Goal: Task Accomplishment & Management: Use online tool/utility

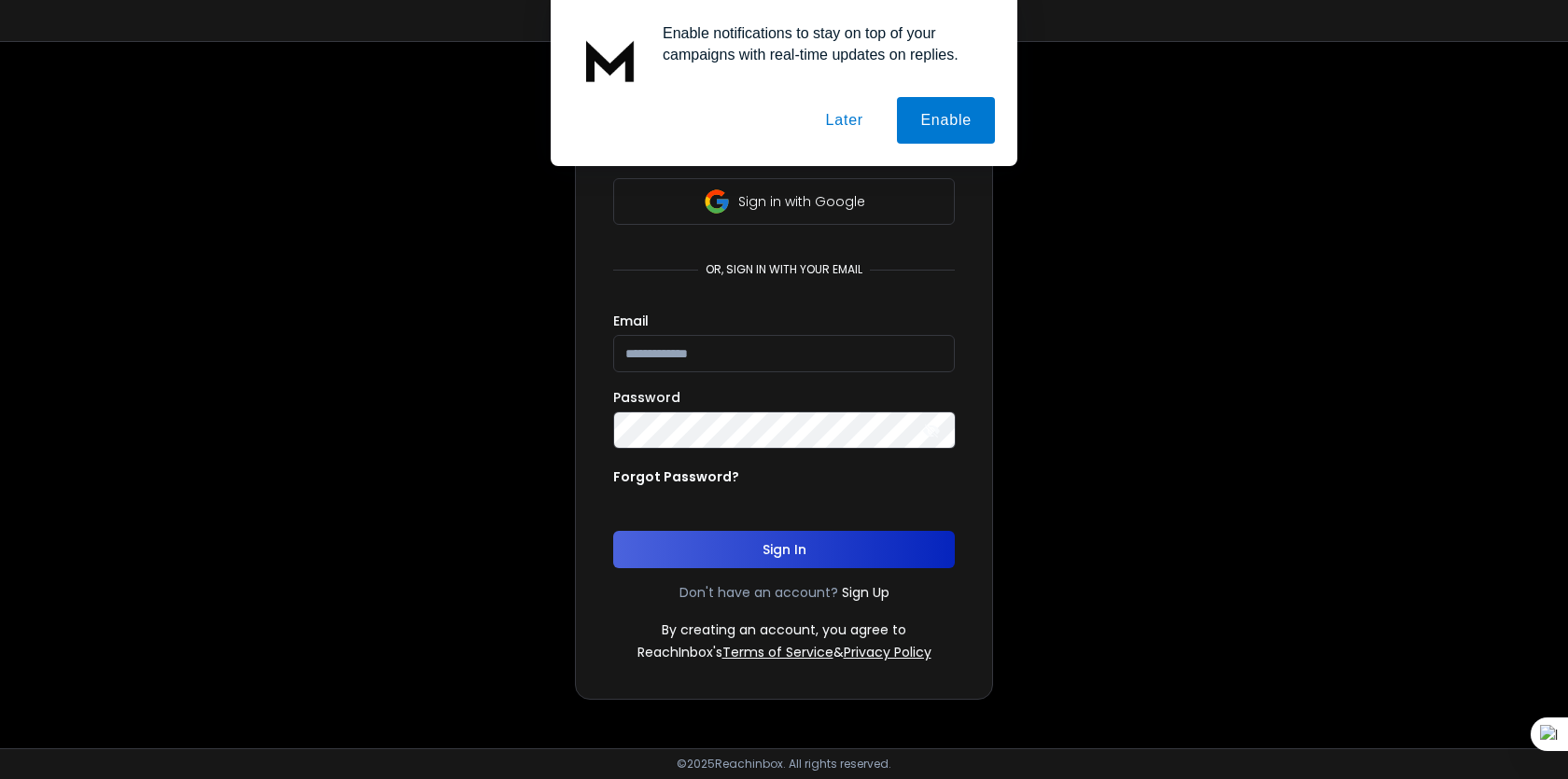
click at [691, 370] on input "email" at bounding box center [783, 353] width 341 height 37
type input "**********"
click at [804, 556] on button "Sign In" at bounding box center [783, 548] width 341 height 37
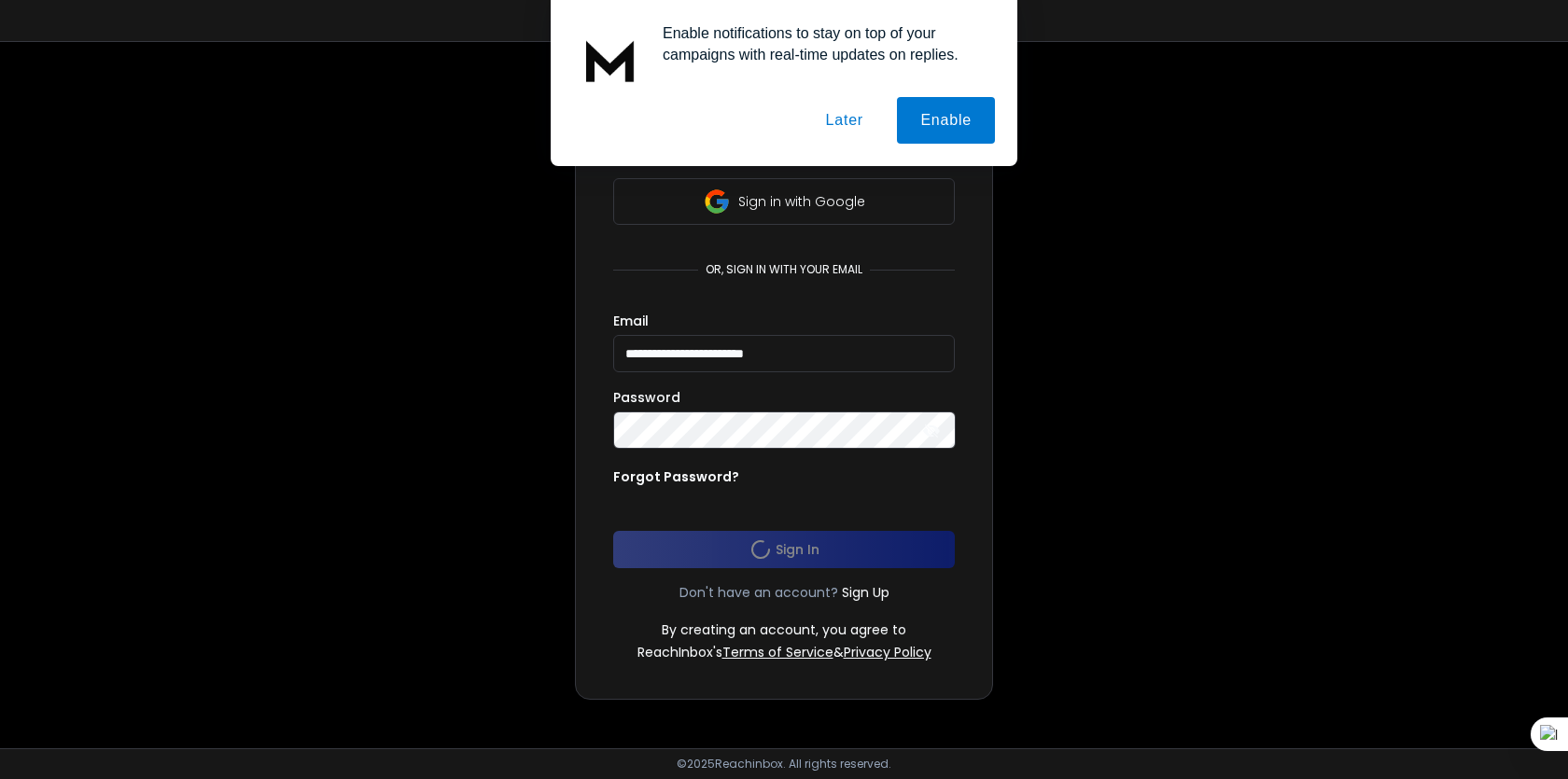
click at [835, 119] on button "Later" at bounding box center [844, 120] width 84 height 46
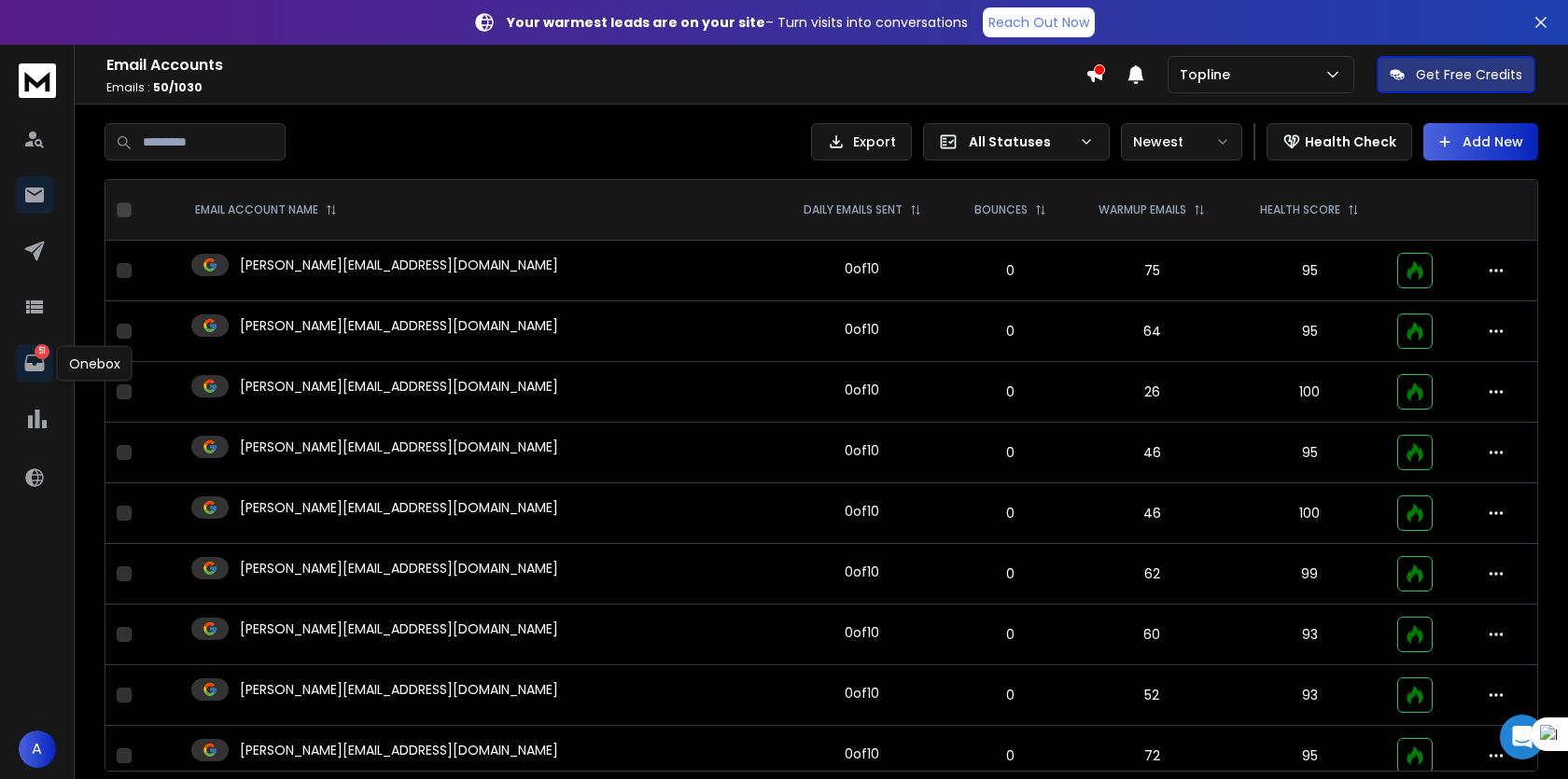
click at [25, 364] on icon at bounding box center [35, 363] width 23 height 23
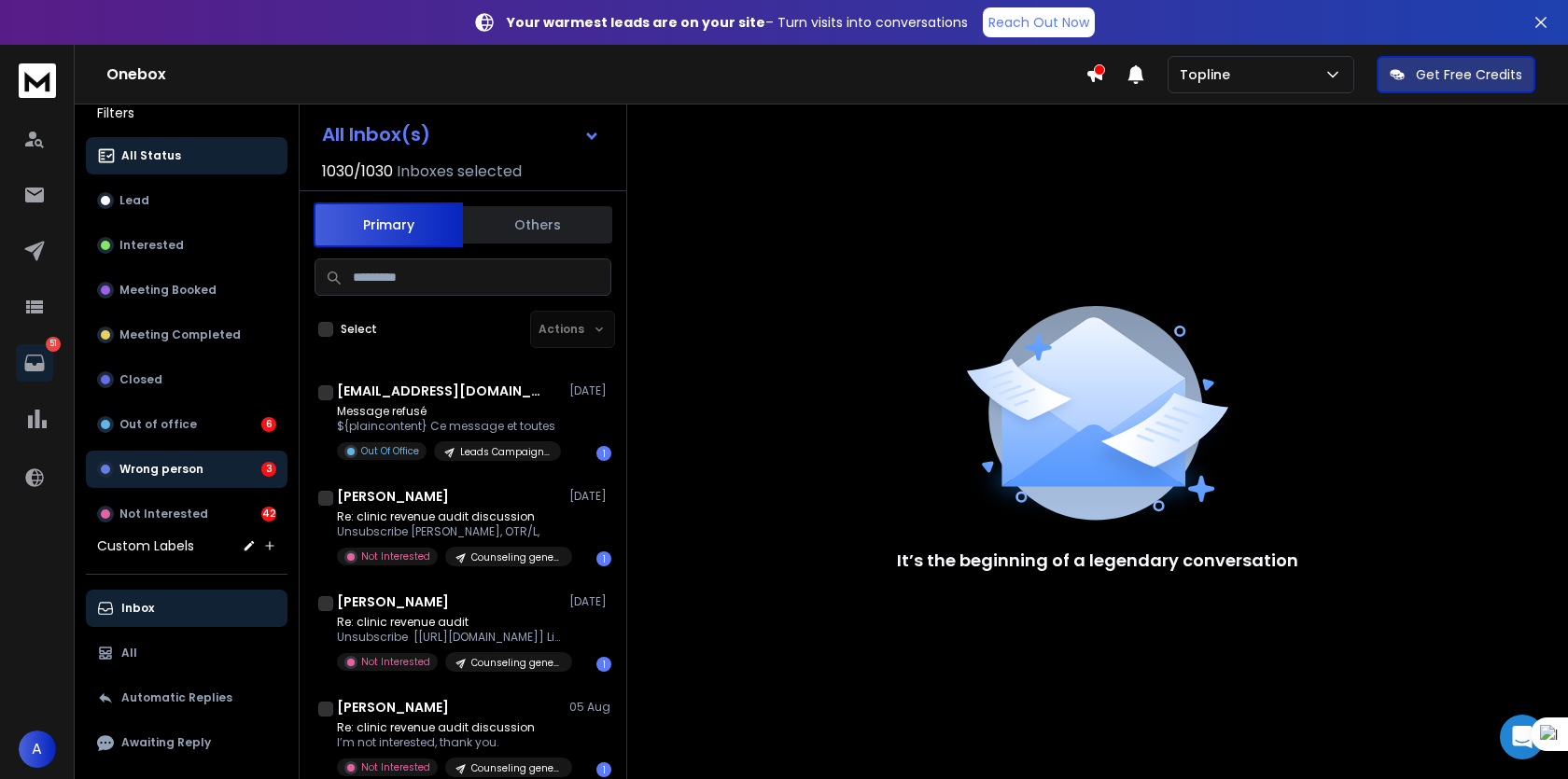
scroll to position [151, 0]
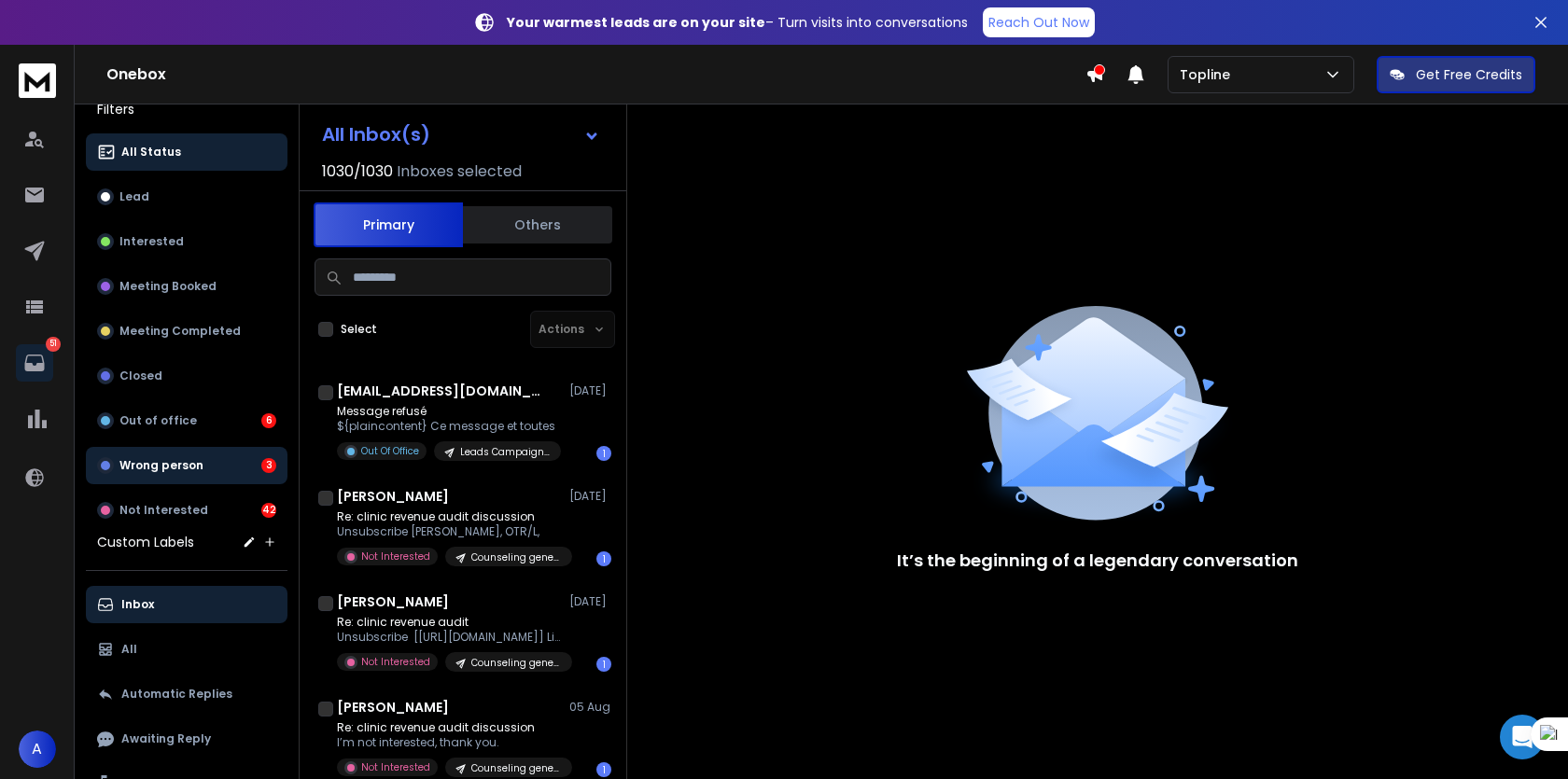
click at [139, 468] on p "Wrong person" at bounding box center [161, 465] width 84 height 15
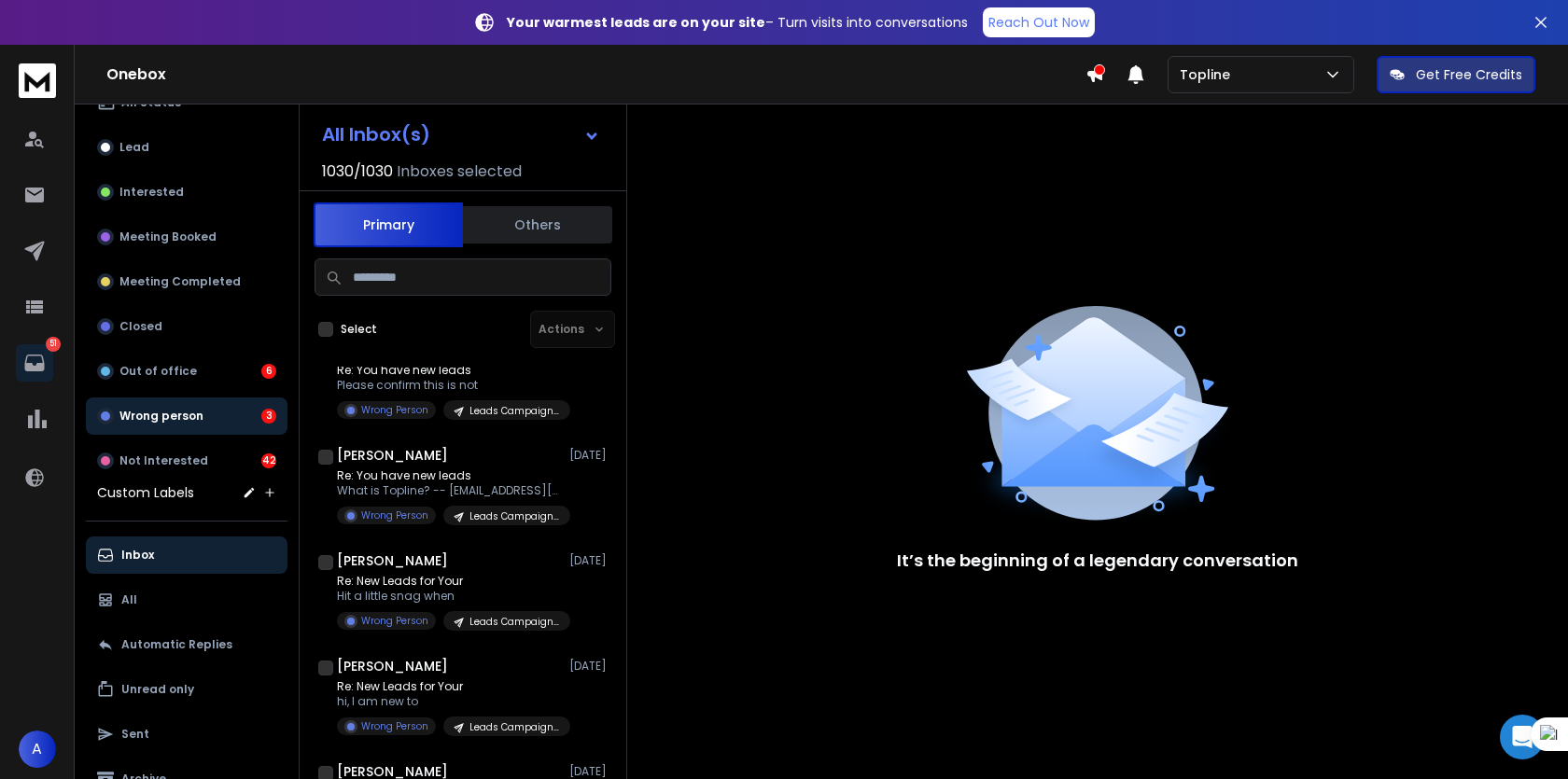
scroll to position [249, 0]
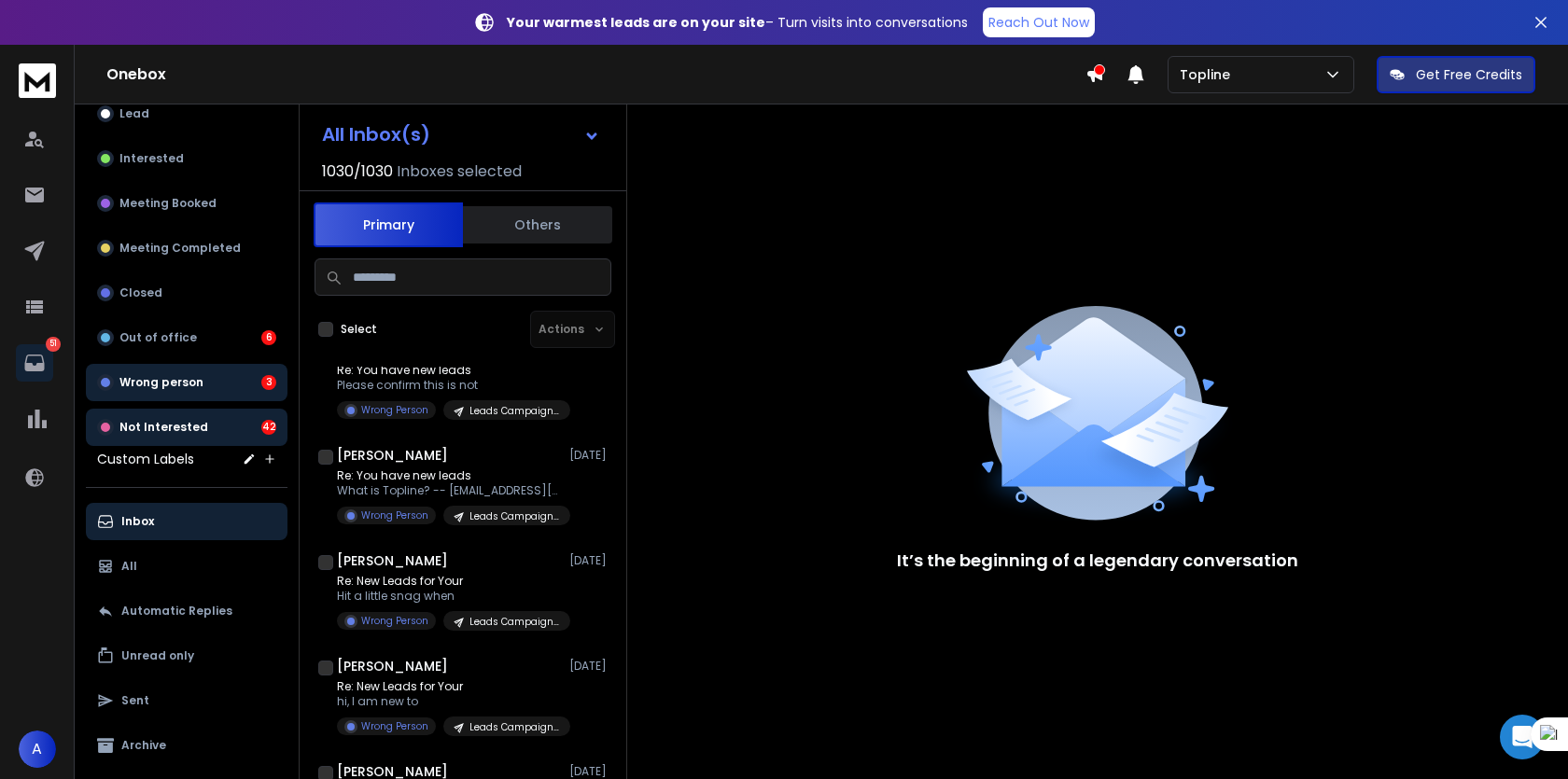
click at [153, 420] on button "Not Interested 42" at bounding box center [186, 426] width 201 height 37
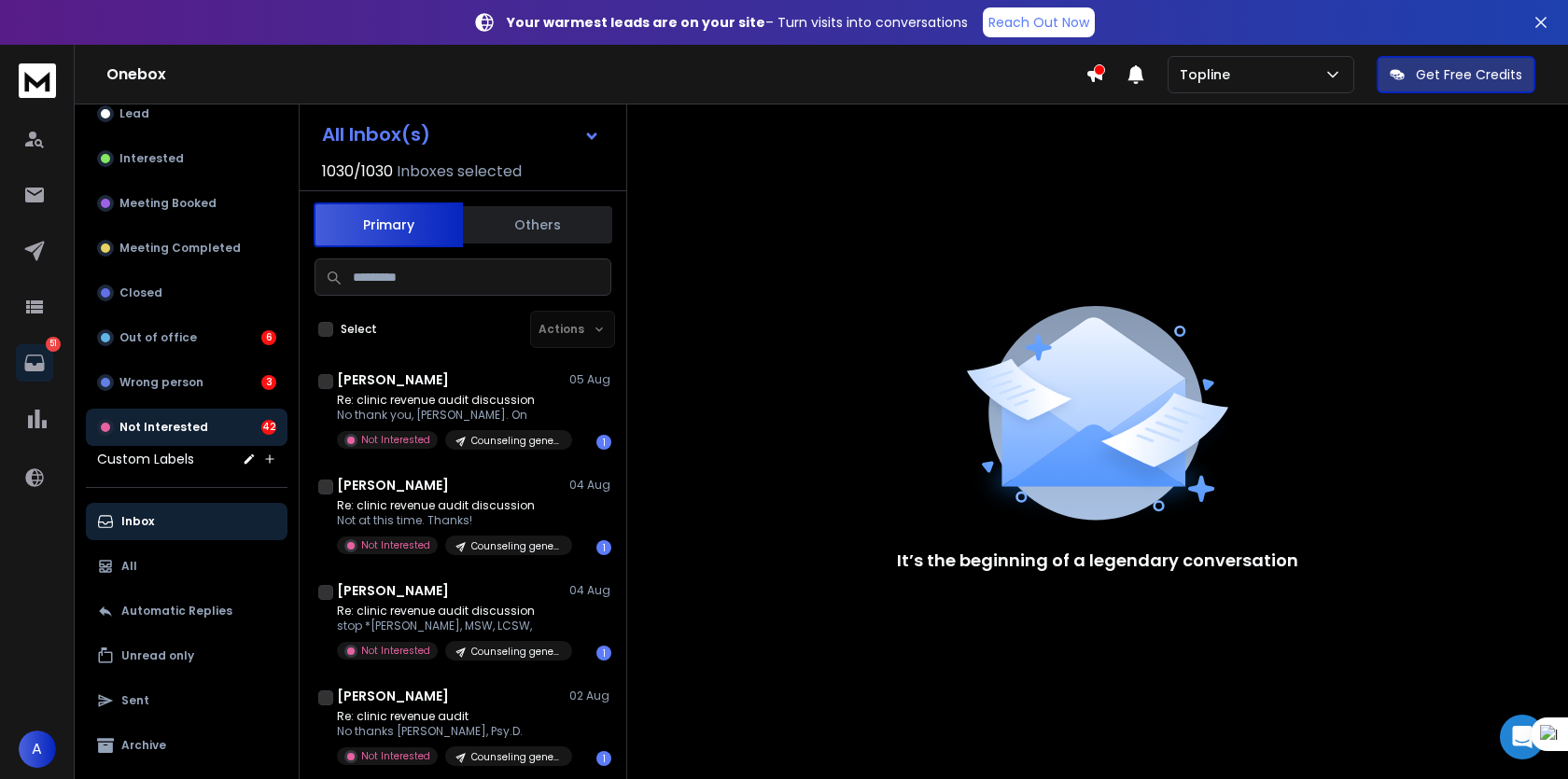
scroll to position [541, 0]
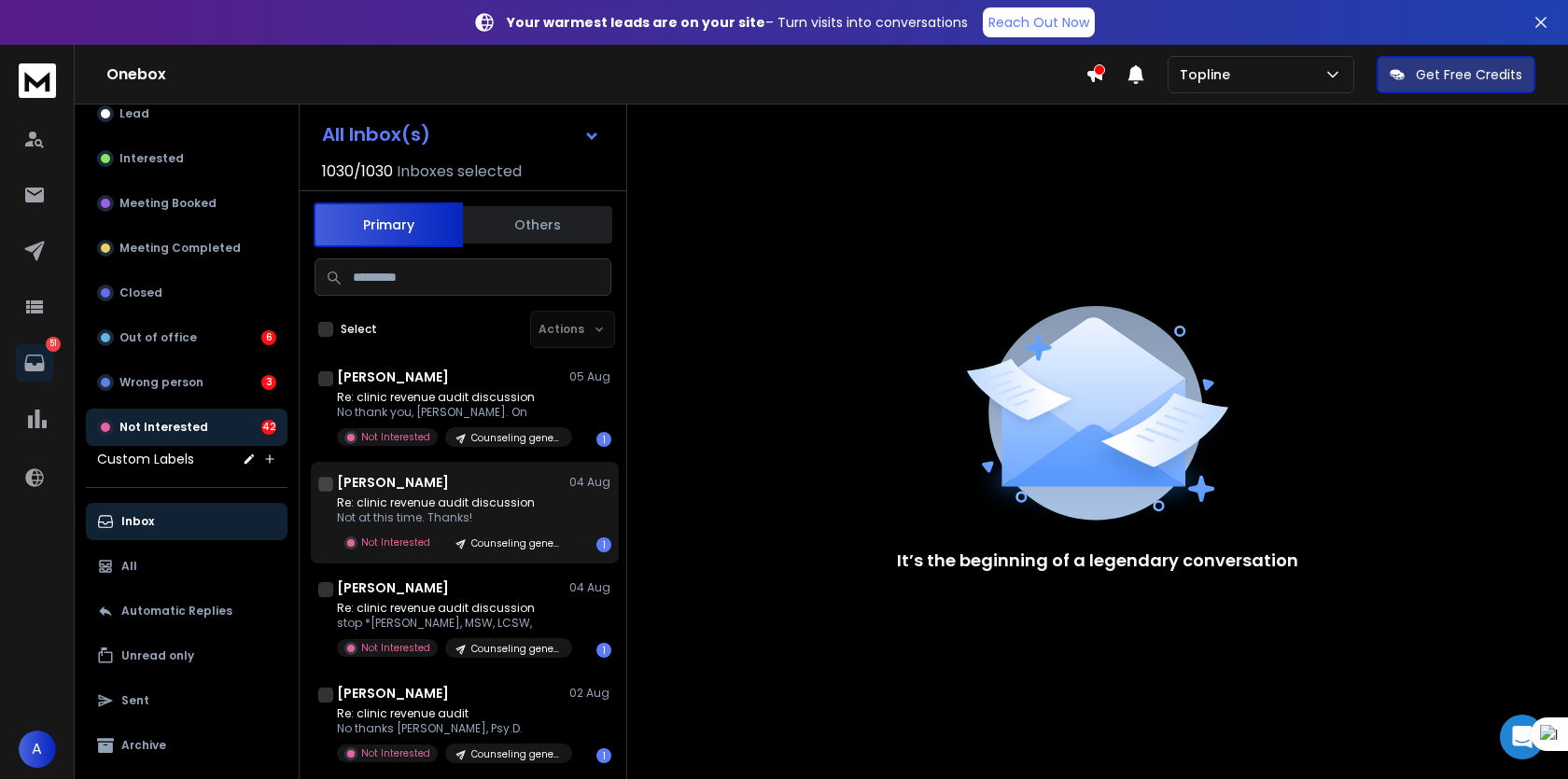
click at [446, 502] on p "Re: clinic revenue audit discussion" at bounding box center [448, 503] width 224 height 15
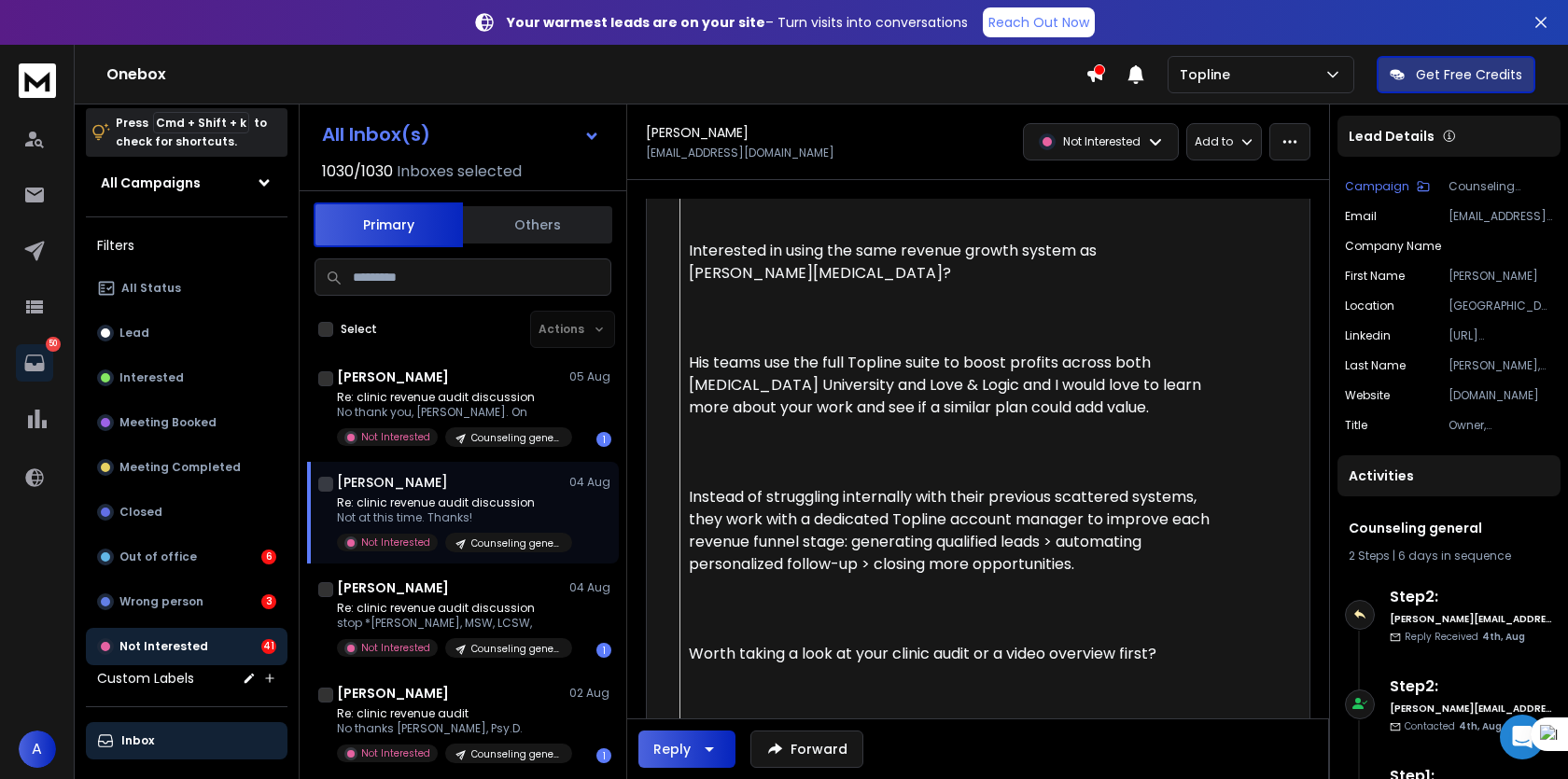
scroll to position [0, 0]
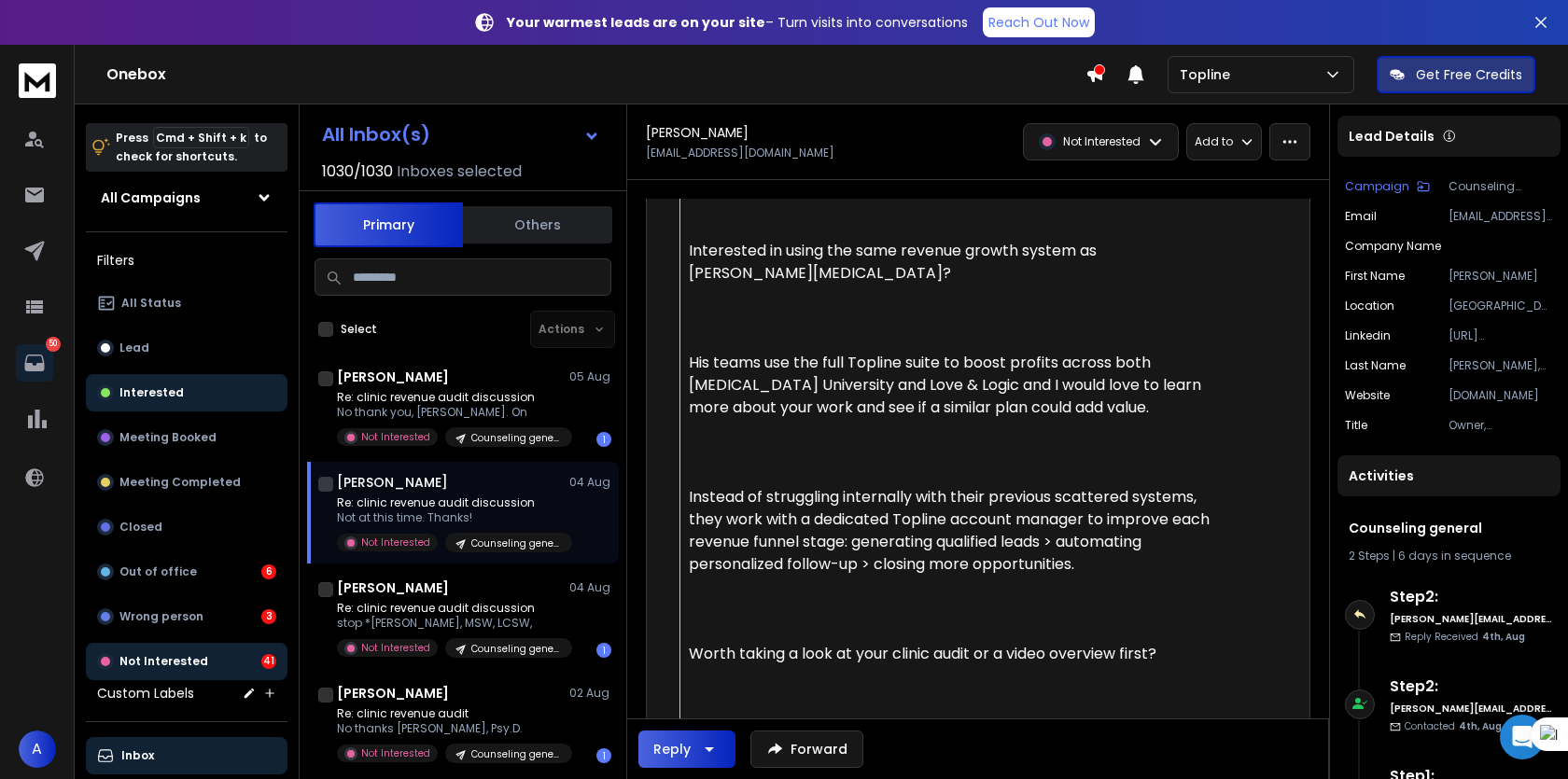
click at [153, 389] on p "Interested" at bounding box center [151, 392] width 64 height 15
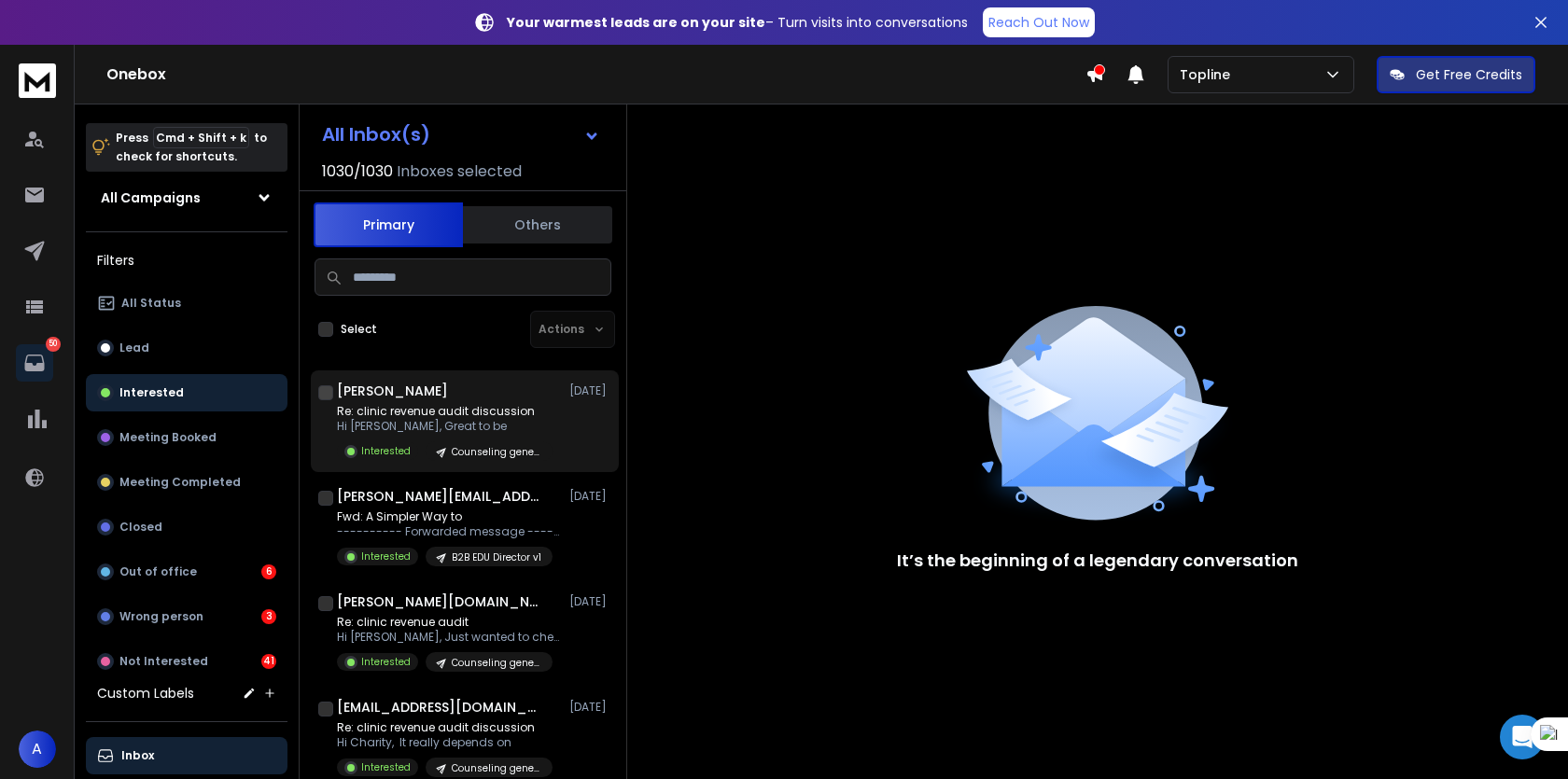
click at [402, 392] on h1 "Chris Riklin" at bounding box center [392, 391] width 111 height 19
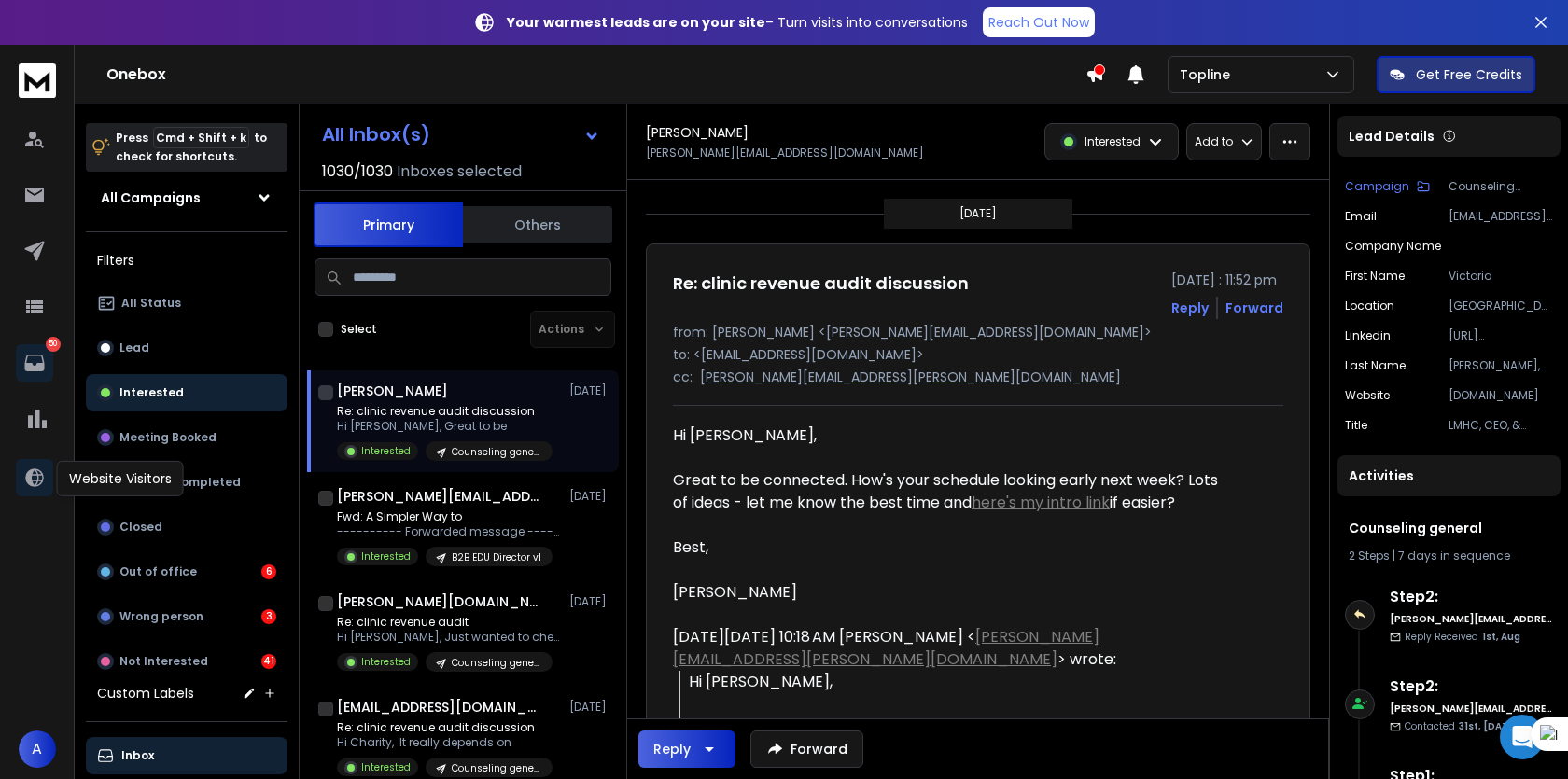
click at [38, 475] on icon at bounding box center [35, 477] width 19 height 19
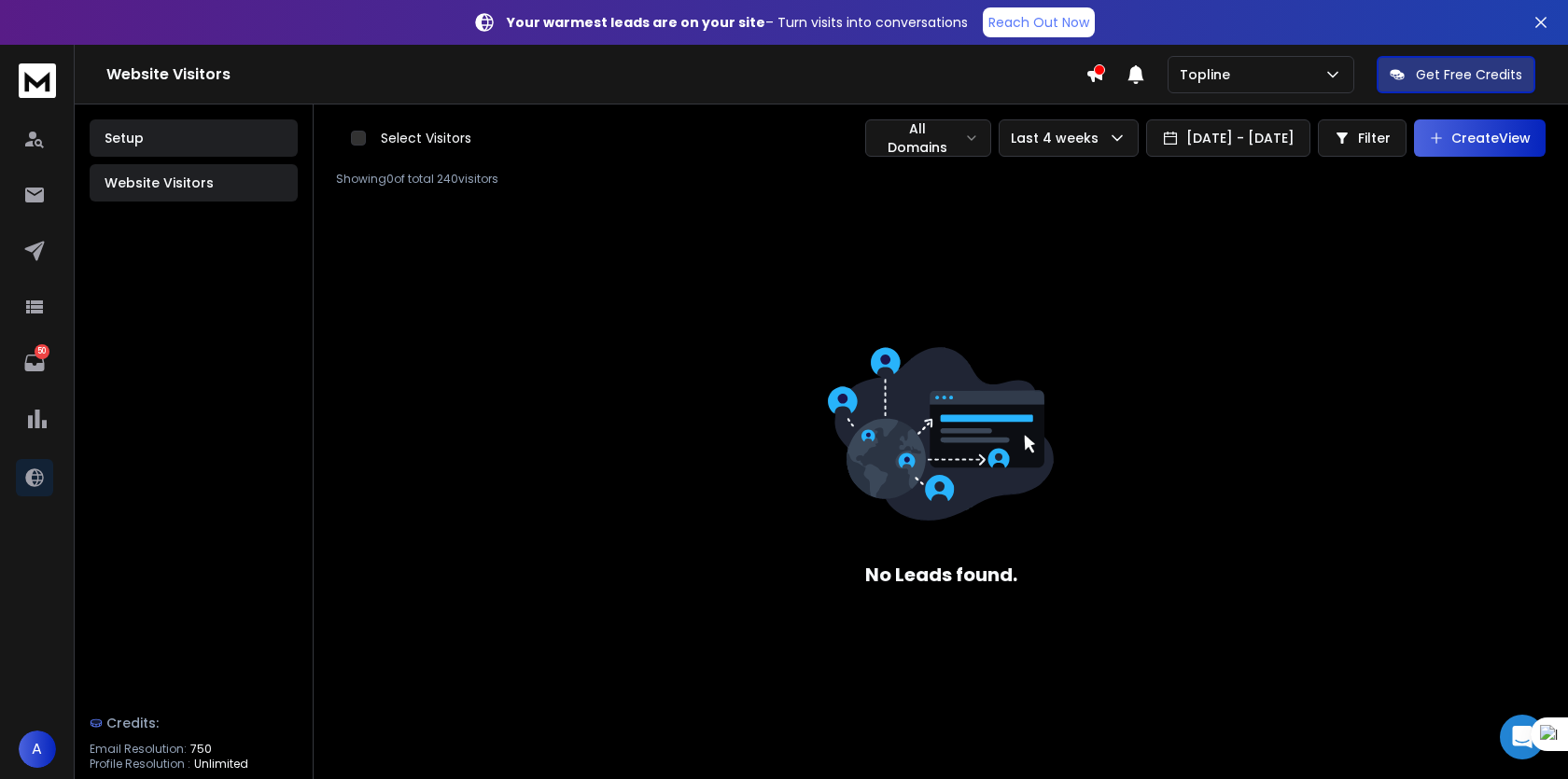
click at [135, 138] on button "Setup" at bounding box center [194, 137] width 208 height 37
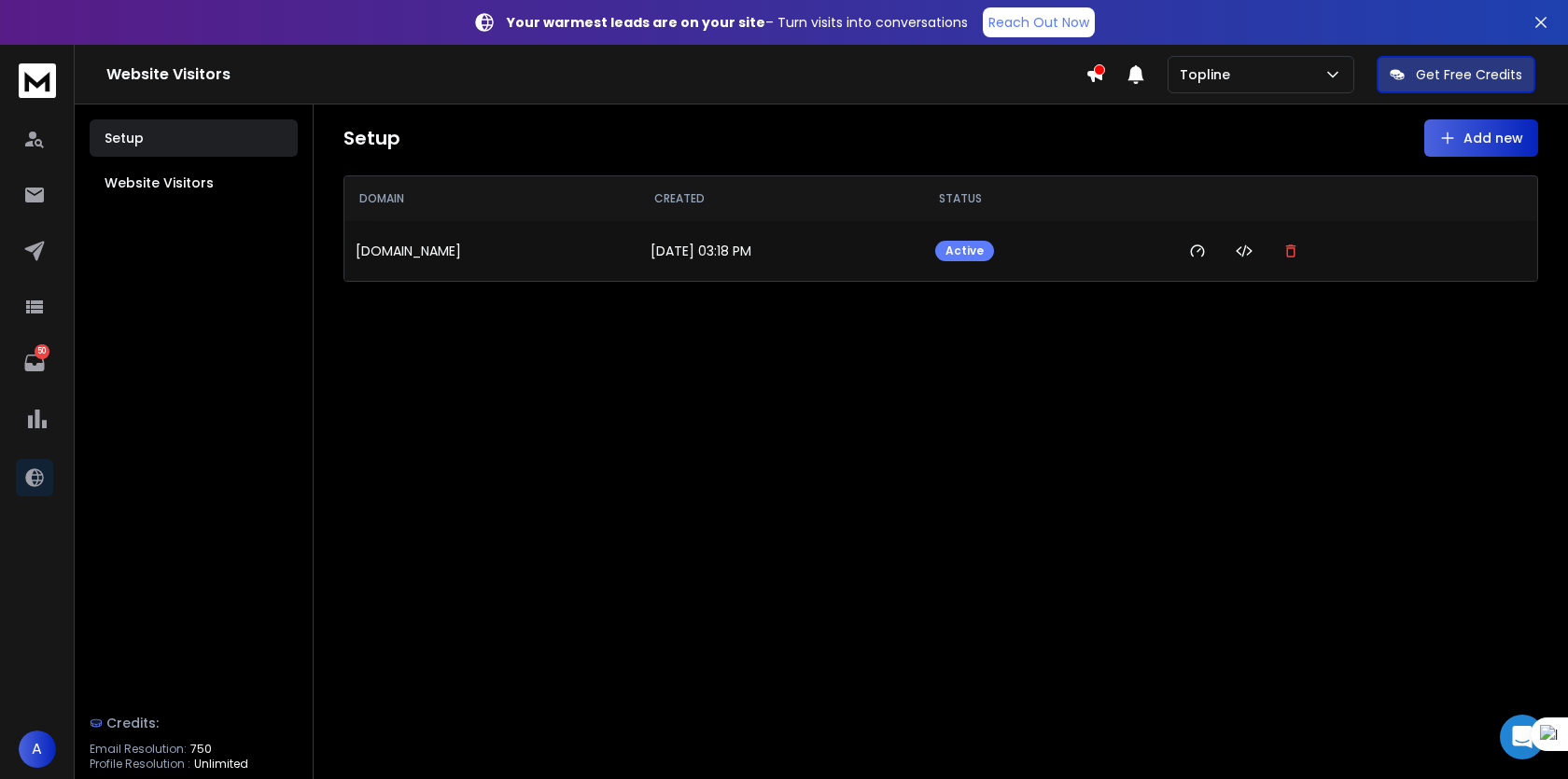
click at [455, 245] on td "[DOMAIN_NAME]" at bounding box center [492, 251] width 295 height 60
click at [727, 248] on td "May 15, 2025, 03:18 PM" at bounding box center [781, 251] width 285 height 60
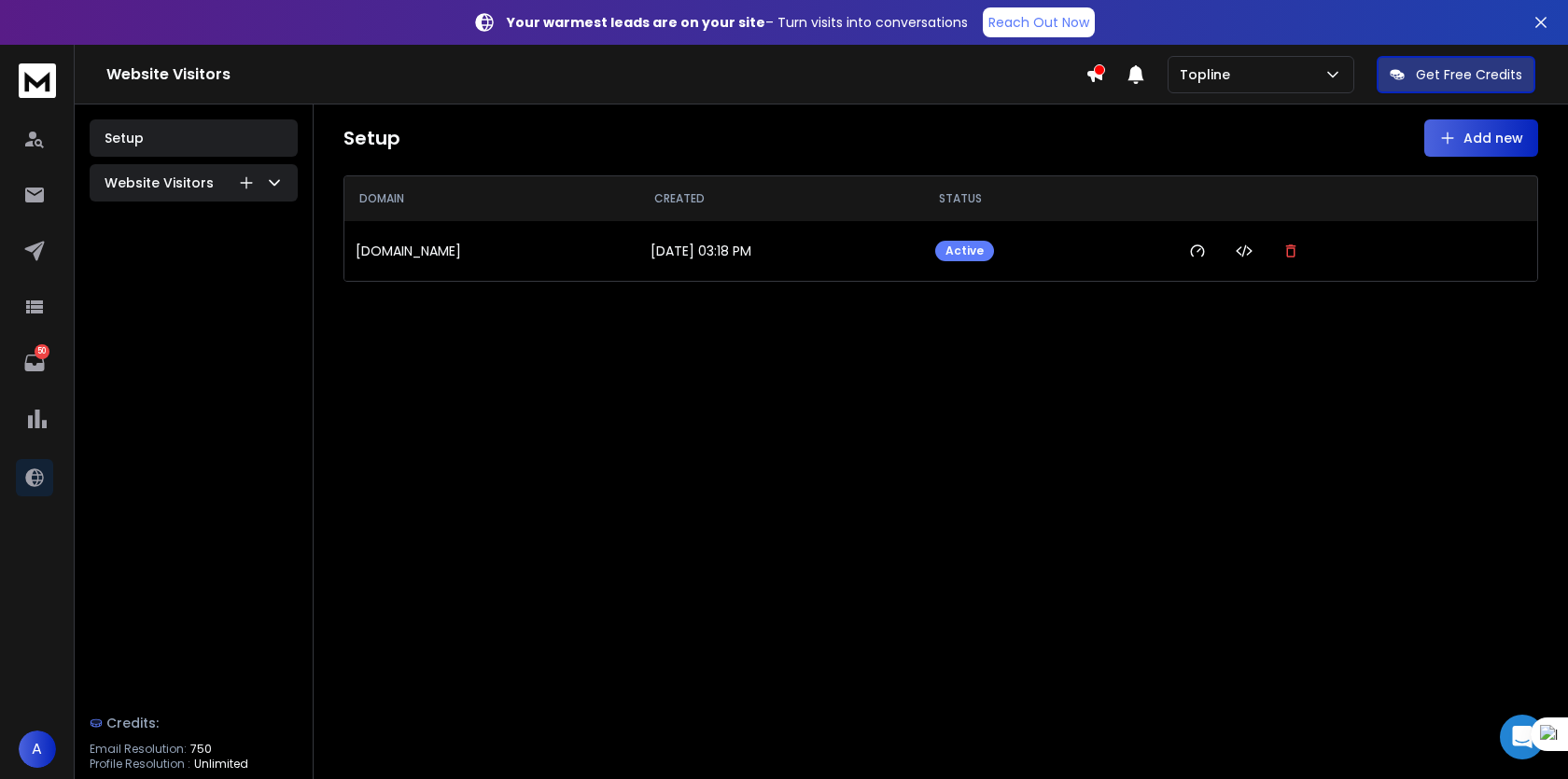
click at [126, 175] on button "Website Visitors" at bounding box center [194, 182] width 208 height 37
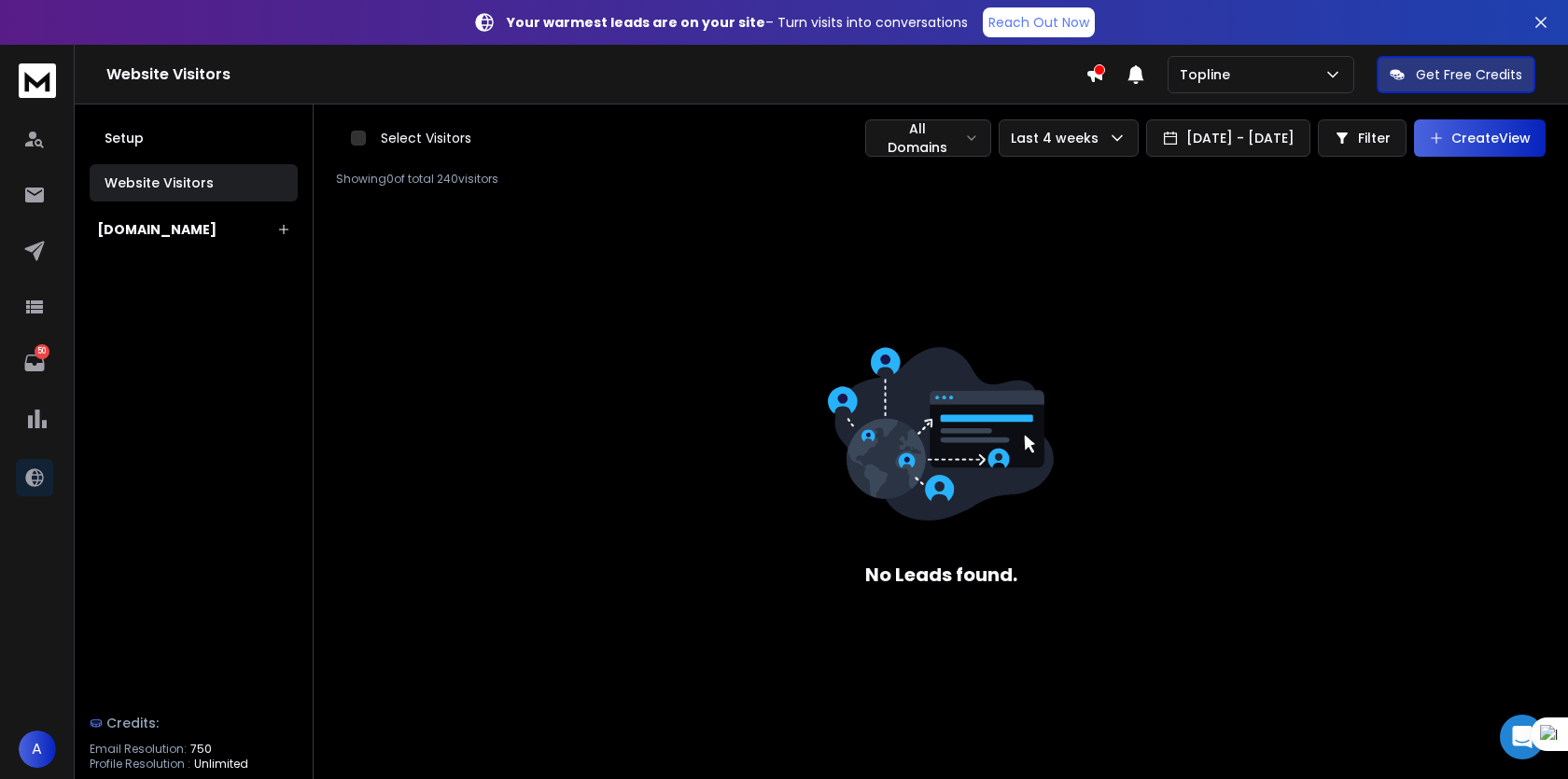
click at [130, 237] on p "[DOMAIN_NAME]" at bounding box center [157, 230] width 119 height 19
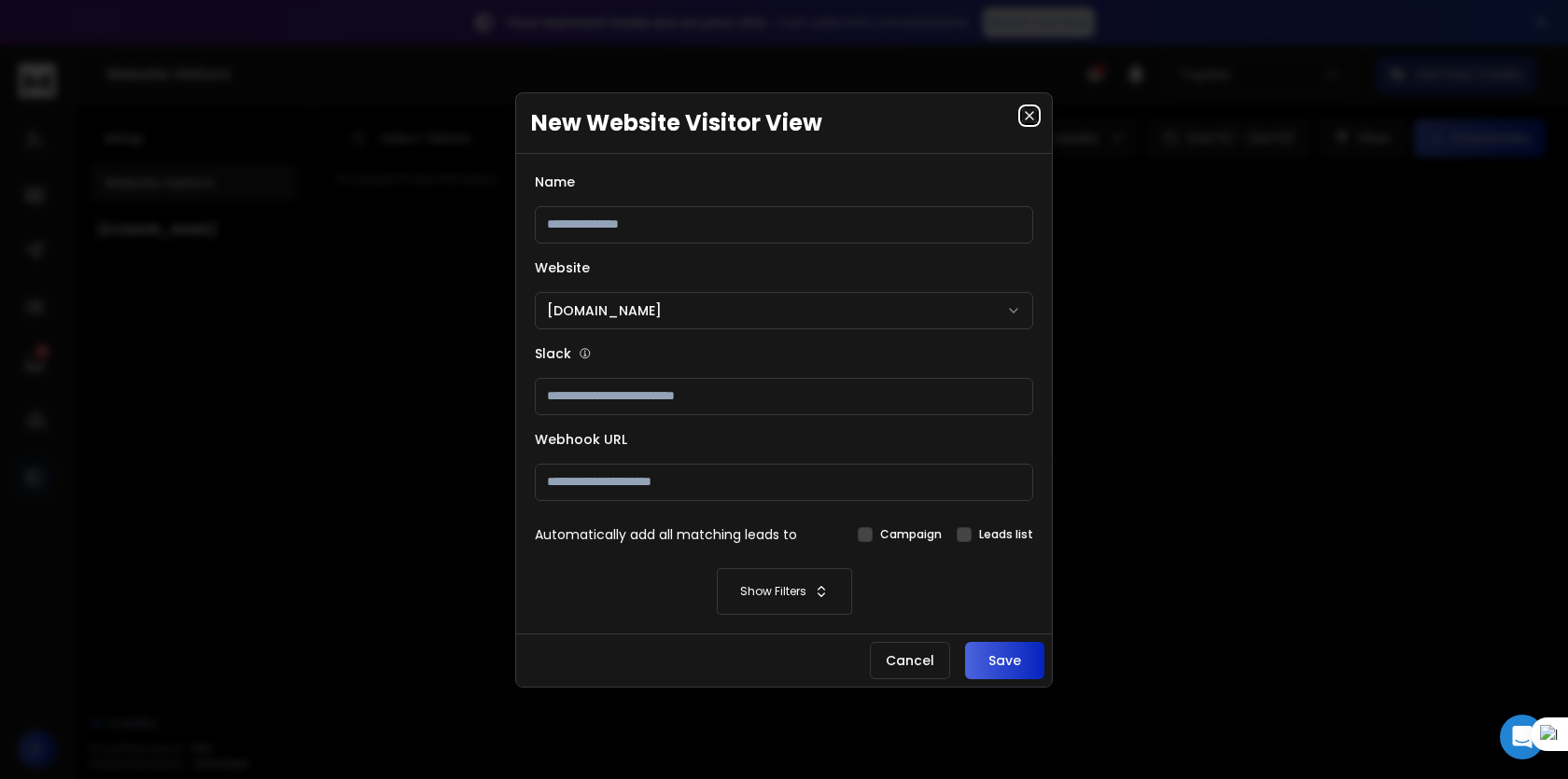
click at [1029, 115] on icon "button" at bounding box center [1029, 115] width 8 height 8
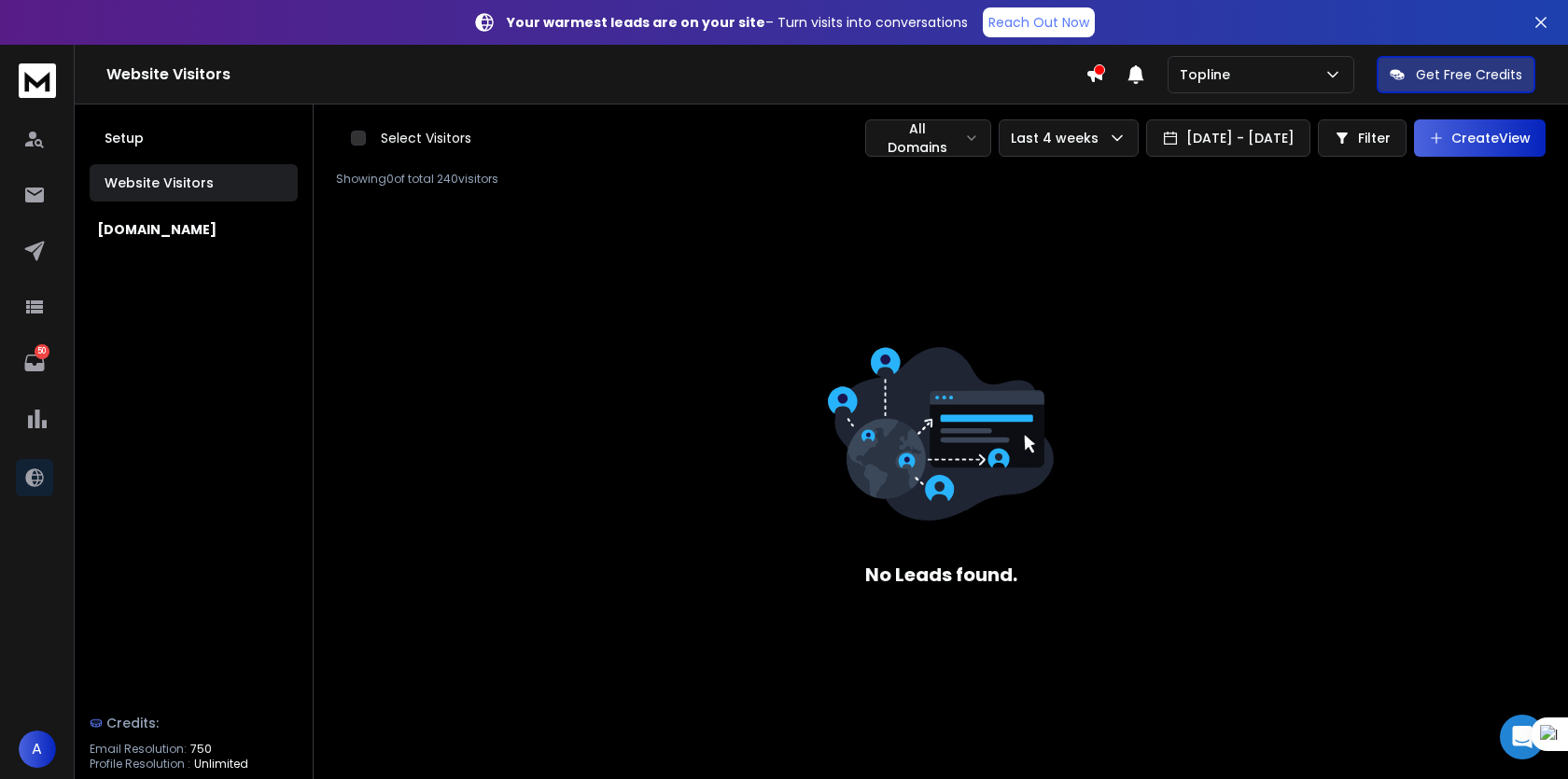
click at [1540, 22] on icon at bounding box center [1541, 23] width 11 height 11
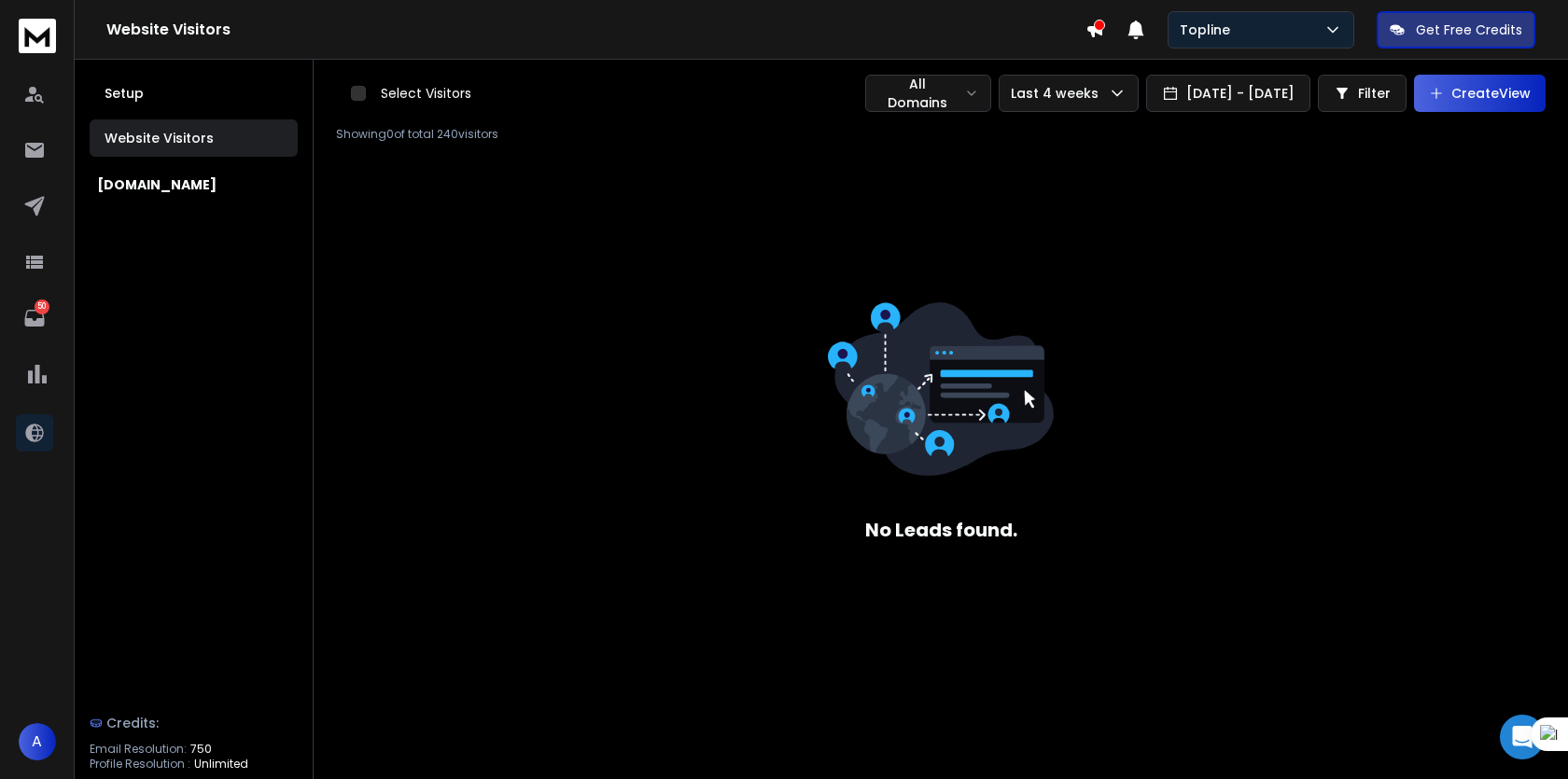
click at [1259, 22] on div "Topline" at bounding box center [1261, 30] width 163 height 19
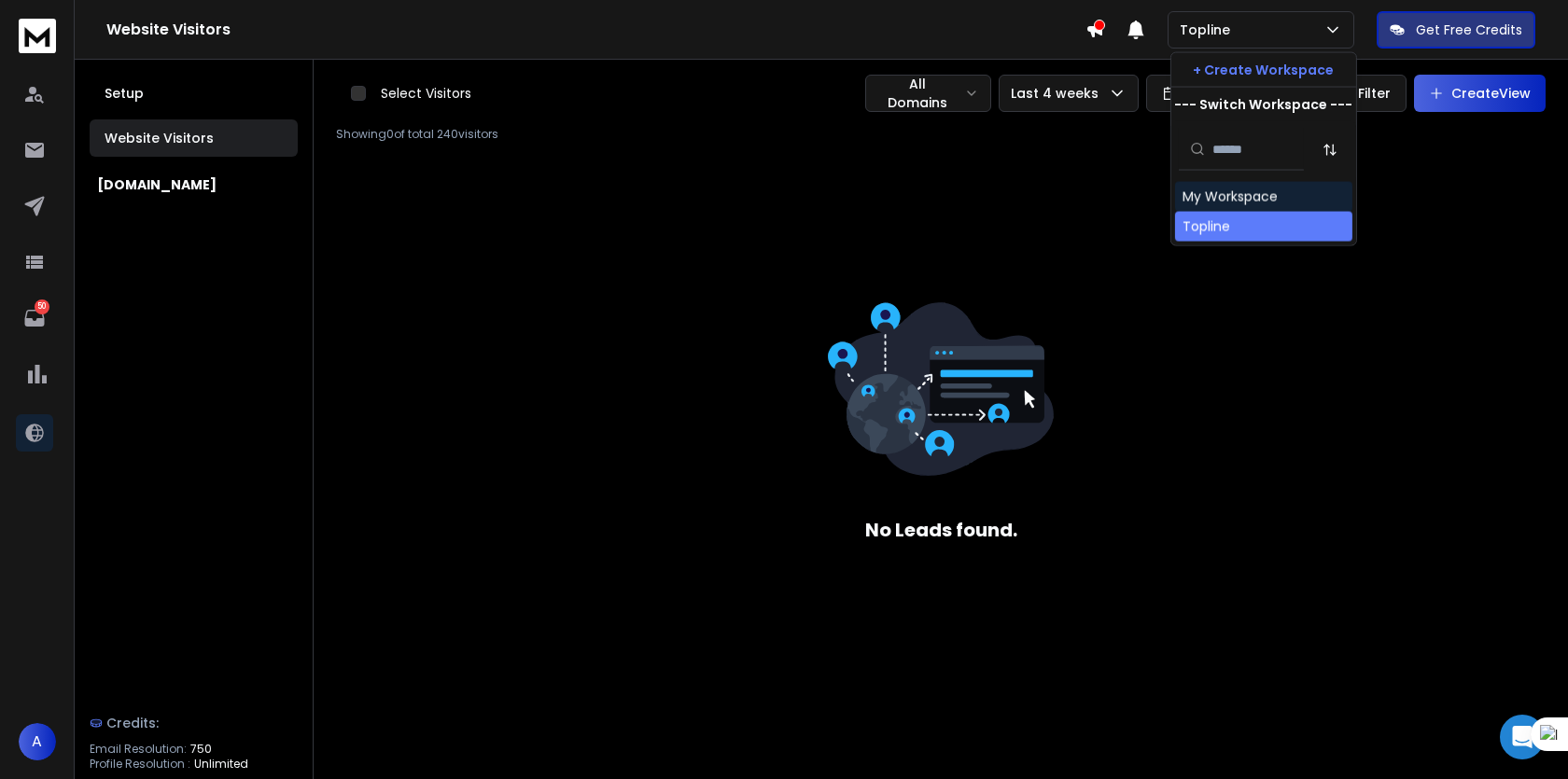
click at [1224, 190] on div "My Workspace" at bounding box center [1229, 197] width 96 height 19
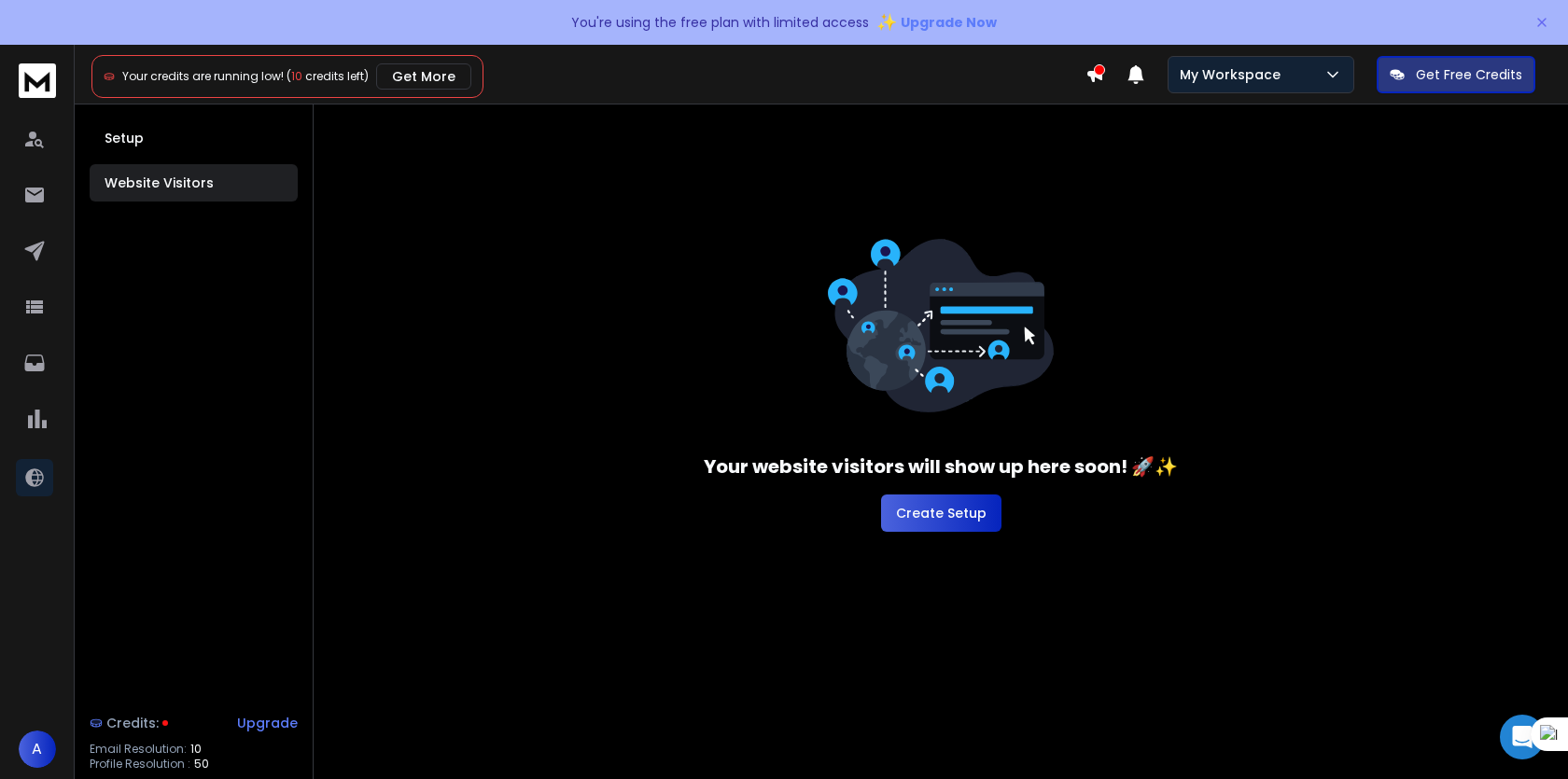
click at [1207, 78] on p "My Workspace" at bounding box center [1233, 75] width 108 height 19
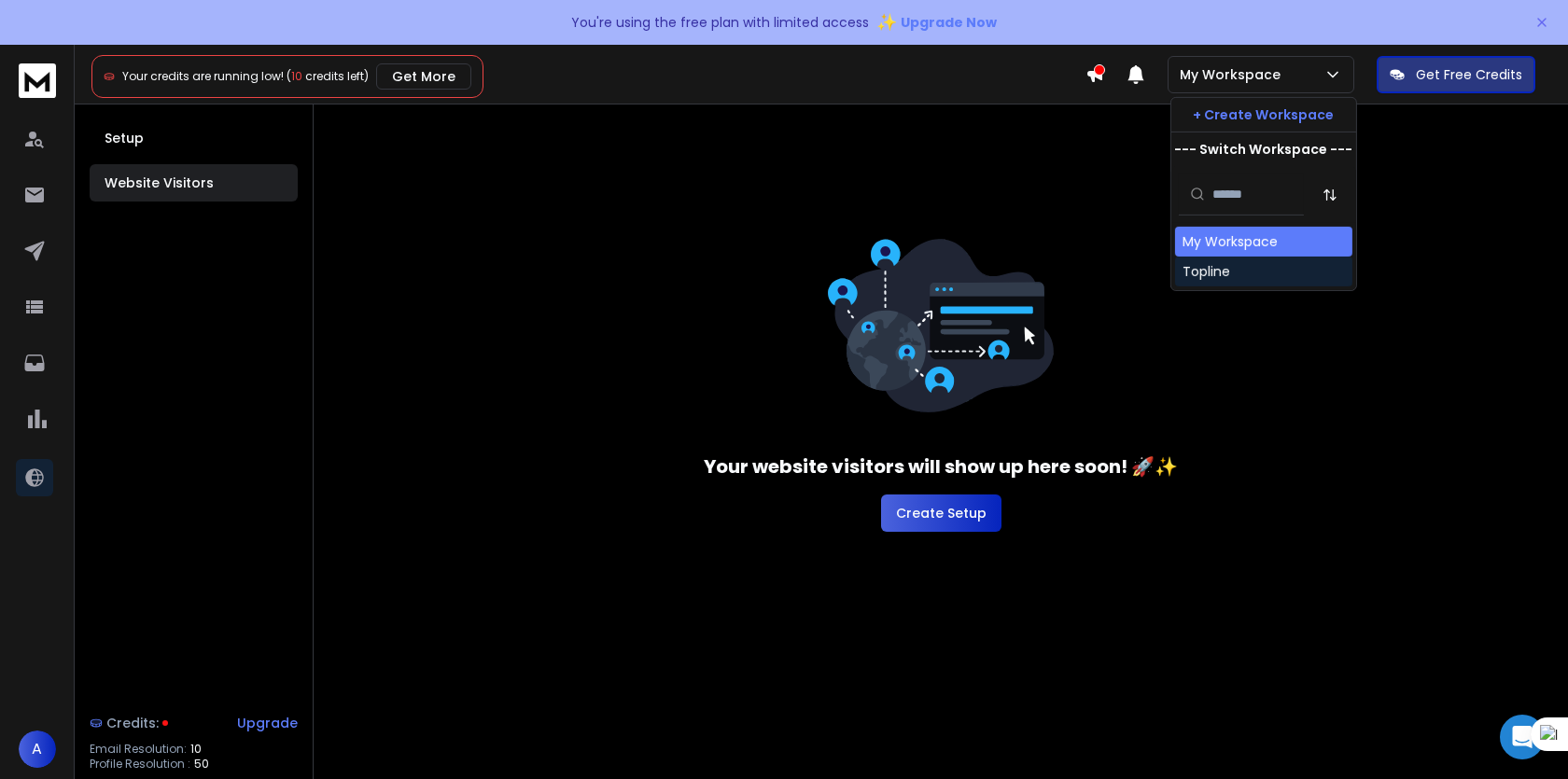
click at [1212, 268] on div "Topline" at bounding box center [1206, 271] width 47 height 19
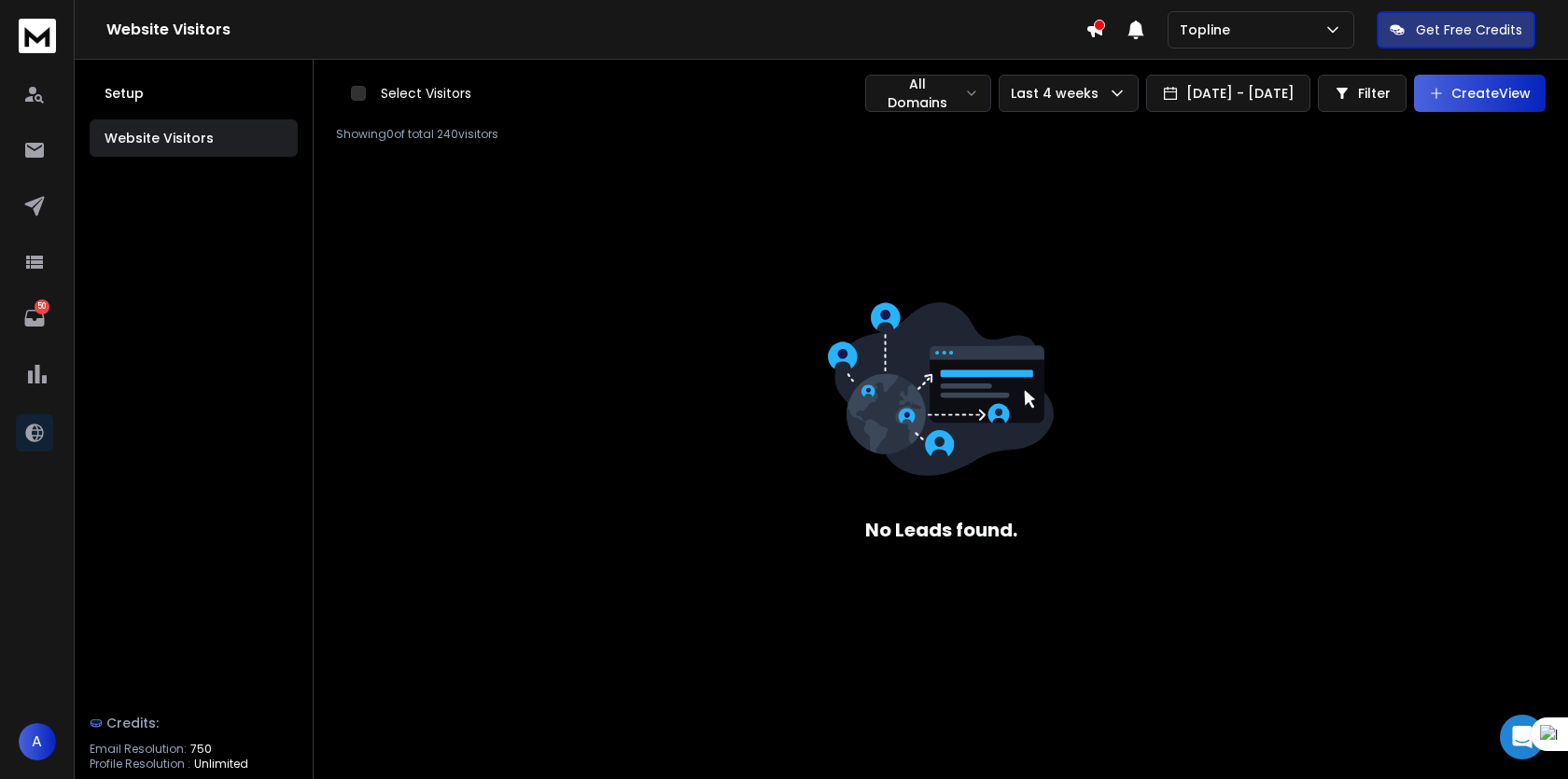
click at [1450, 98] on button "Create View" at bounding box center [1479, 93] width 131 height 37
click at [43, 753] on span "A" at bounding box center [37, 741] width 37 height 37
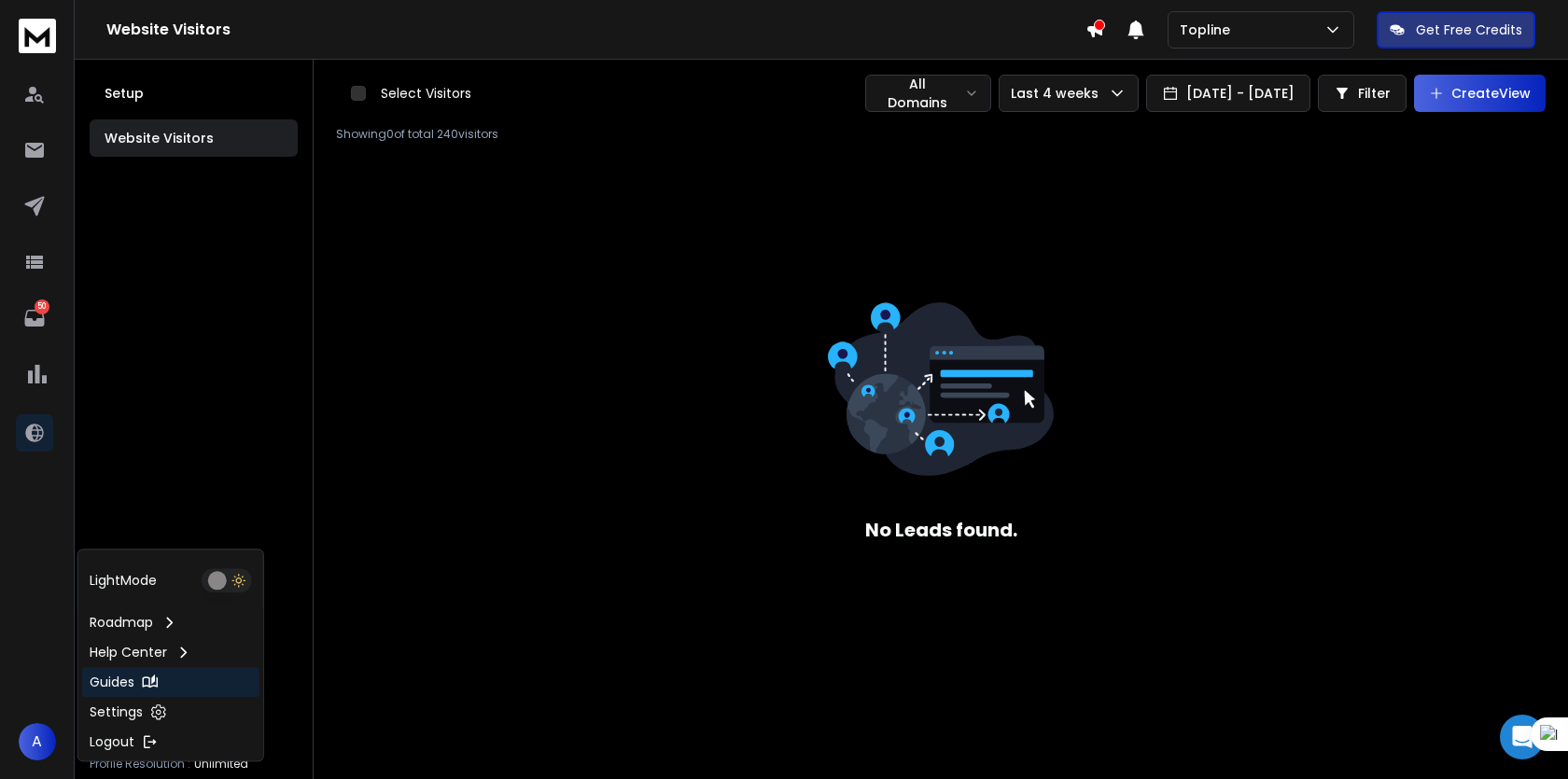
click at [136, 681] on link "Guides" at bounding box center [170, 682] width 177 height 30
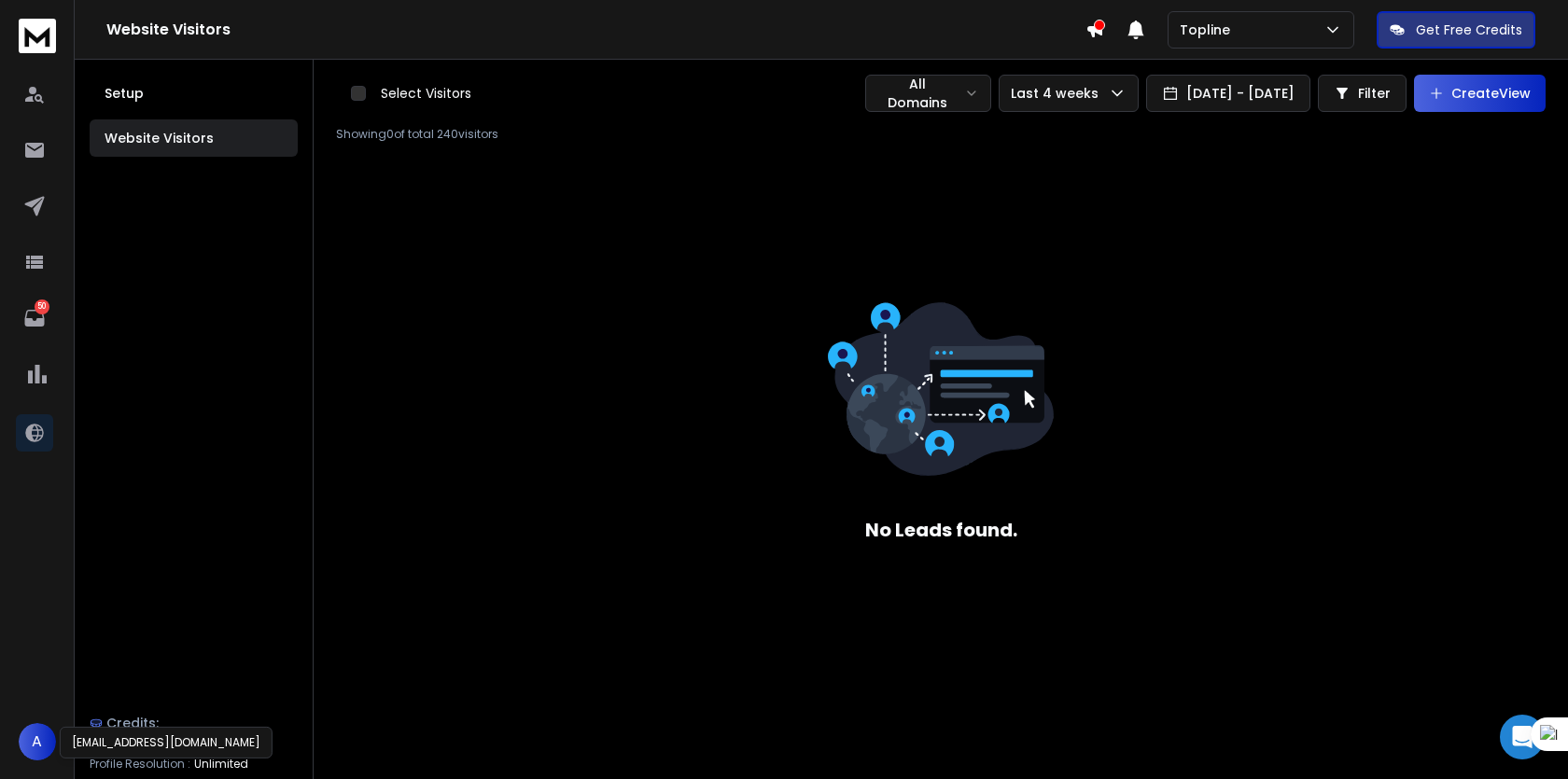
click at [47, 738] on span "A" at bounding box center [37, 741] width 37 height 37
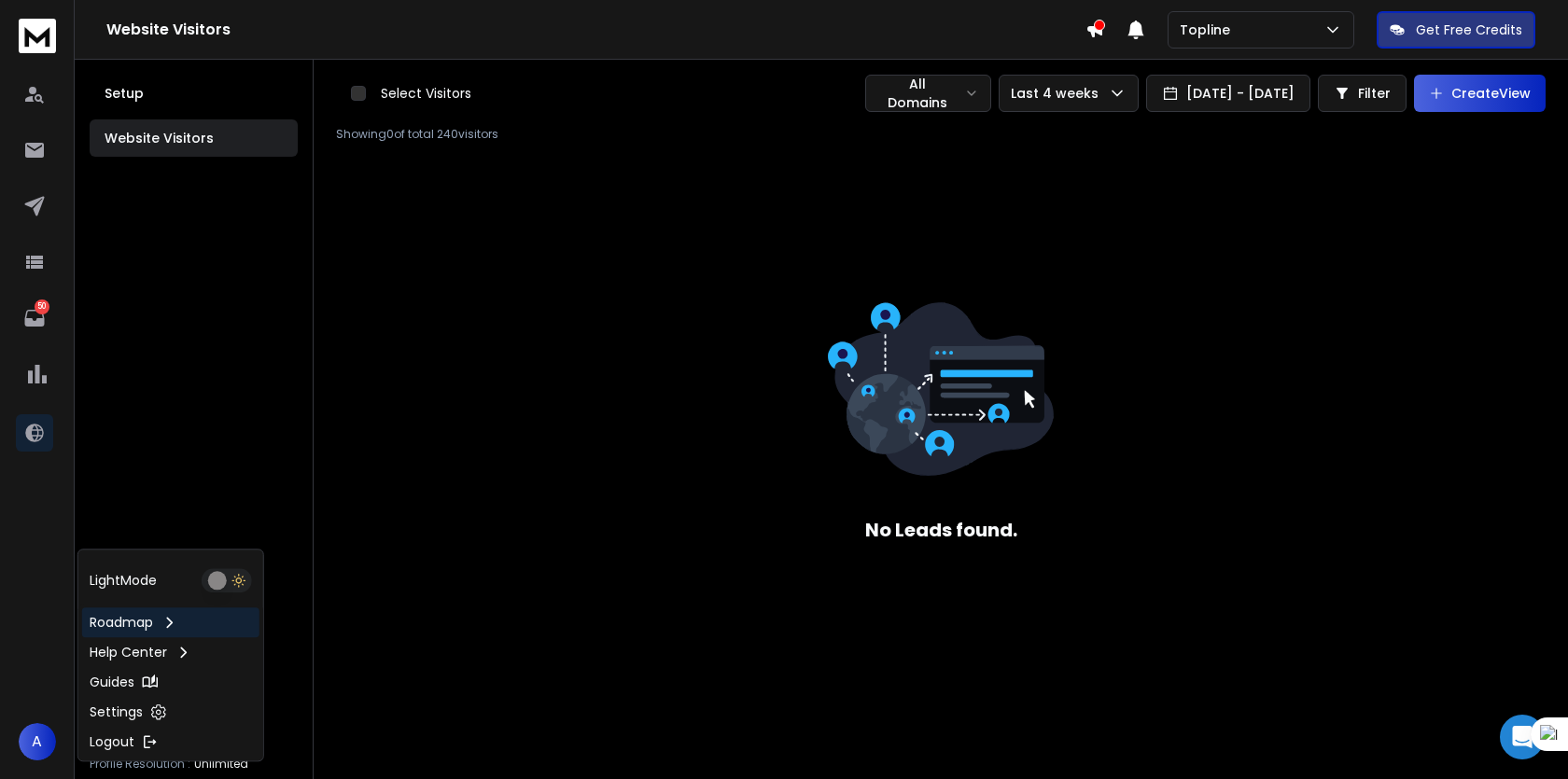
click at [228, 573] on button "button" at bounding box center [226, 580] width 50 height 25
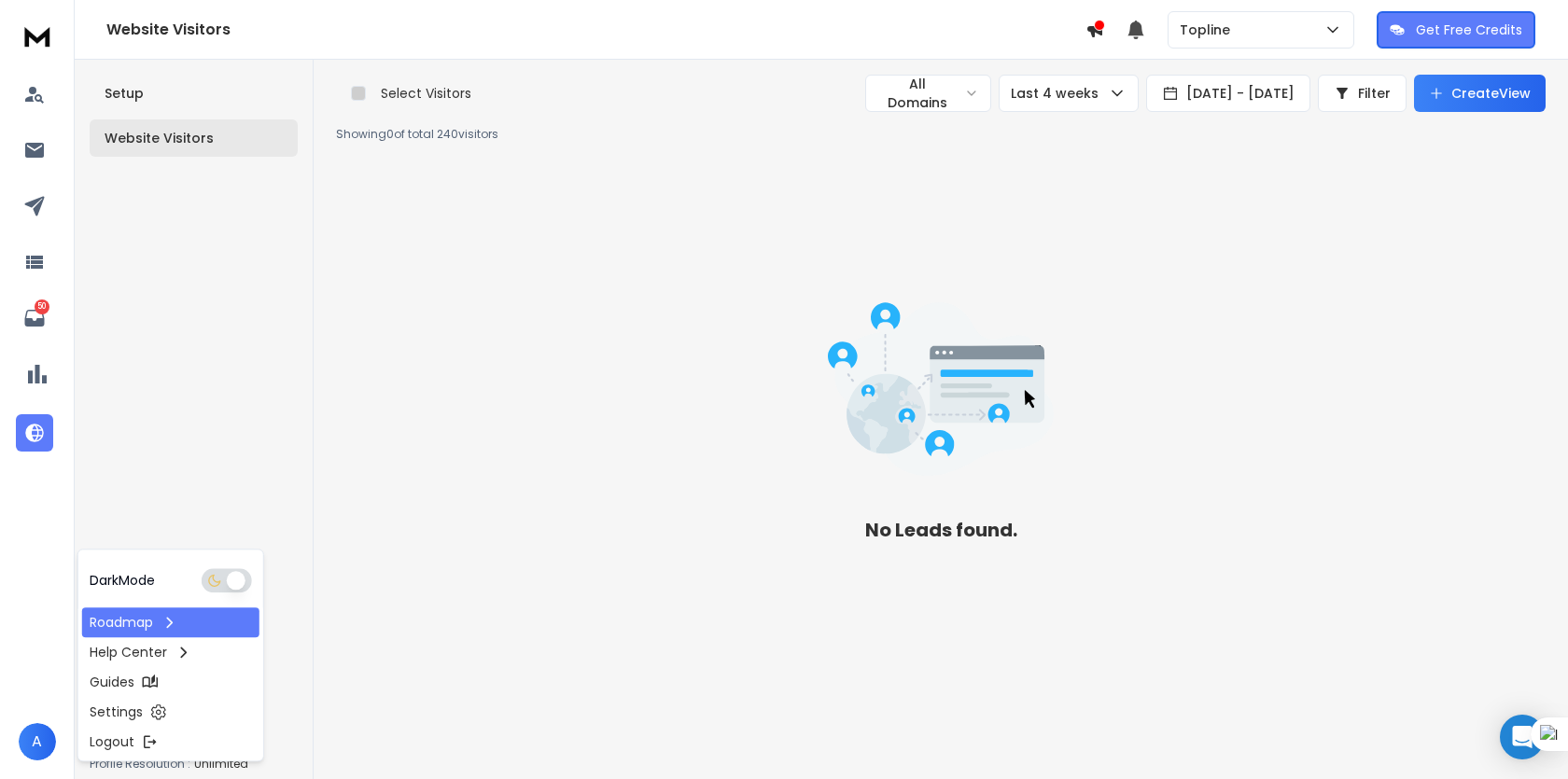
click at [231, 575] on button "button" at bounding box center [226, 580] width 50 height 25
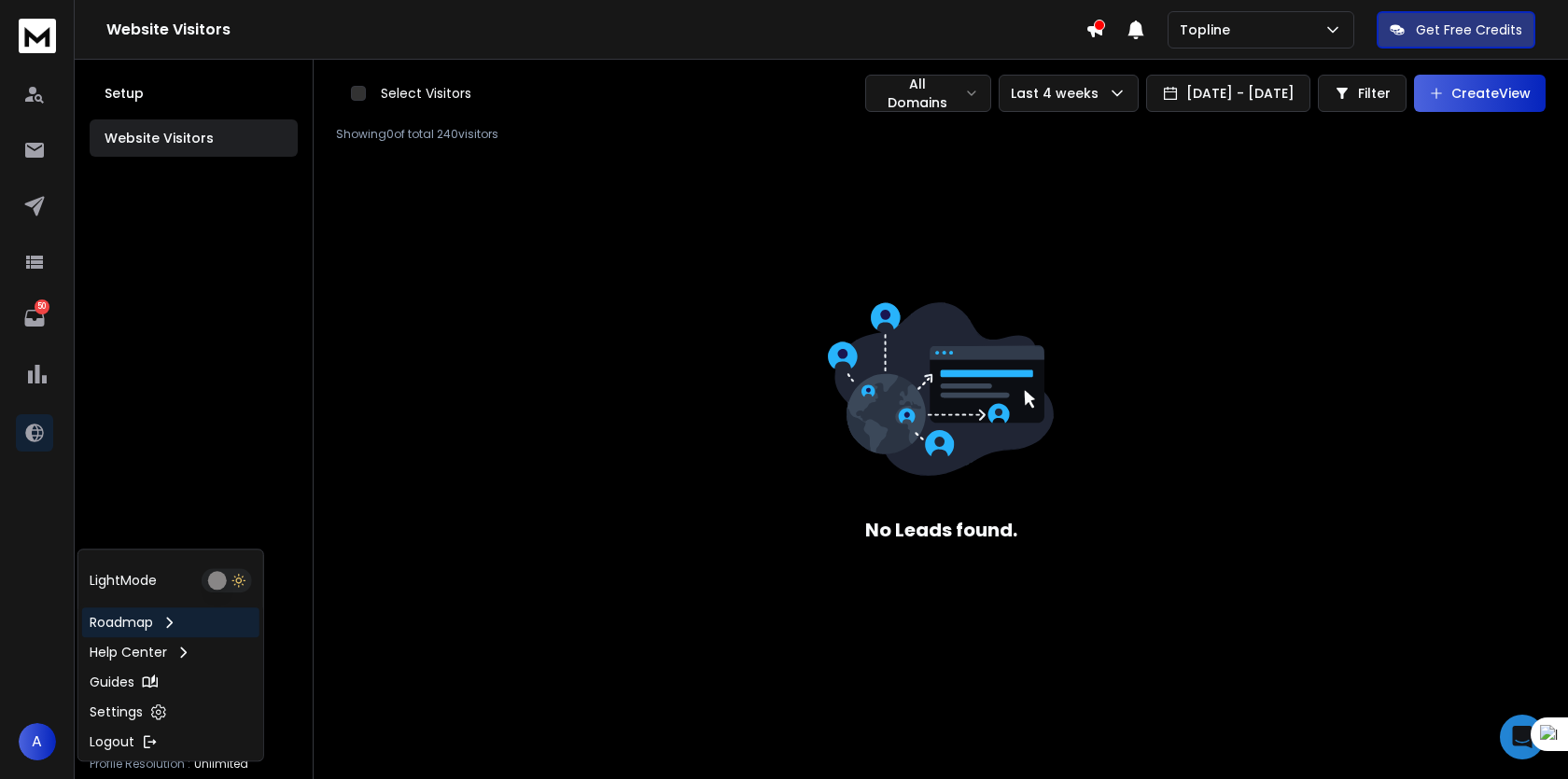
click at [231, 575] on button "button" at bounding box center [226, 580] width 50 height 25
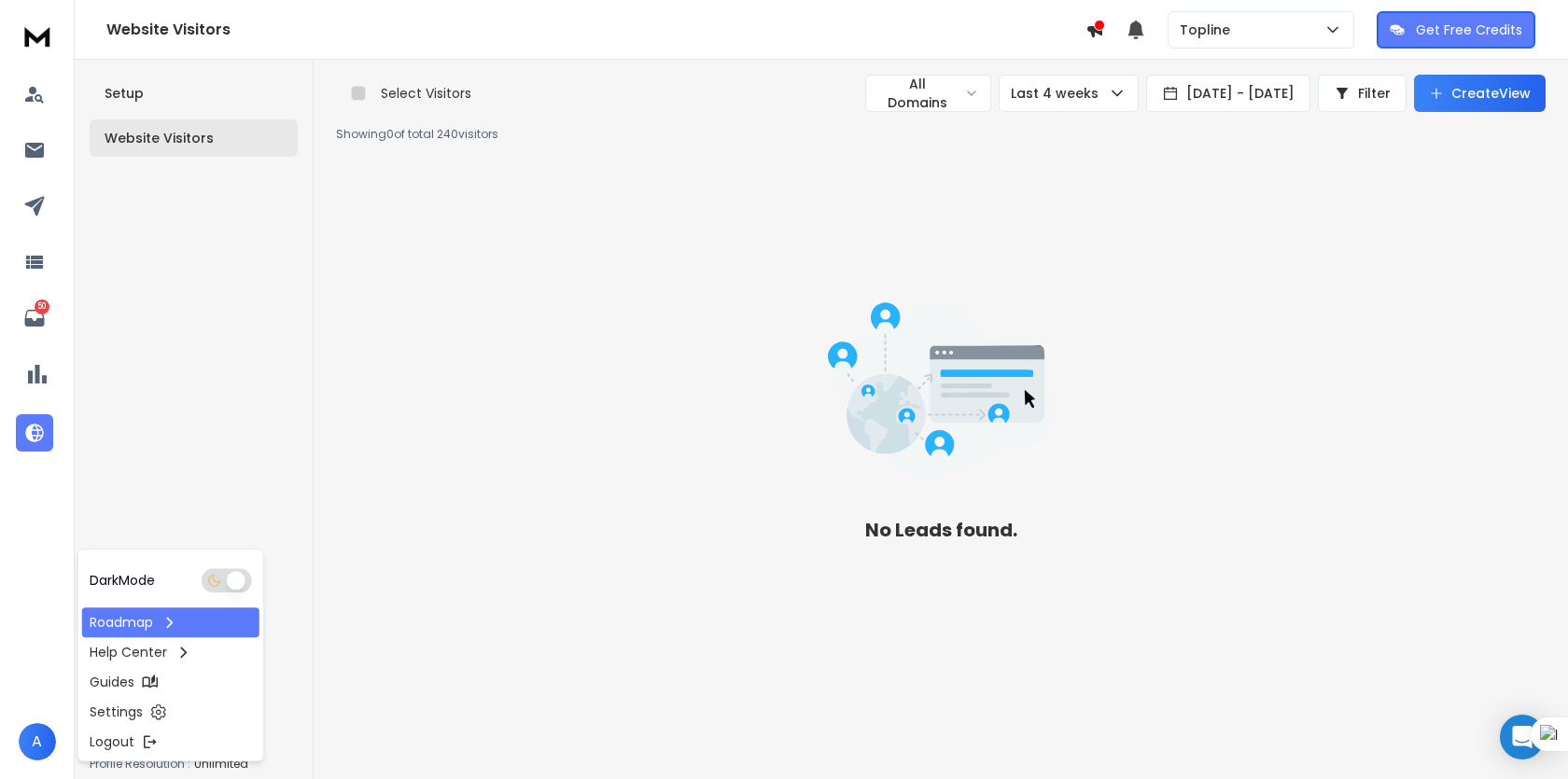
click at [522, 383] on div "No Leads found." at bounding box center [940, 410] width 1210 height 507
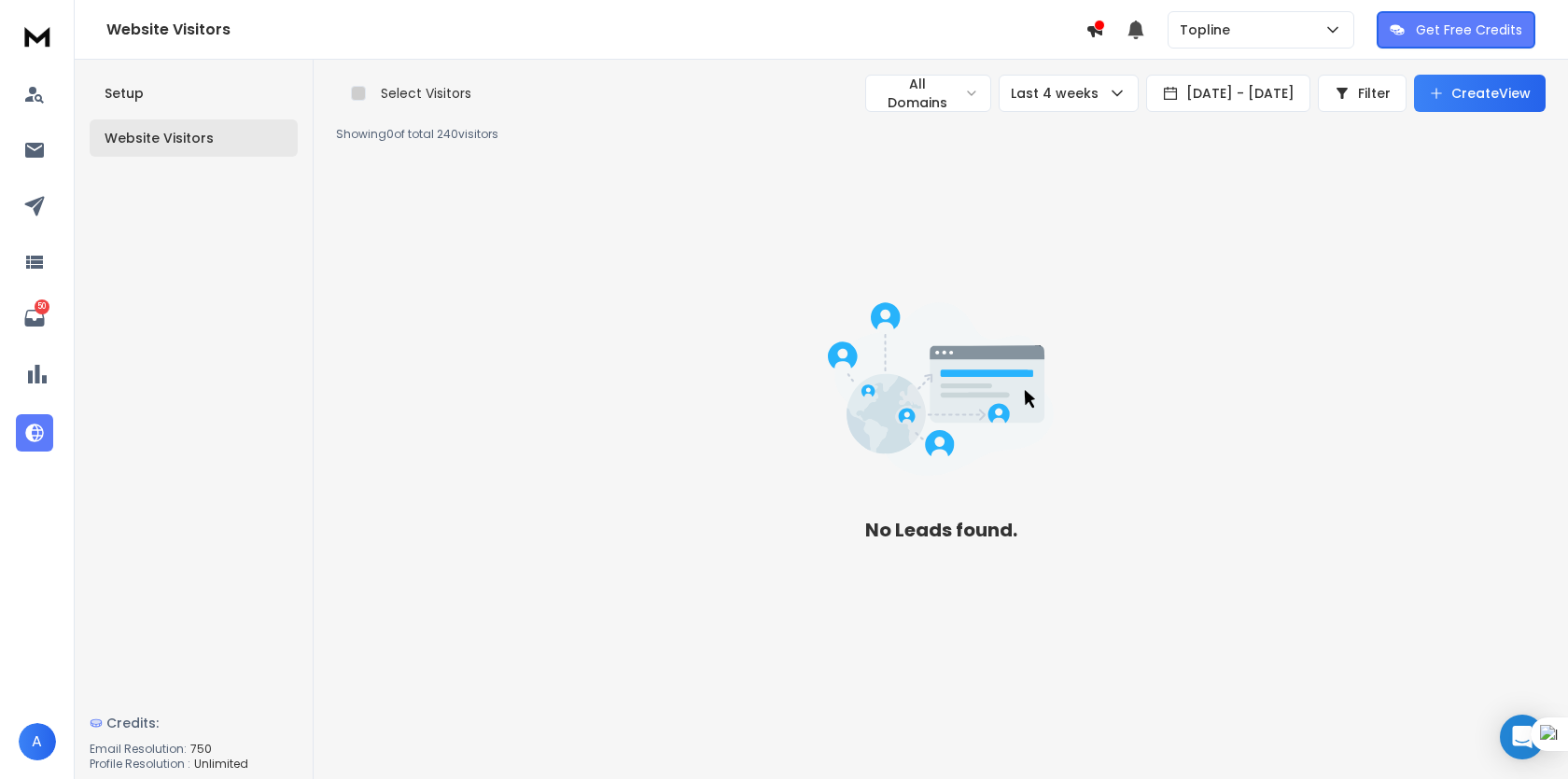
click at [391, 130] on p "Showing 0 of total 240 visitors" at bounding box center [940, 134] width 1210 height 15
click at [354, 193] on button "SELECT THIS PAGE" at bounding box center [355, 195] width 15 height 15
click at [353, 146] on button "SELECT THIS PAGE" at bounding box center [355, 150] width 15 height 15
click at [693, 264] on div "No Leads found." at bounding box center [940, 410] width 1210 height 507
click at [444, 128] on p "Showing 0 of total 240 visitors" at bounding box center [940, 134] width 1210 height 15
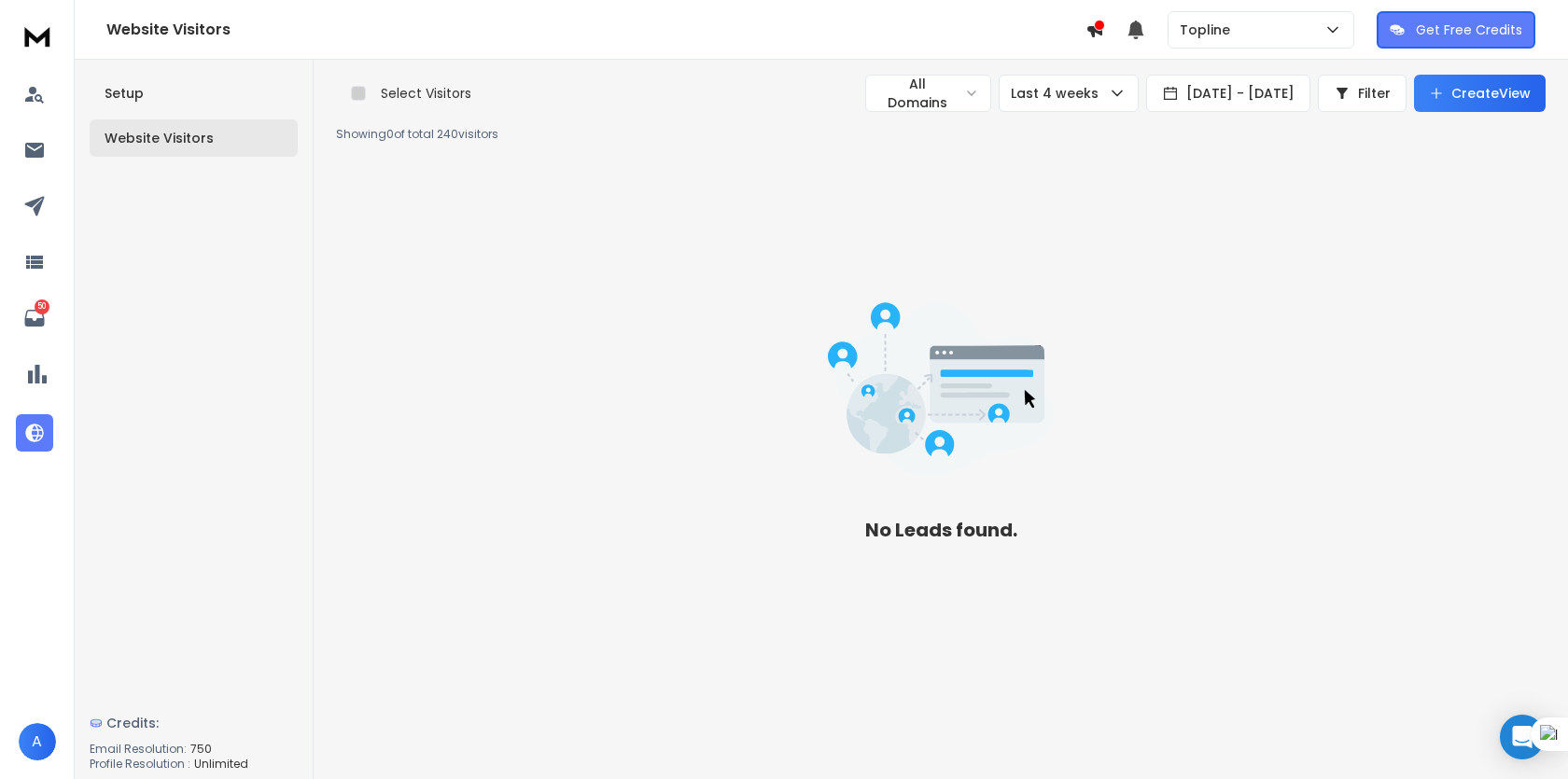
click at [481, 139] on p "Showing 0 of total 240 visitors" at bounding box center [940, 134] width 1210 height 15
click at [1027, 88] on p "Last 4 weeks" at bounding box center [1058, 94] width 96 height 19
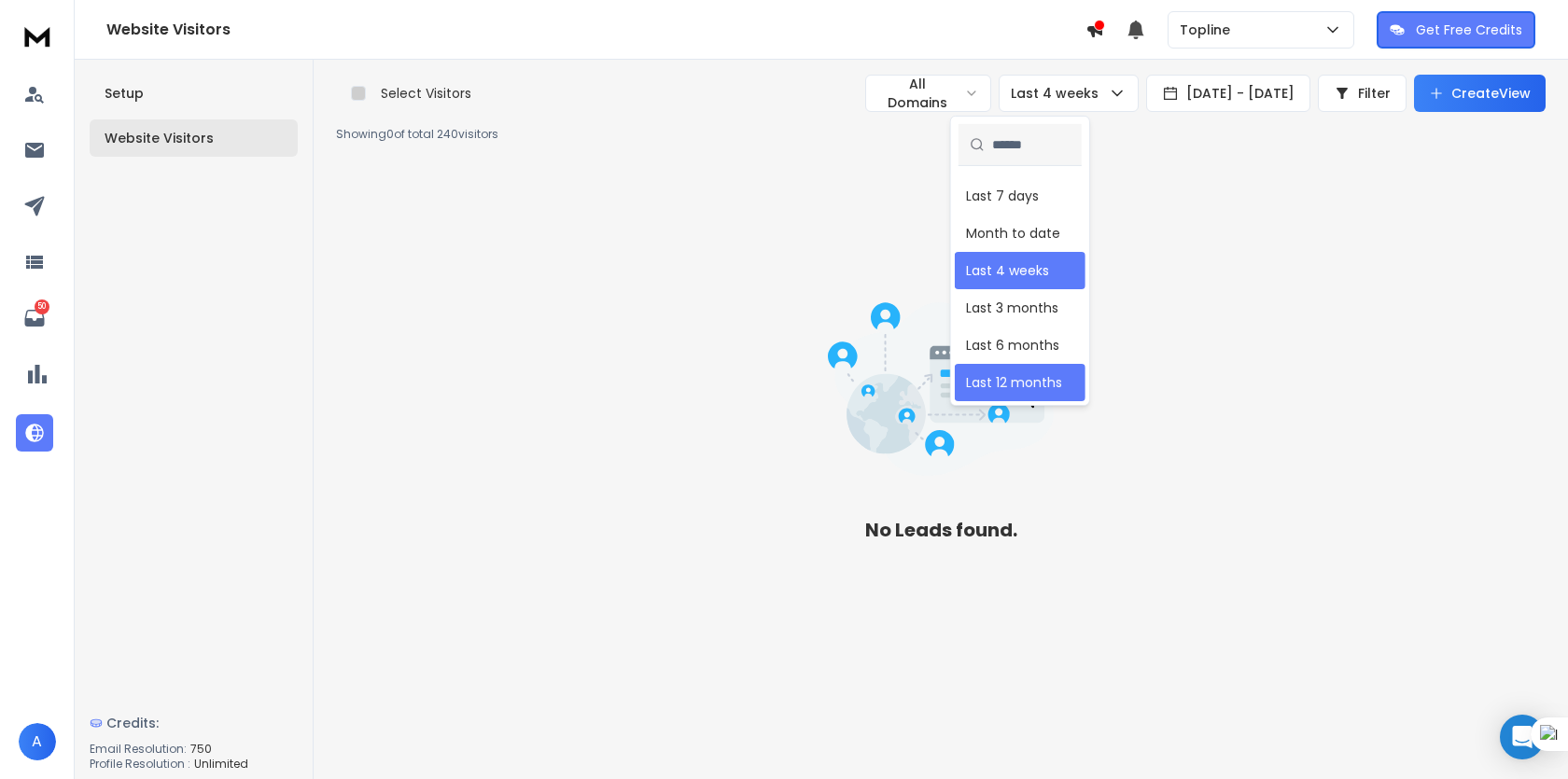
click at [986, 390] on p "Last 12 months" at bounding box center [1014, 383] width 104 height 26
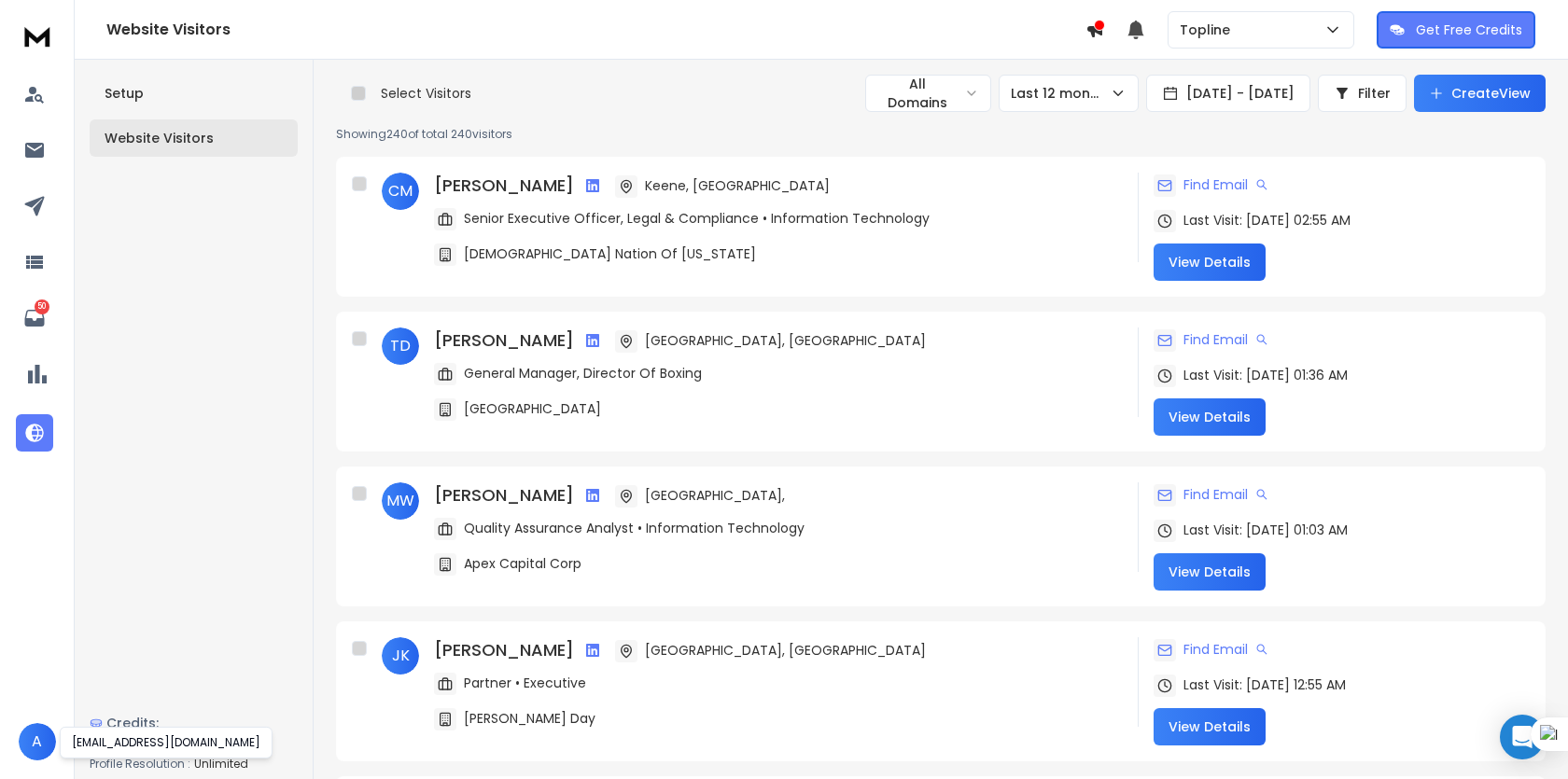
click at [49, 731] on span "A" at bounding box center [37, 741] width 37 height 37
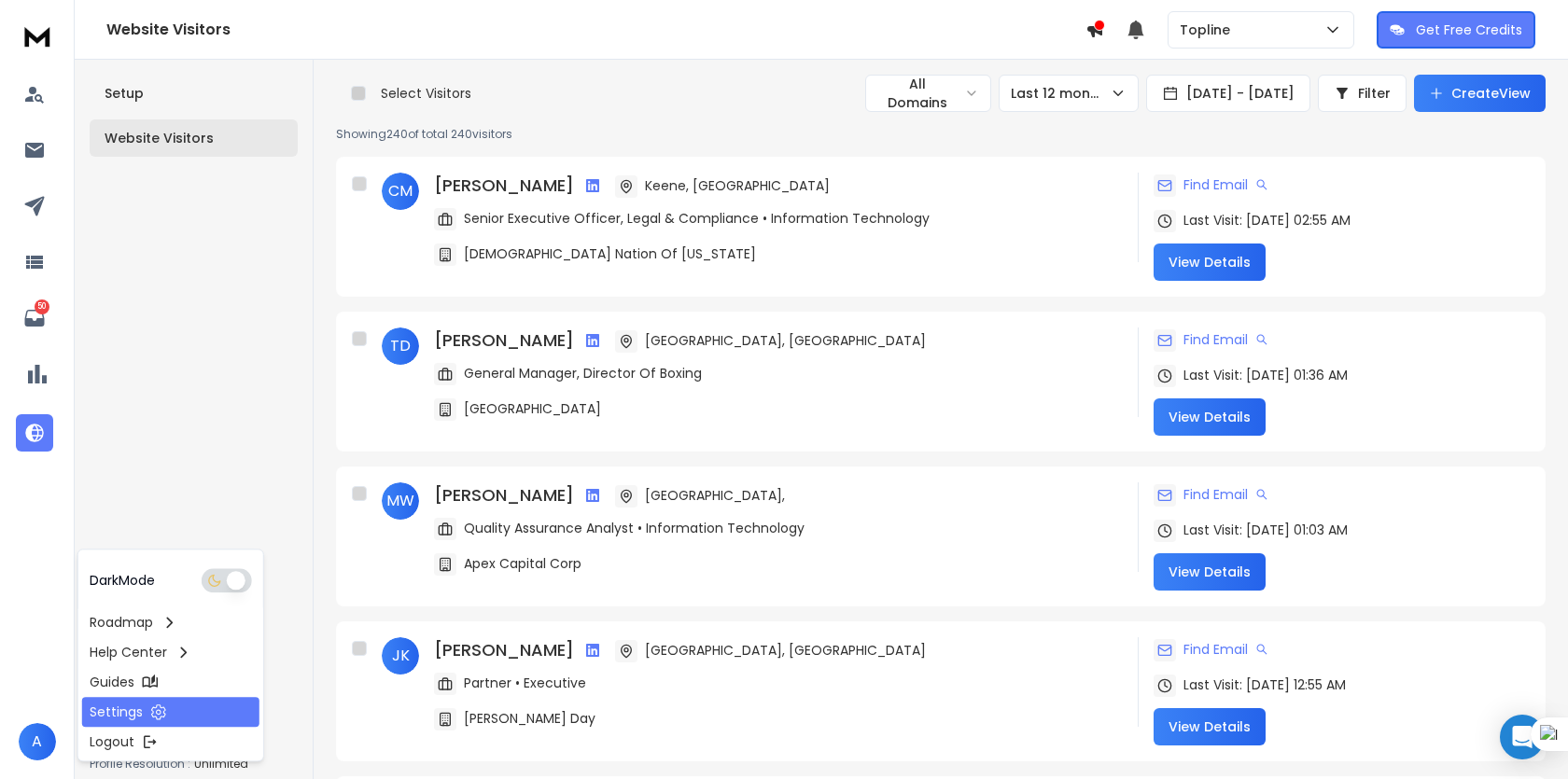
click at [135, 706] on p "Settings" at bounding box center [116, 712] width 53 height 19
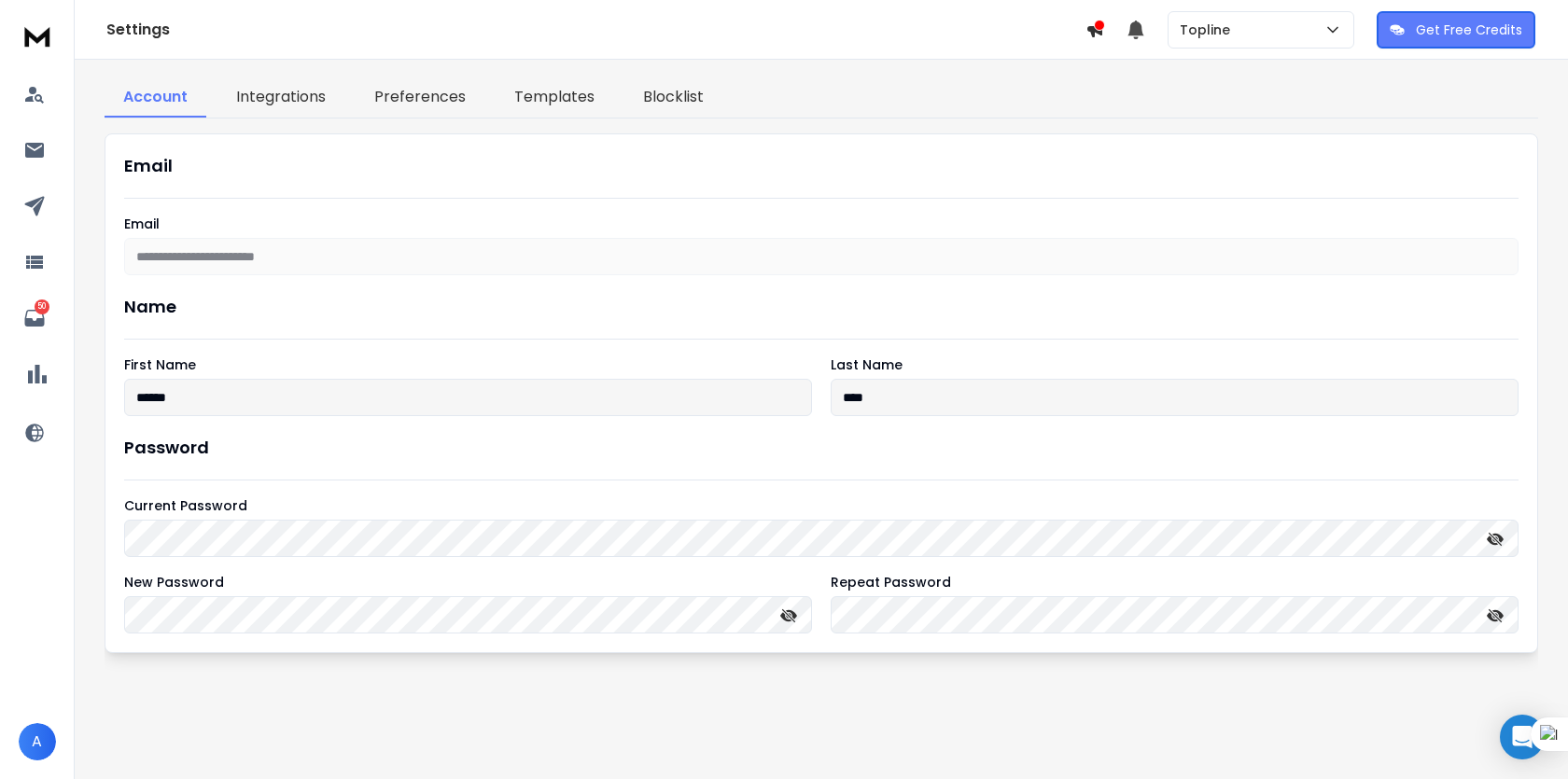
click at [286, 93] on link "Integrations" at bounding box center [281, 97] width 127 height 39
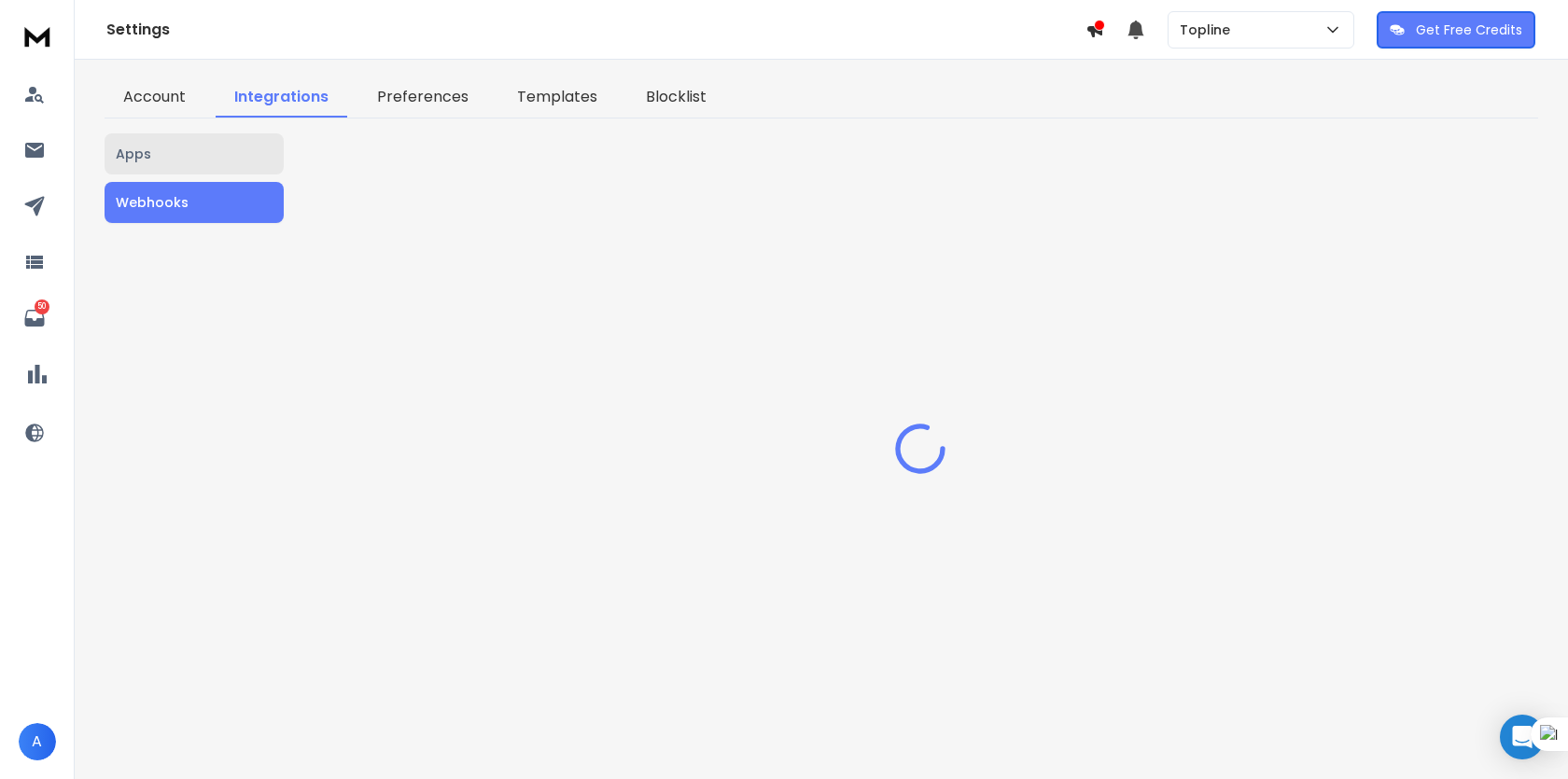
click at [189, 193] on button "Webhooks" at bounding box center [194, 201] width 179 height 41
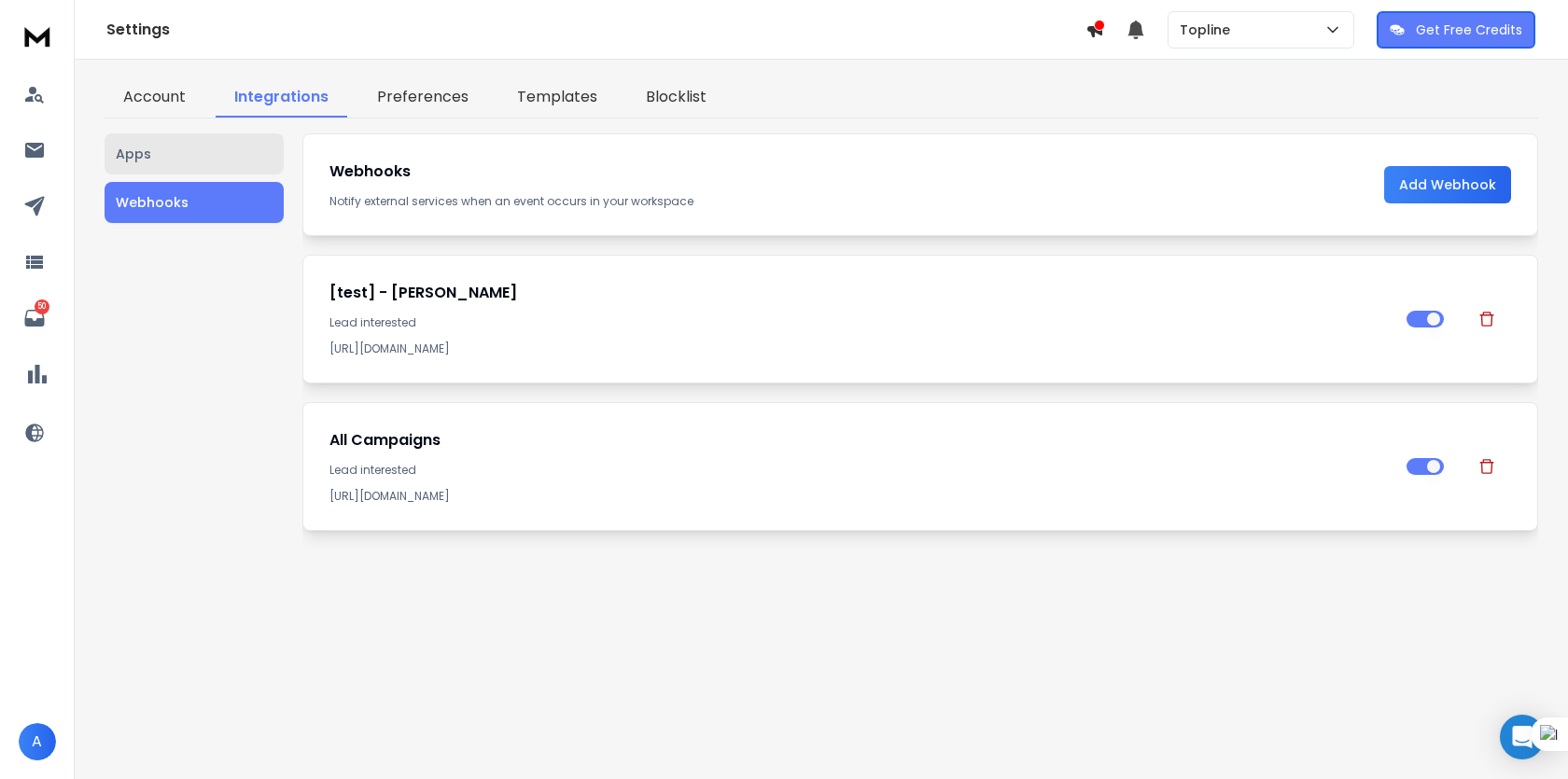
click at [1445, 180] on button "Add Webhook" at bounding box center [1447, 184] width 127 height 37
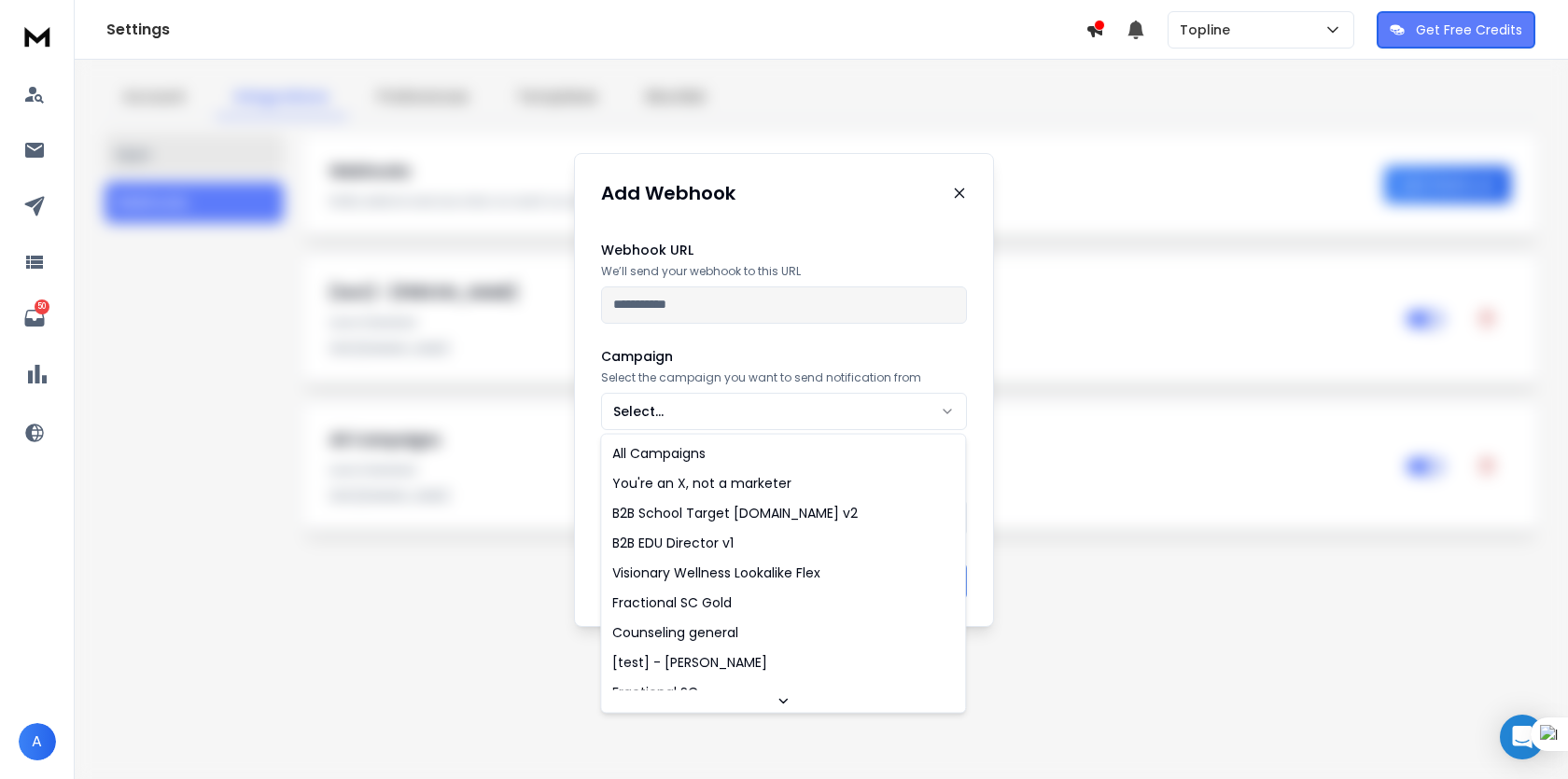
click at [683, 412] on button "Select..." at bounding box center [783, 410] width 366 height 37
click at [862, 367] on div "**********" at bounding box center [783, 390] width 366 height 80
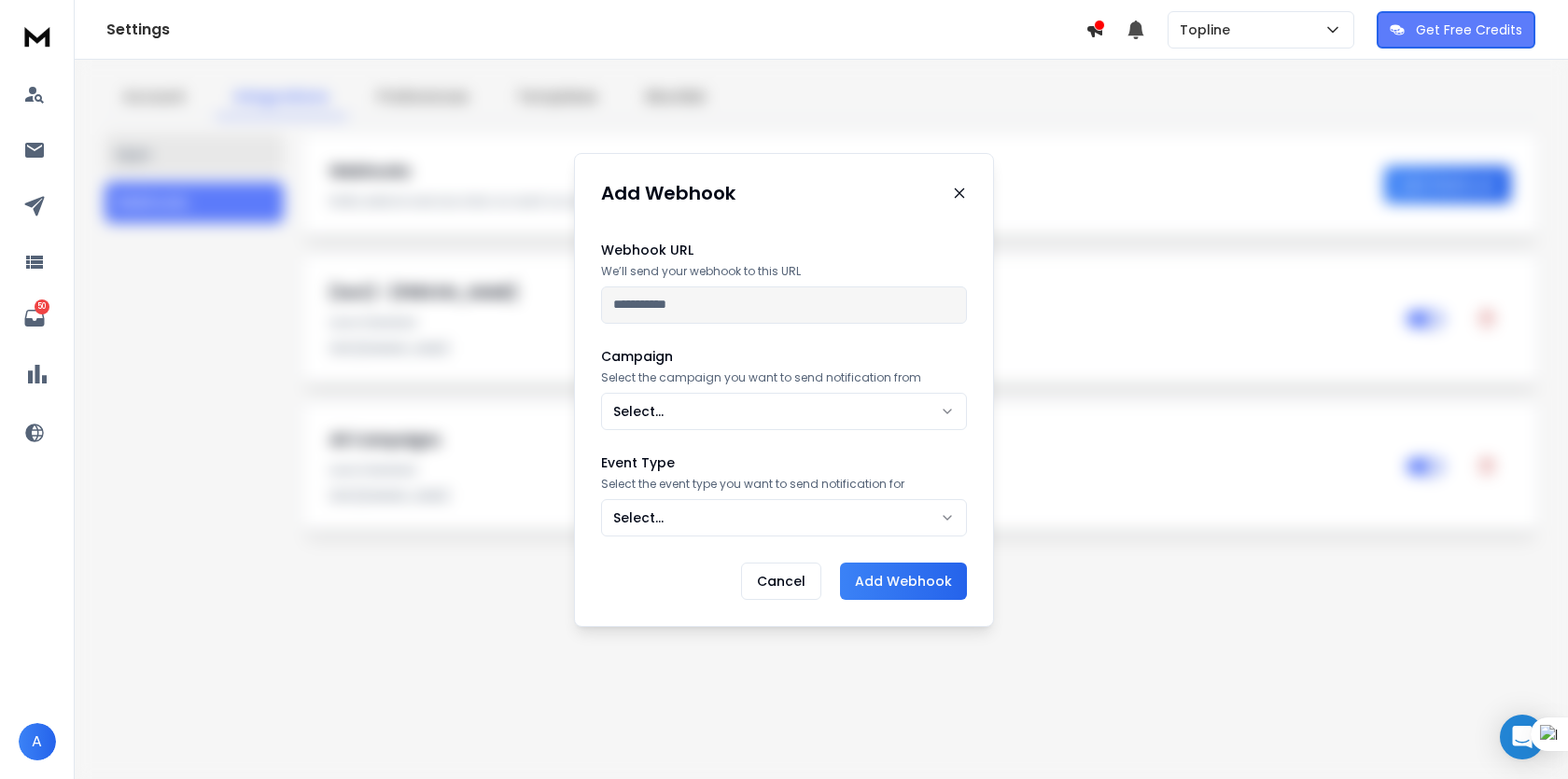
click at [690, 515] on button "Select..." at bounding box center [783, 517] width 366 height 37
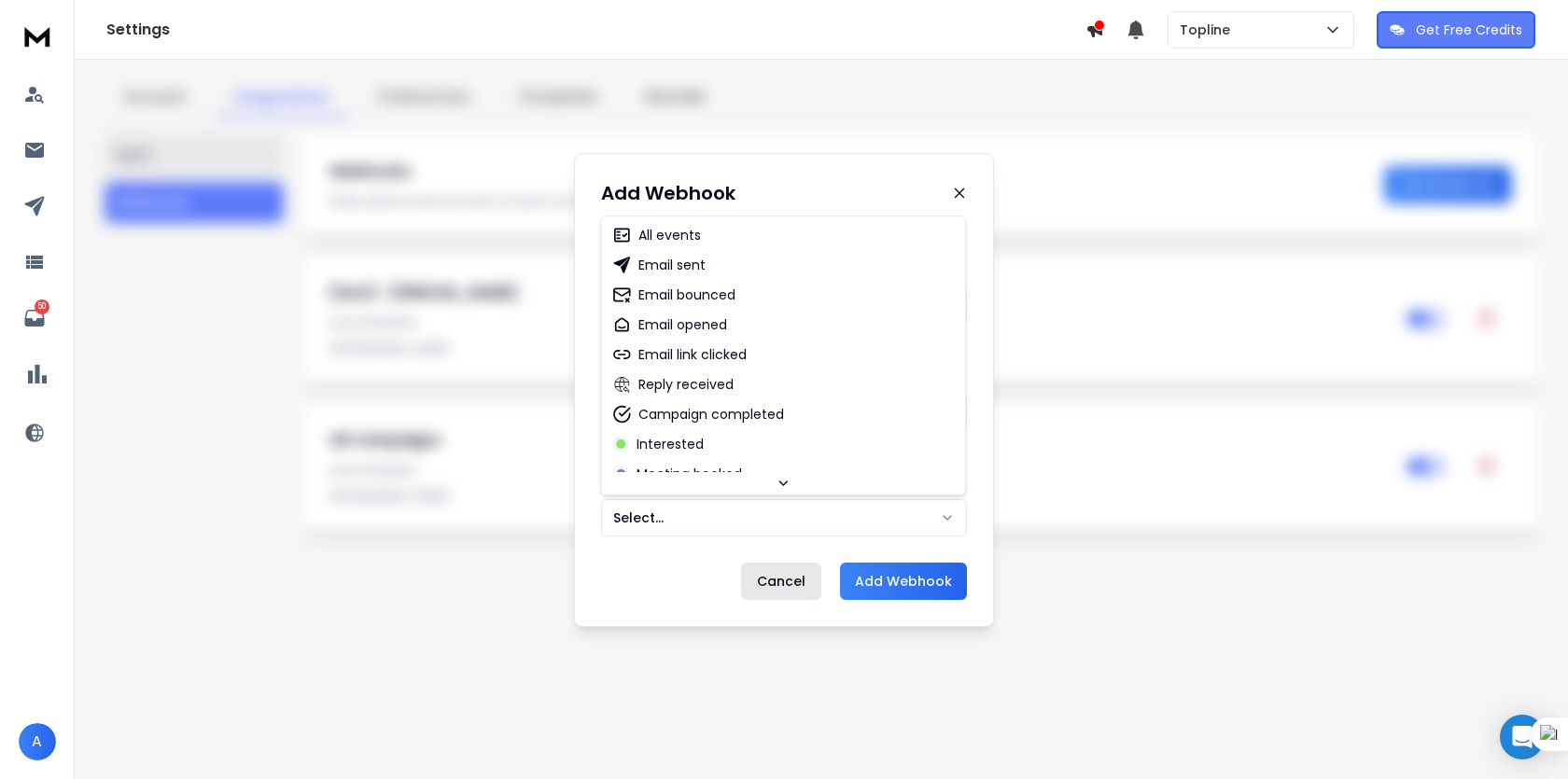
click at [778, 580] on button "Cancel" at bounding box center [780, 580] width 80 height 37
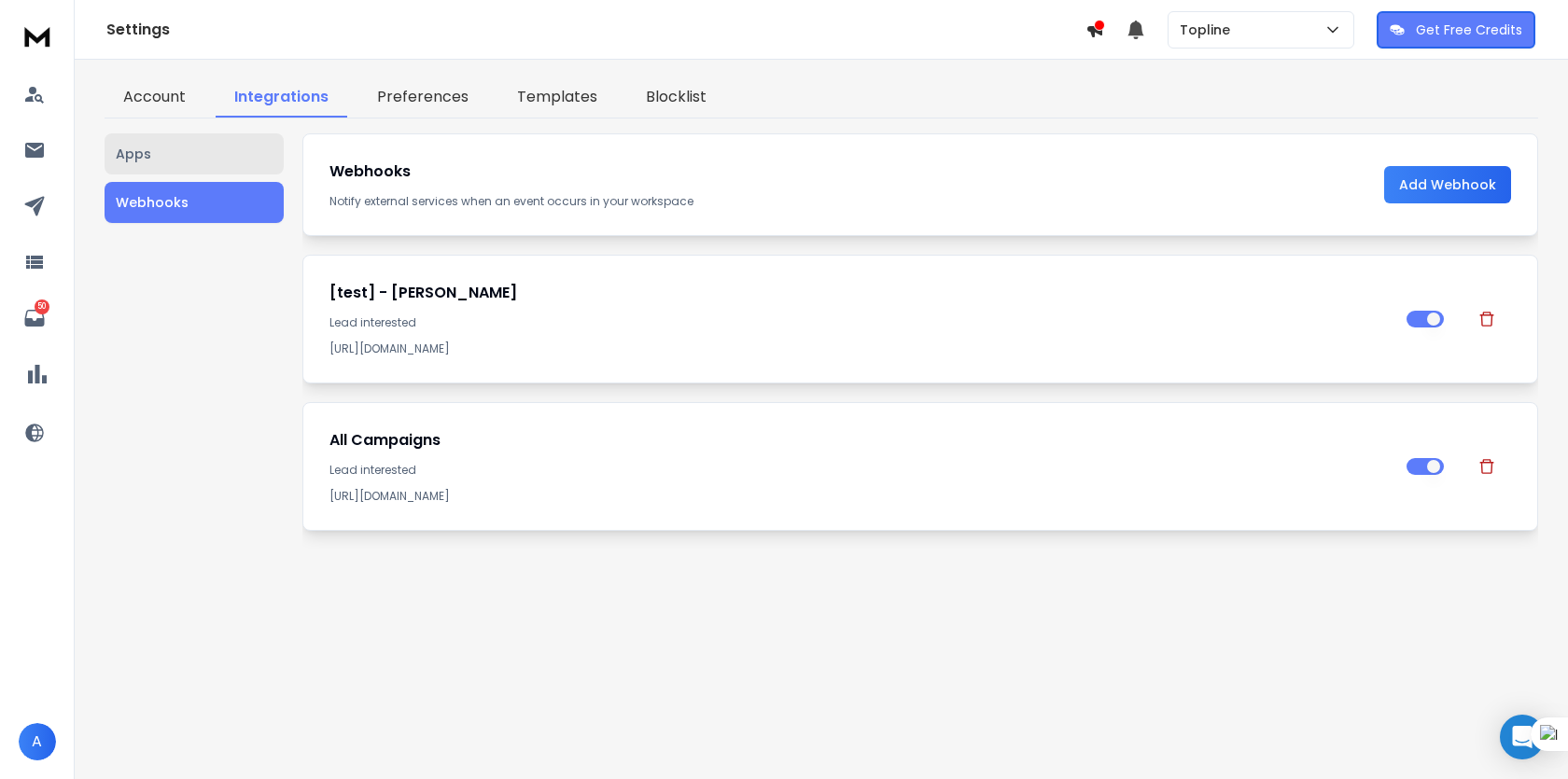
click at [448, 111] on link "Preferences" at bounding box center [423, 97] width 129 height 39
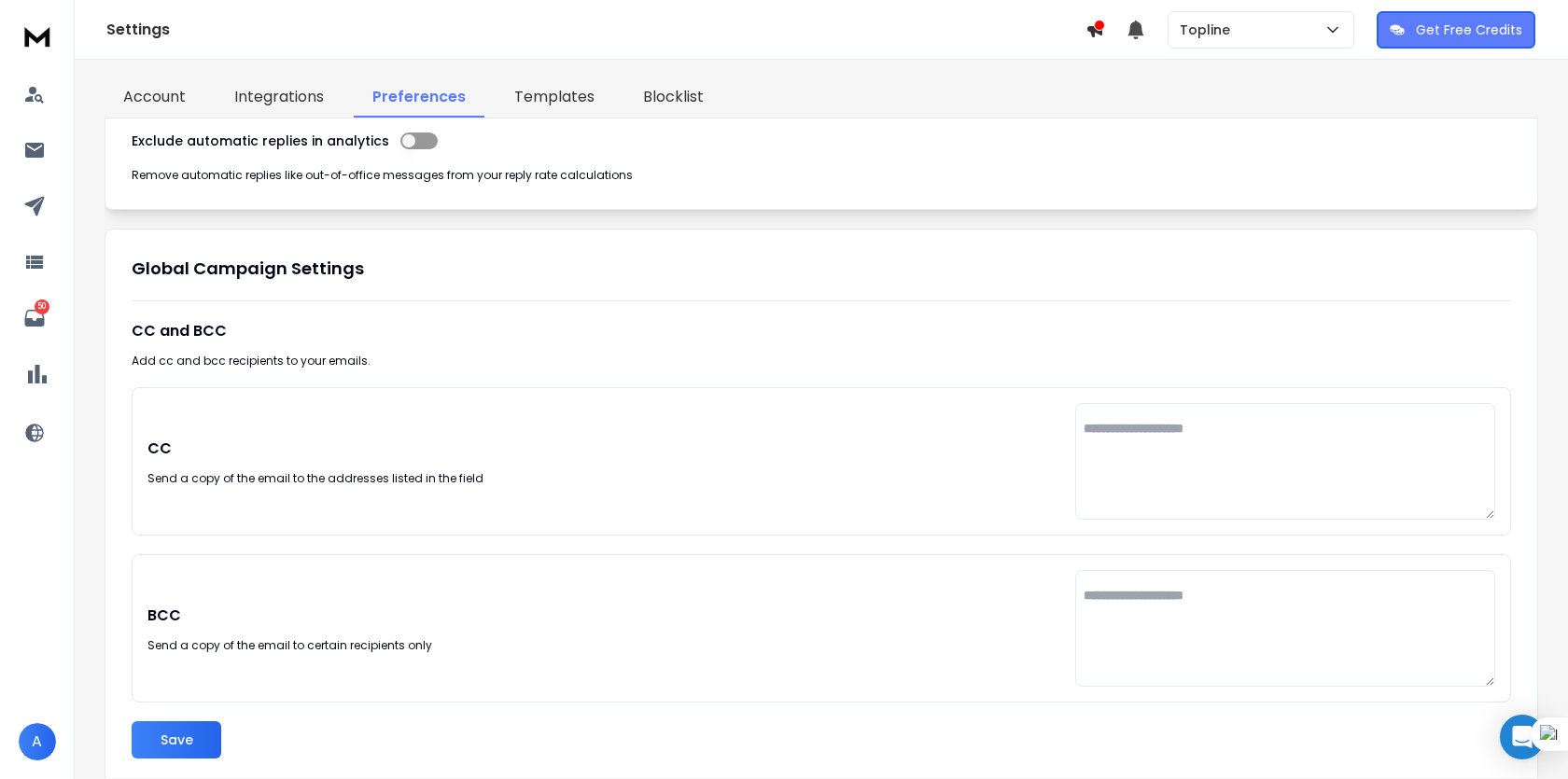
scroll to position [17, 0]
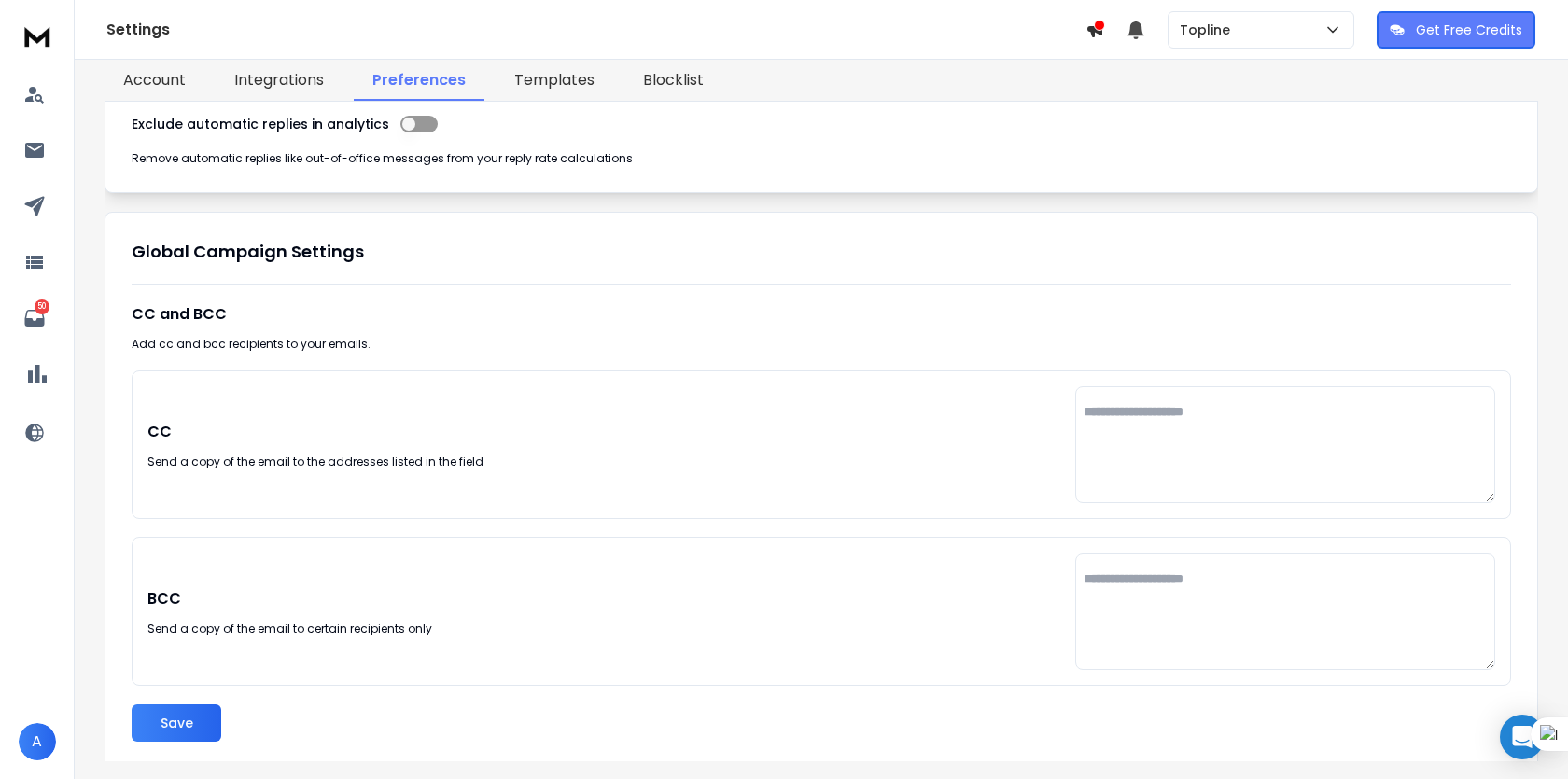
click at [675, 81] on link "Blocklist" at bounding box center [673, 80] width 98 height 39
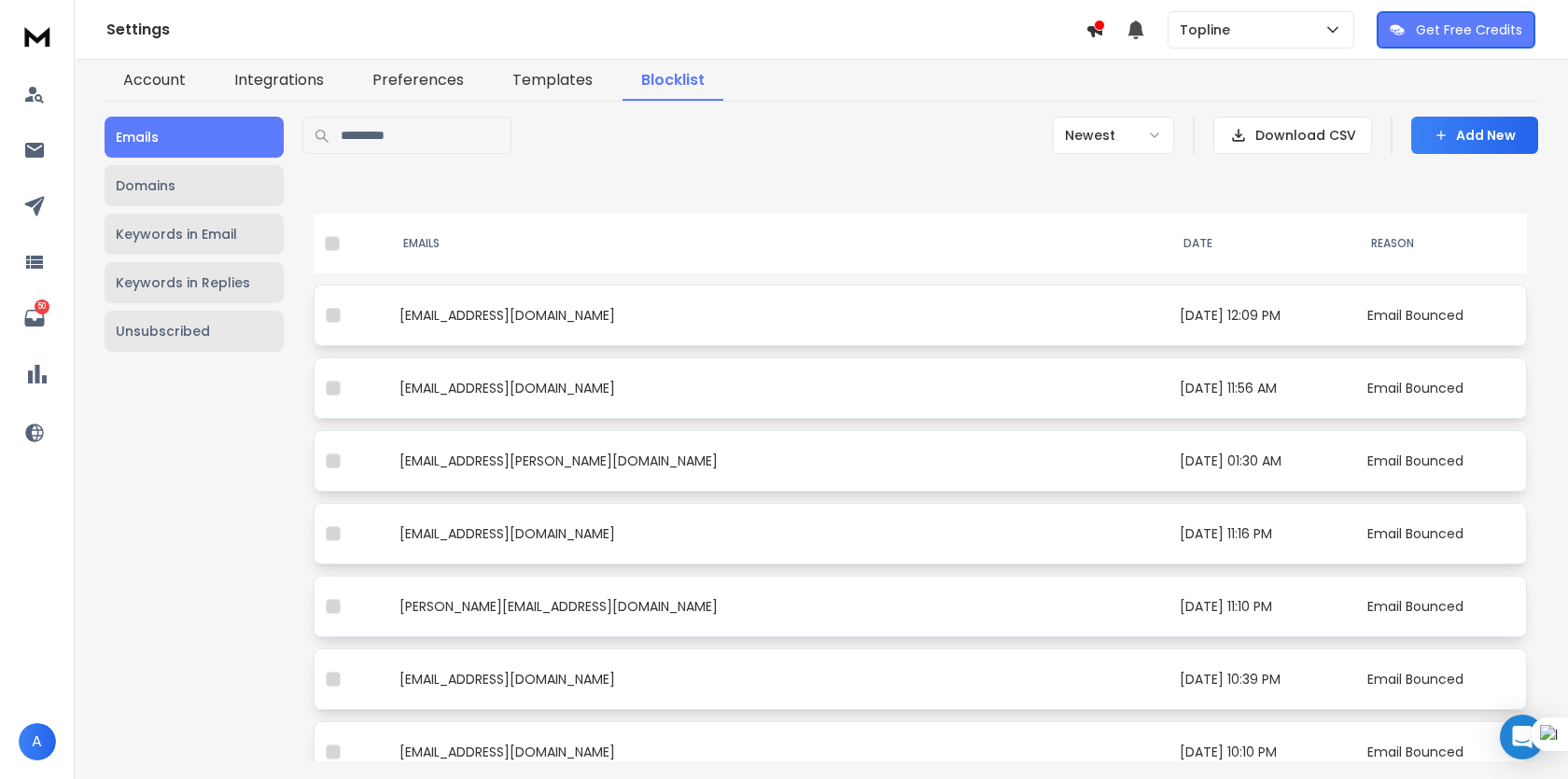
click at [567, 82] on link "Templates" at bounding box center [552, 80] width 117 height 39
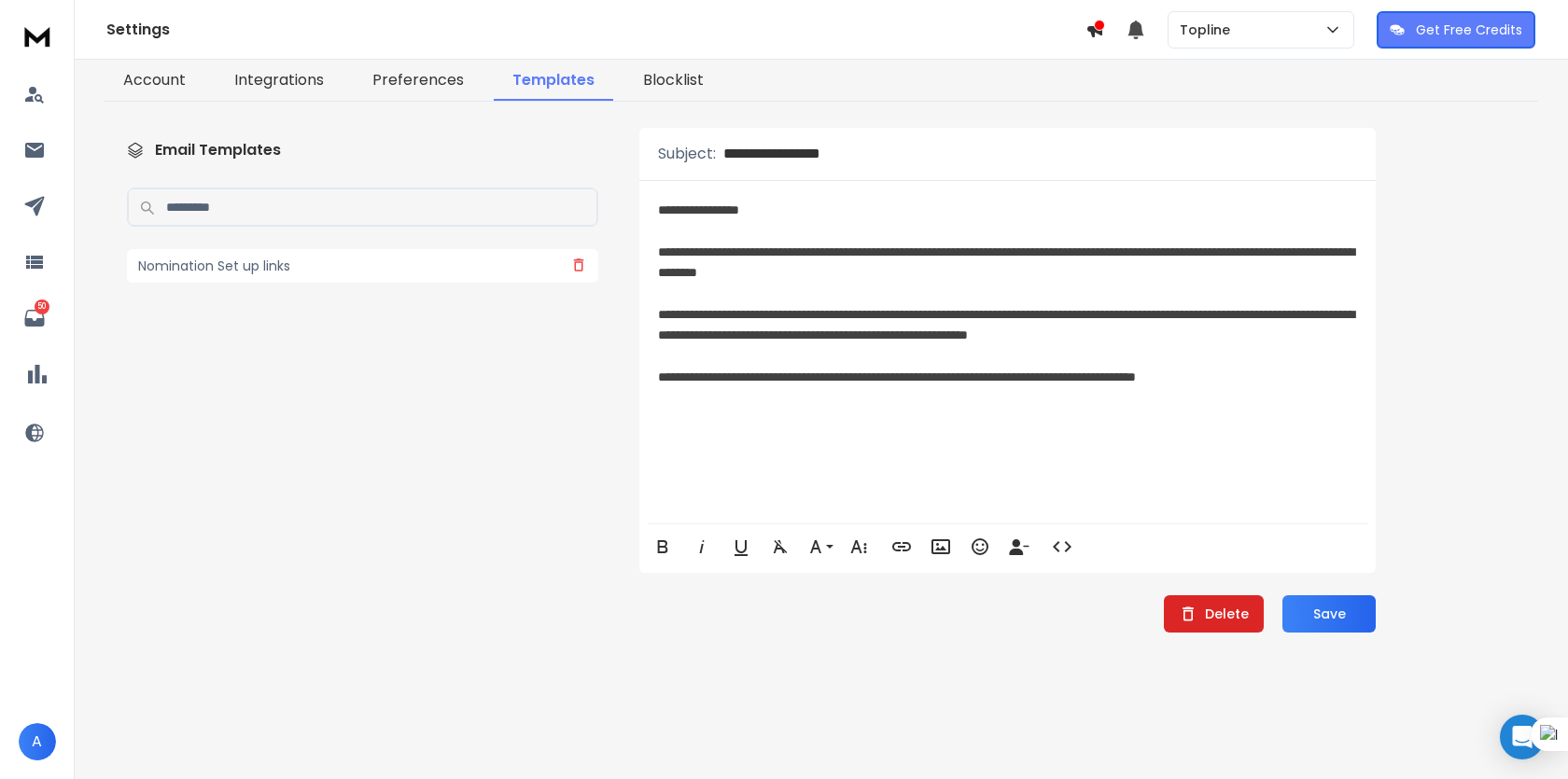
click at [700, 70] on link "Blocklist" at bounding box center [673, 80] width 98 height 39
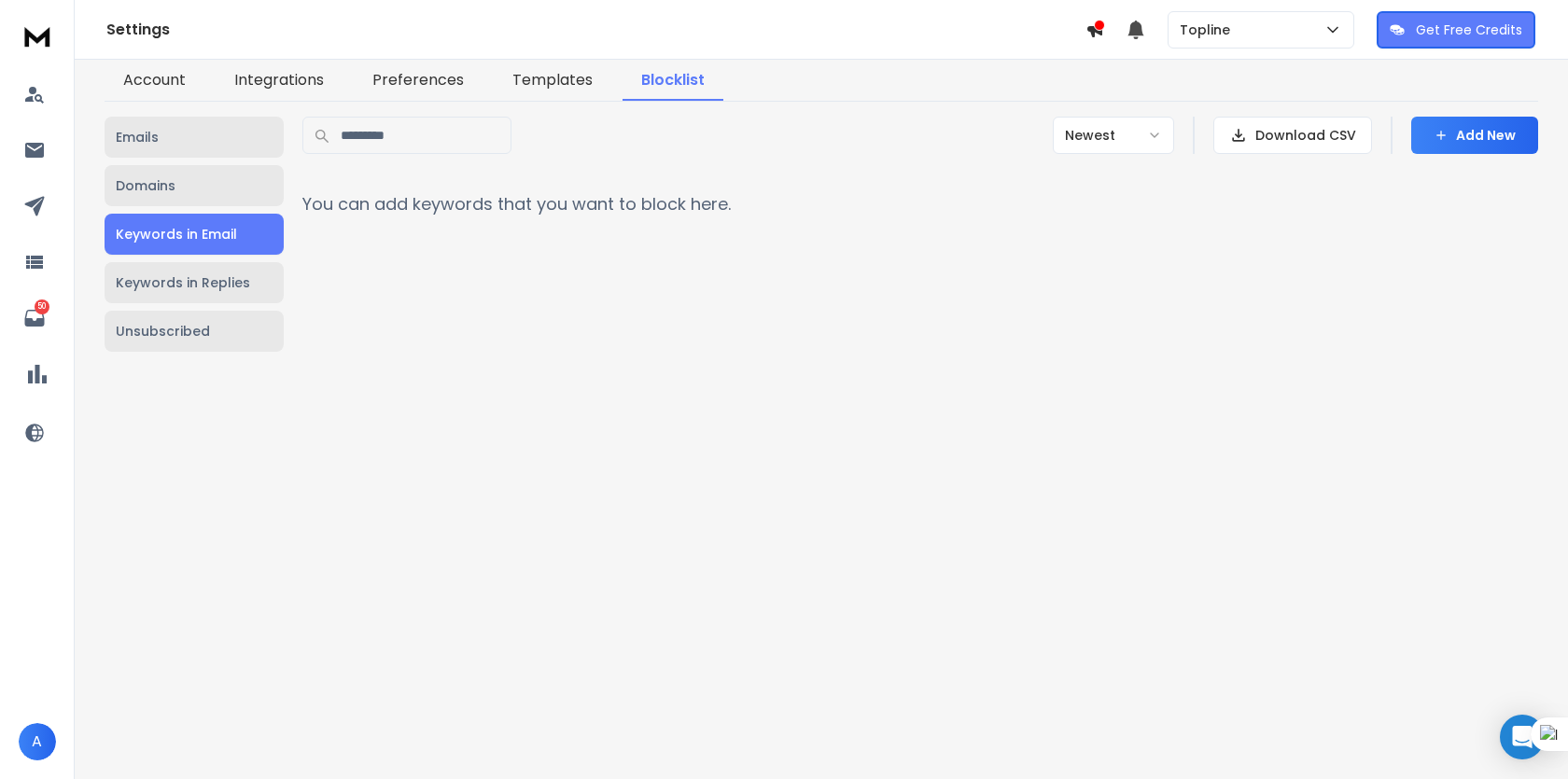
click at [234, 248] on email "Keywords in Email" at bounding box center [194, 234] width 179 height 41
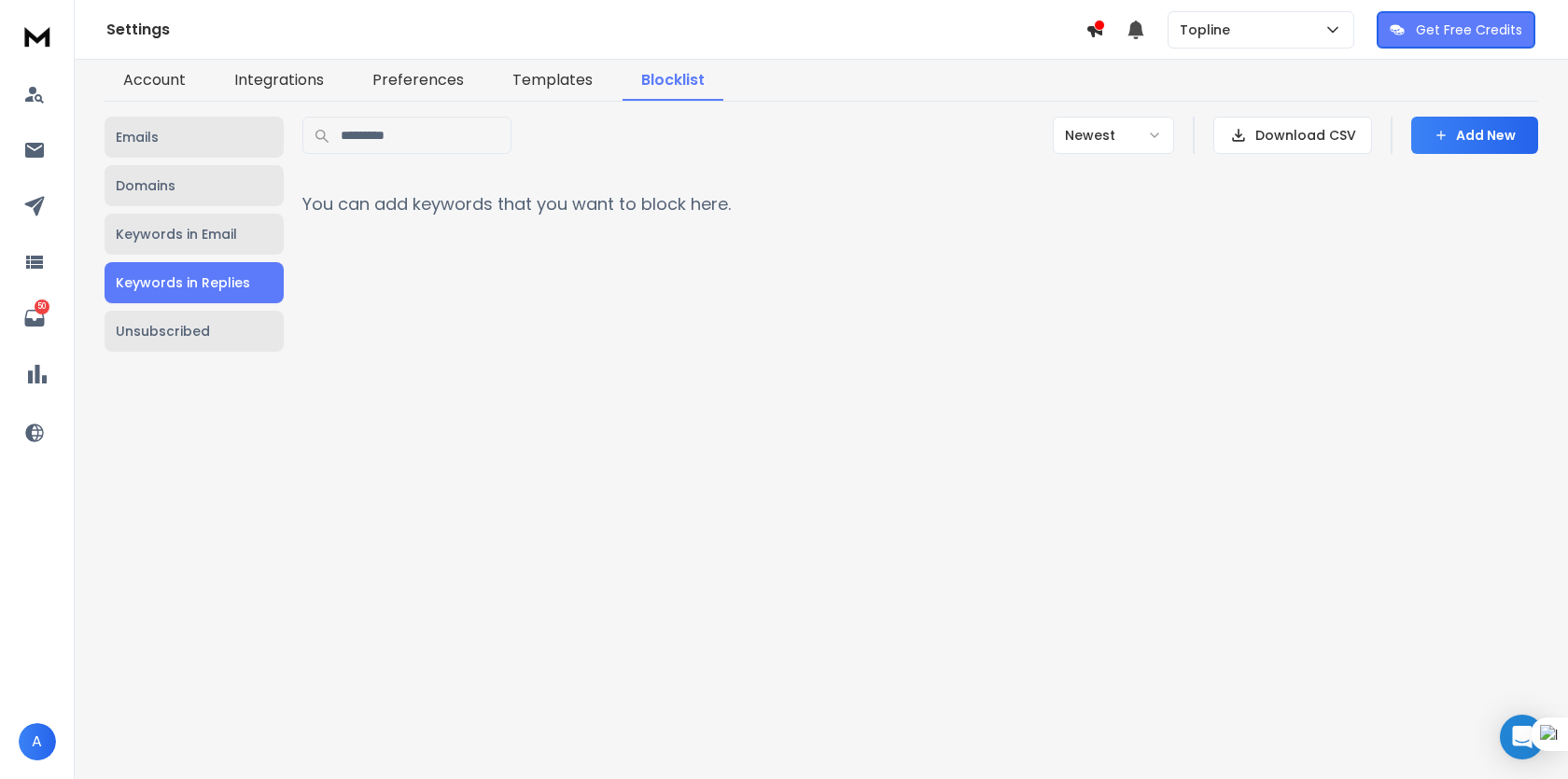
click at [198, 277] on replies "Keywords in Replies" at bounding box center [194, 282] width 179 height 41
click at [185, 186] on button "Domains" at bounding box center [194, 185] width 179 height 41
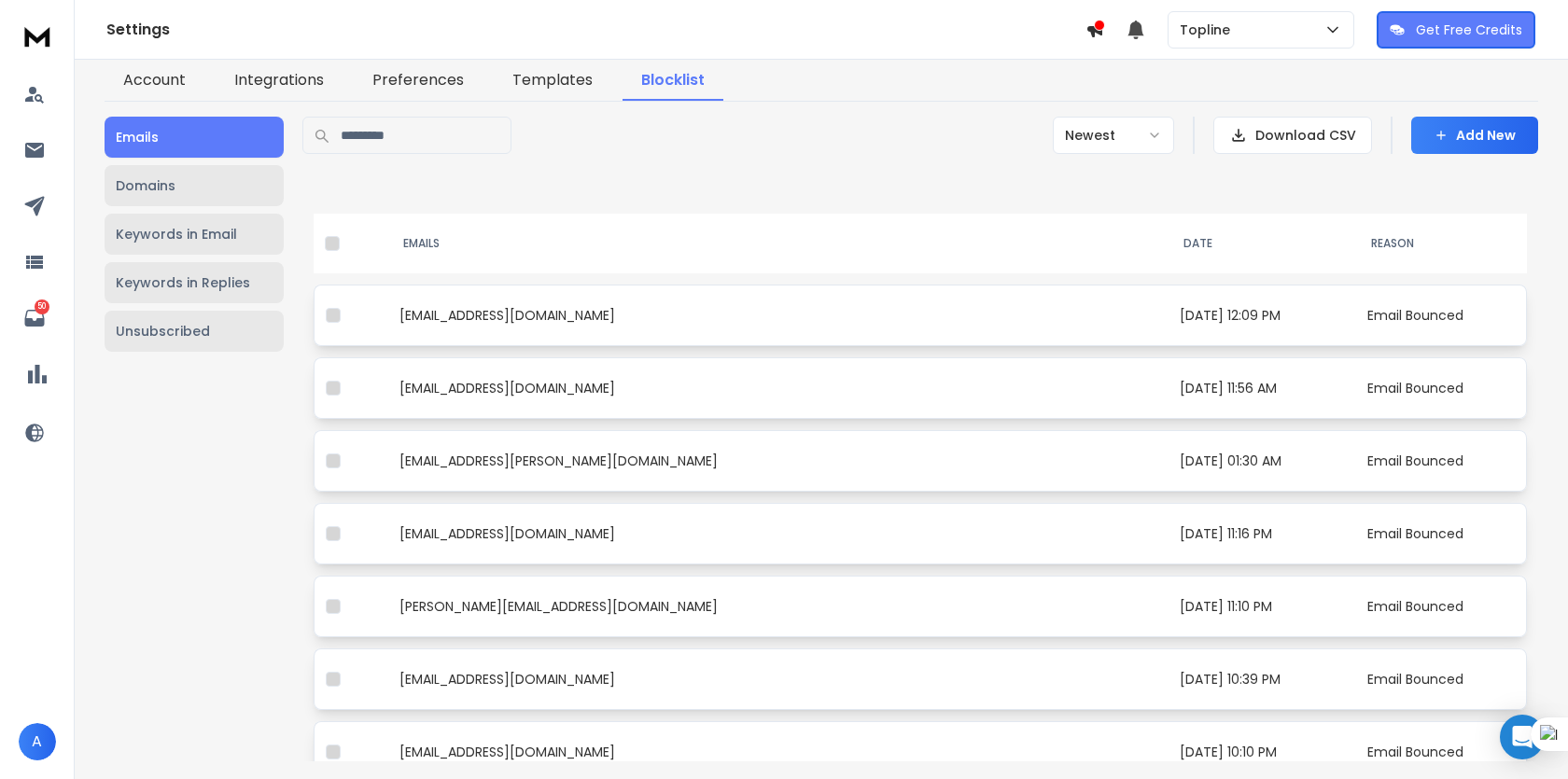
click at [181, 147] on button "Emails" at bounding box center [194, 136] width 179 height 41
click at [32, 93] on circle at bounding box center [33, 91] width 8 height 8
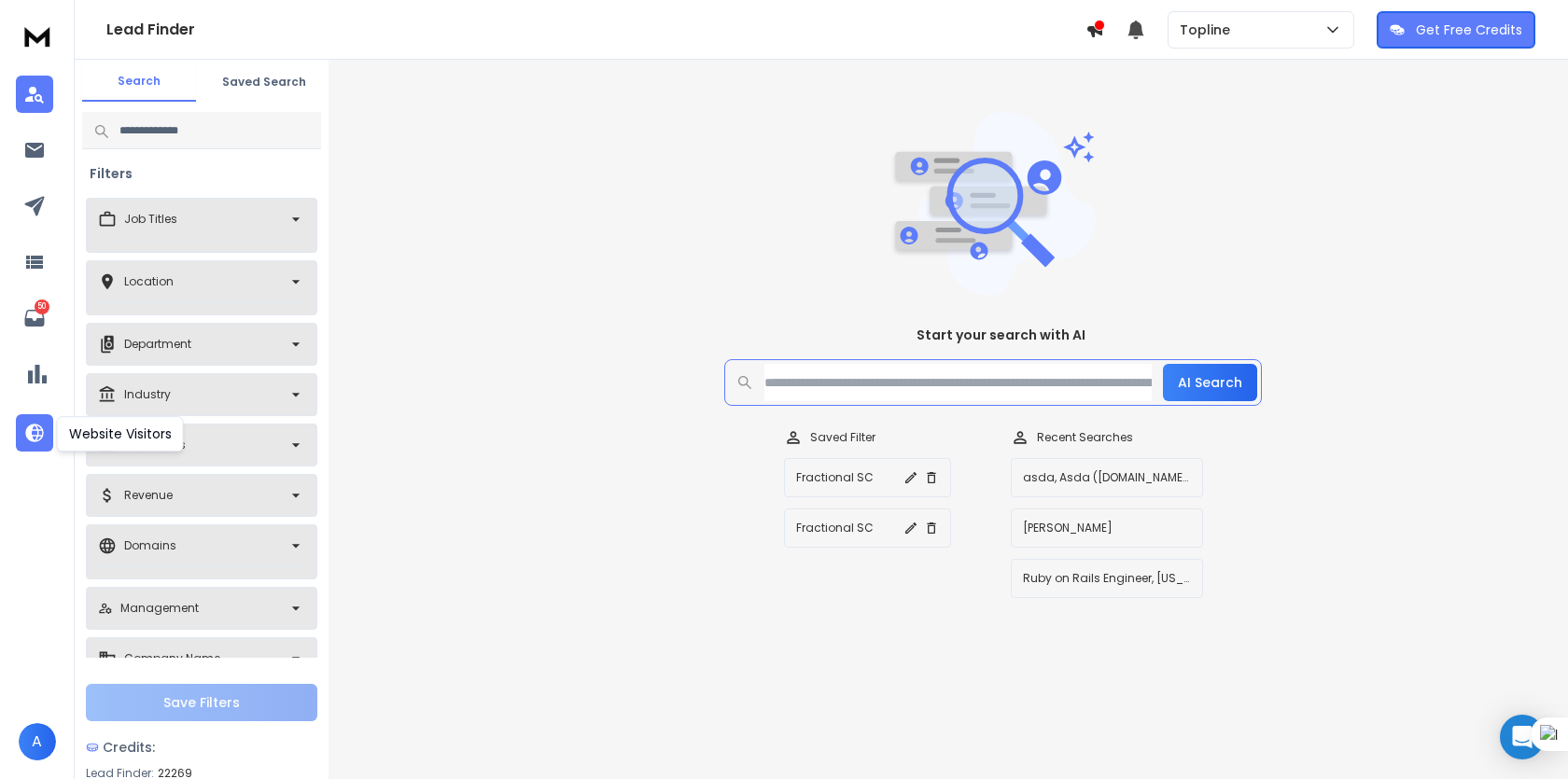
click at [44, 433] on icon at bounding box center [35, 433] width 23 height 23
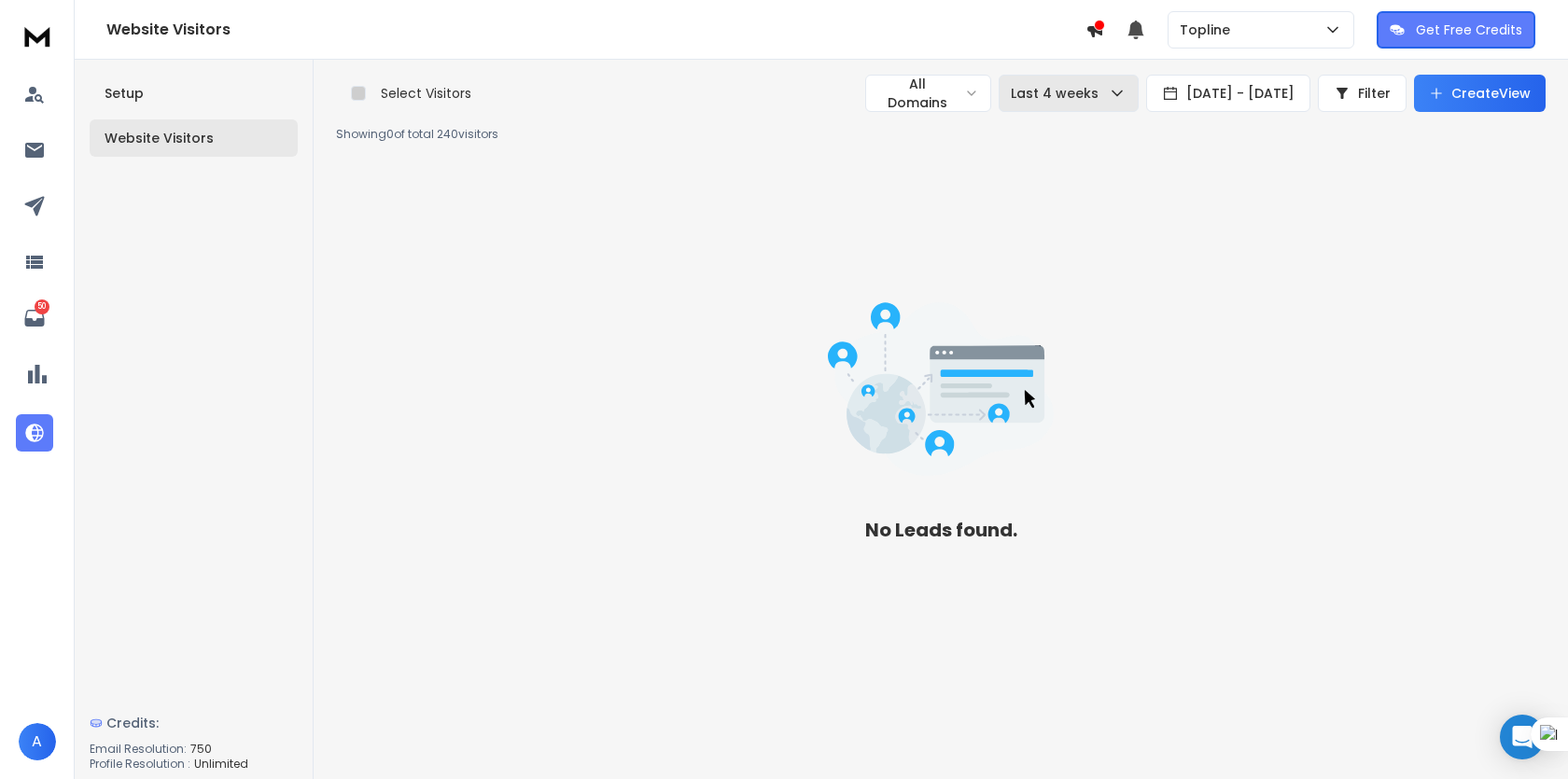
click at [1055, 86] on div "Last 4 weeks" at bounding box center [1069, 94] width 115 height 19
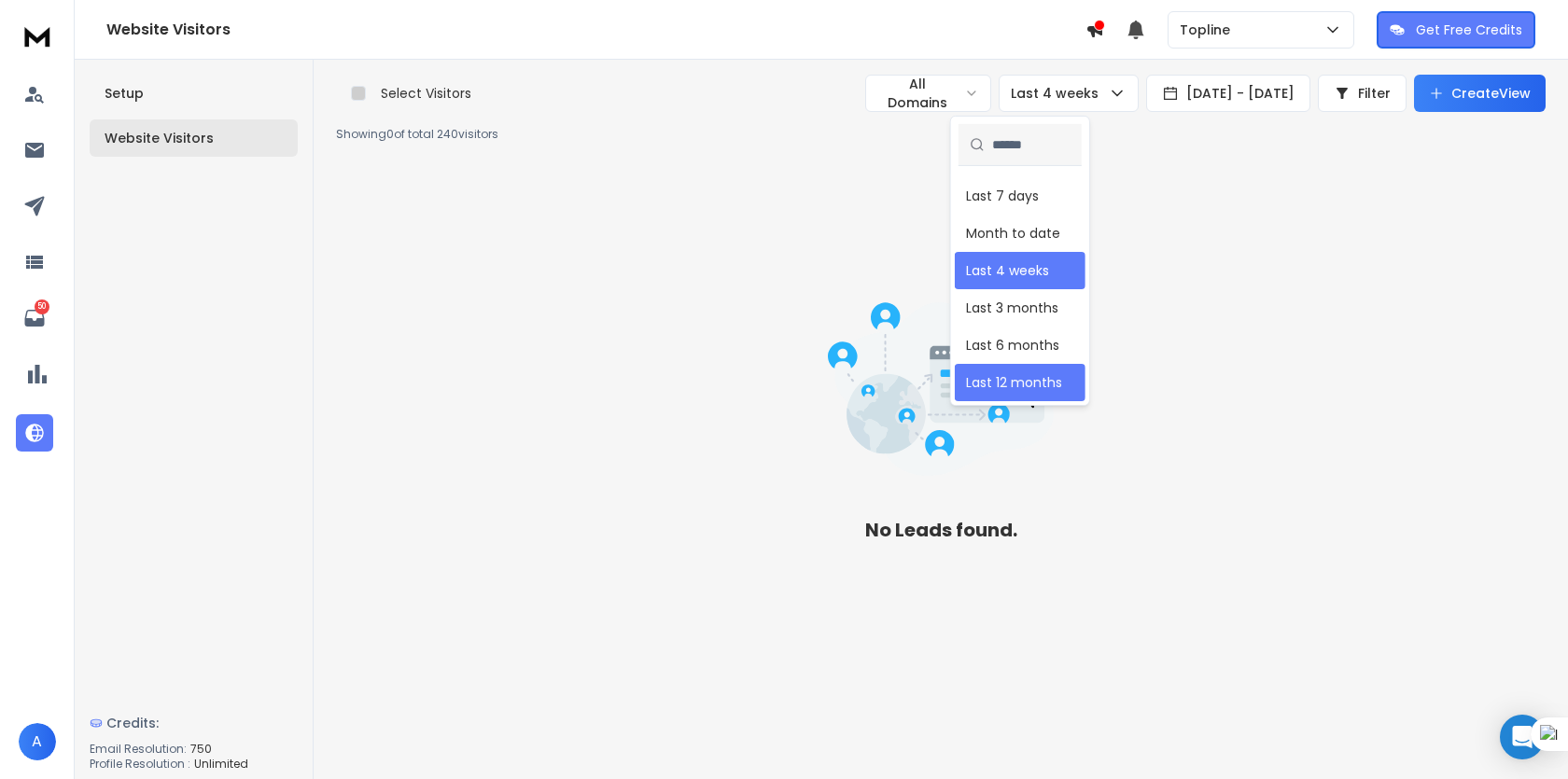
click at [1014, 379] on p "Last 12 months" at bounding box center [1014, 383] width 104 height 26
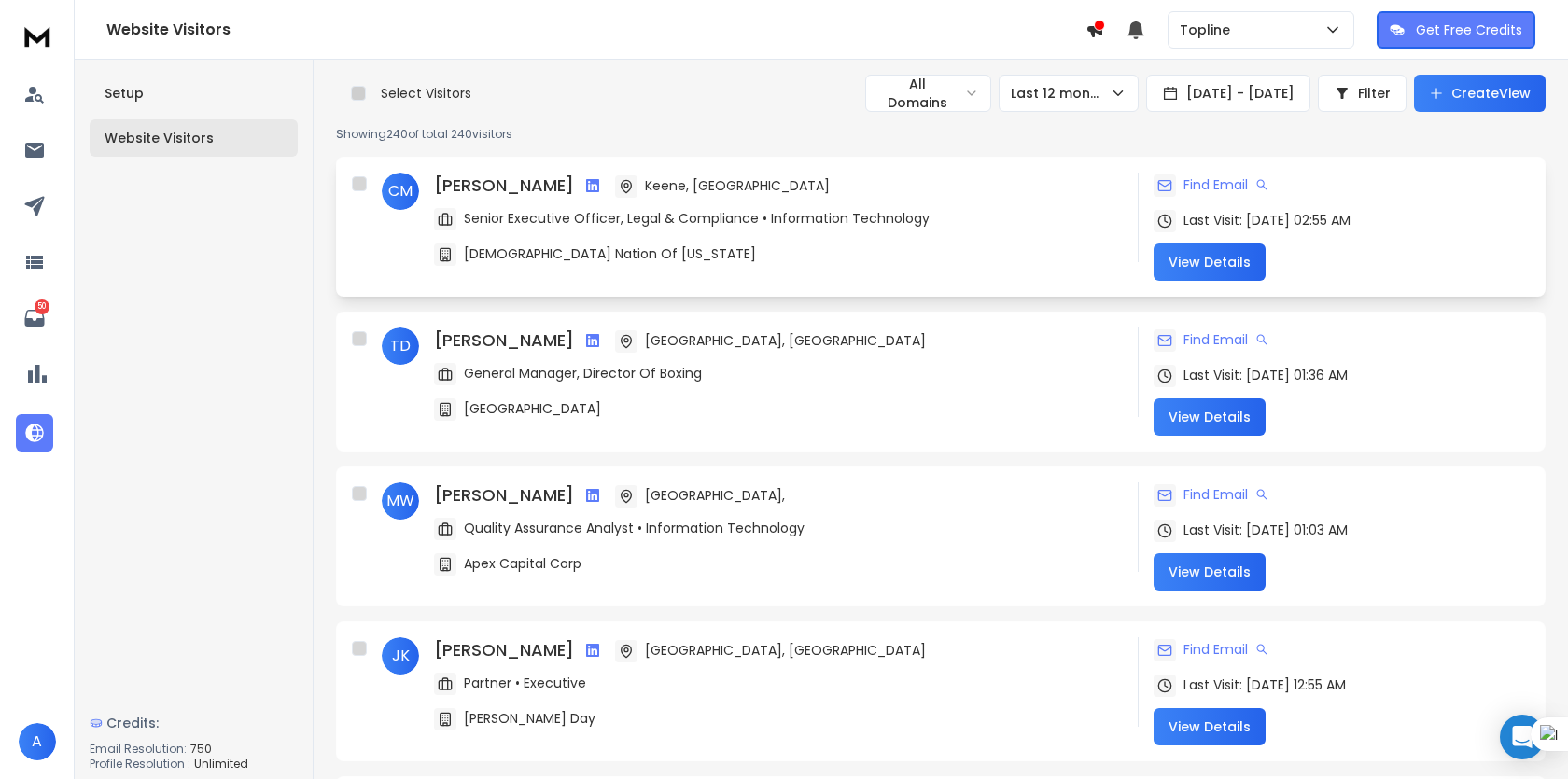
click at [362, 183] on button "button" at bounding box center [359, 183] width 15 height 15
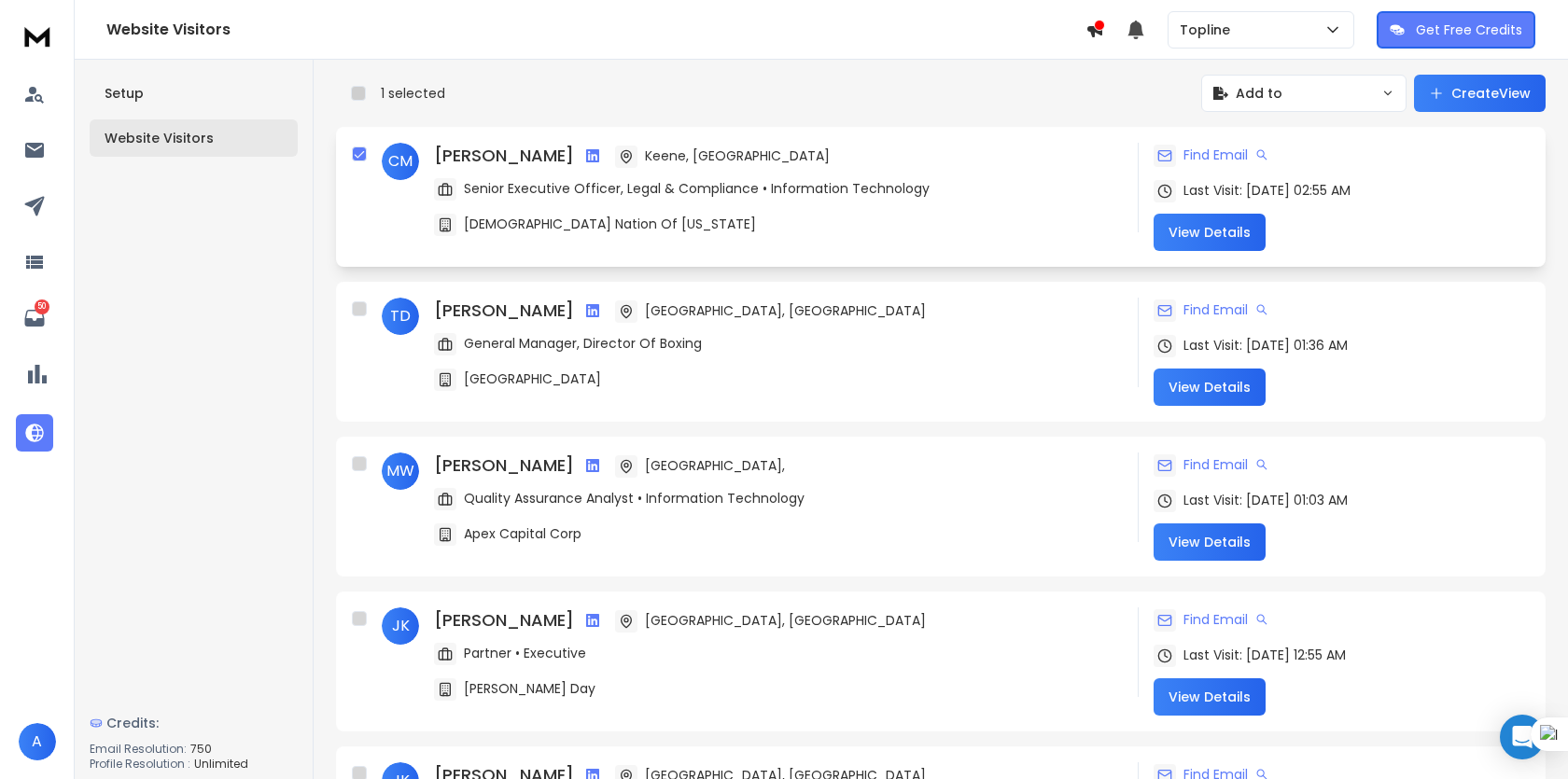
click at [358, 147] on button "button" at bounding box center [359, 154] width 15 height 15
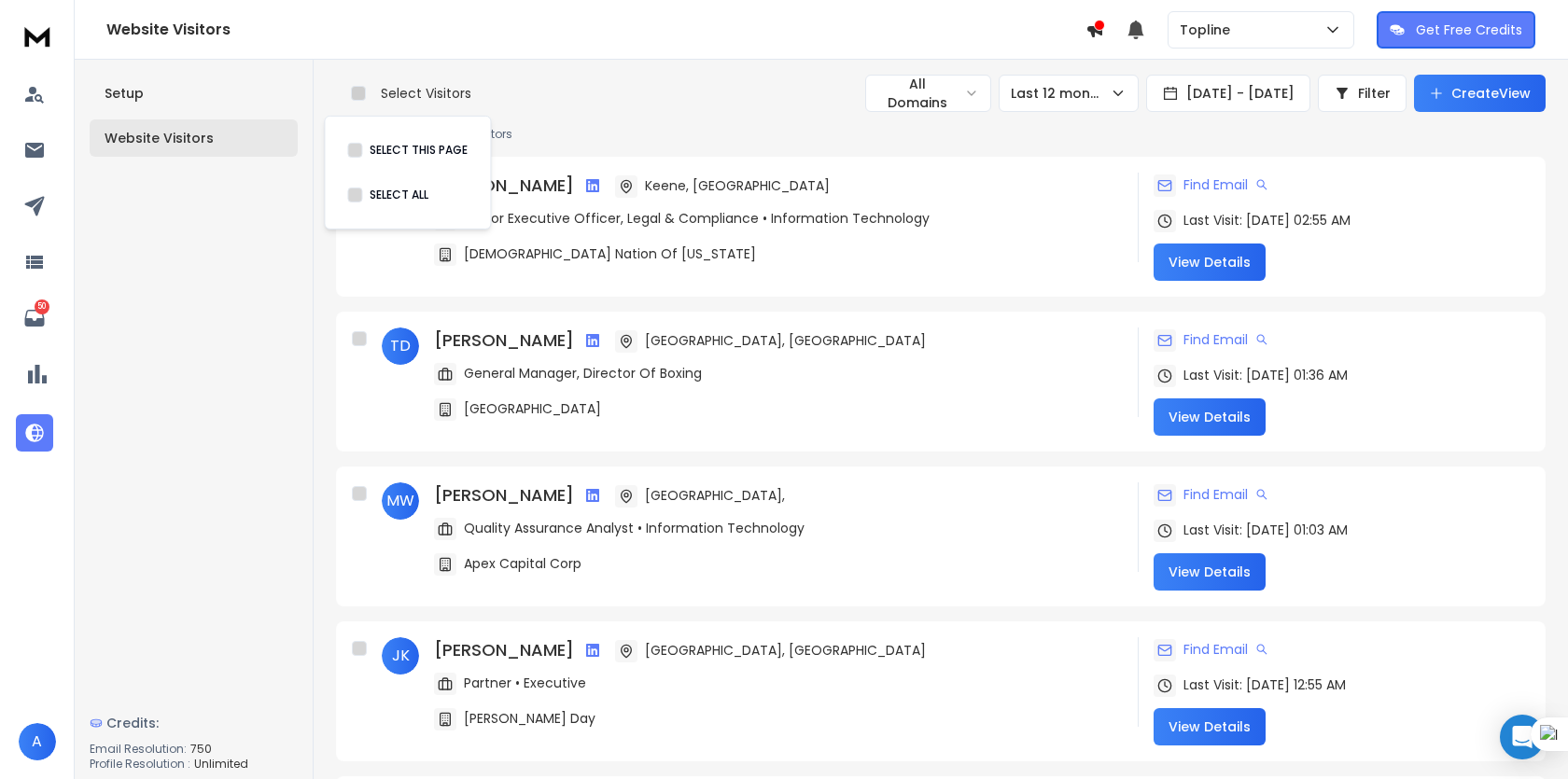
click at [357, 96] on button "SELECT THIS PAGE" at bounding box center [358, 94] width 15 height 15
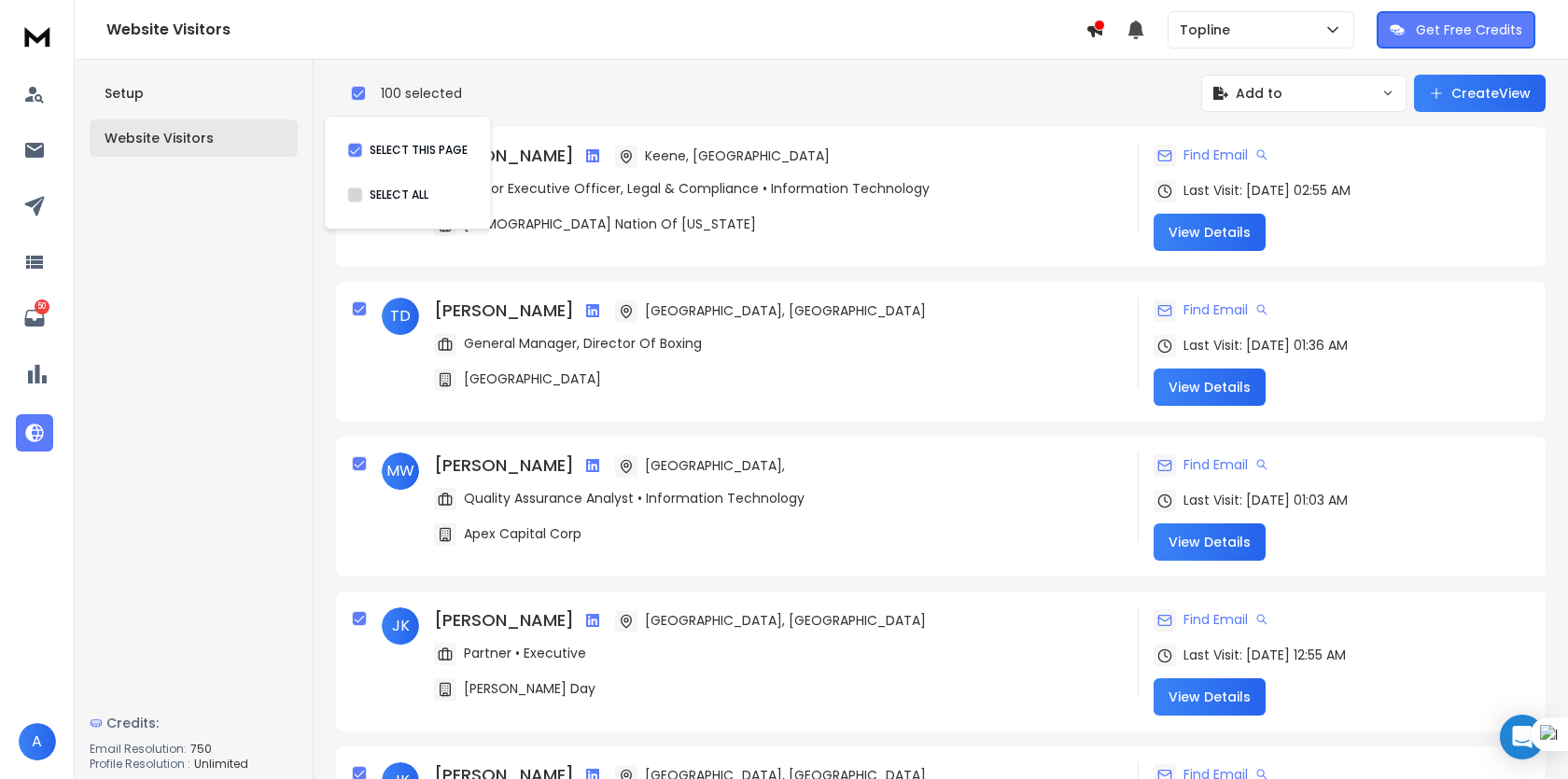
click at [354, 196] on button "SELECT THIS PAGE" at bounding box center [355, 195] width 15 height 15
click at [724, 80] on div "Selected All 240" at bounding box center [636, 93] width 601 height 37
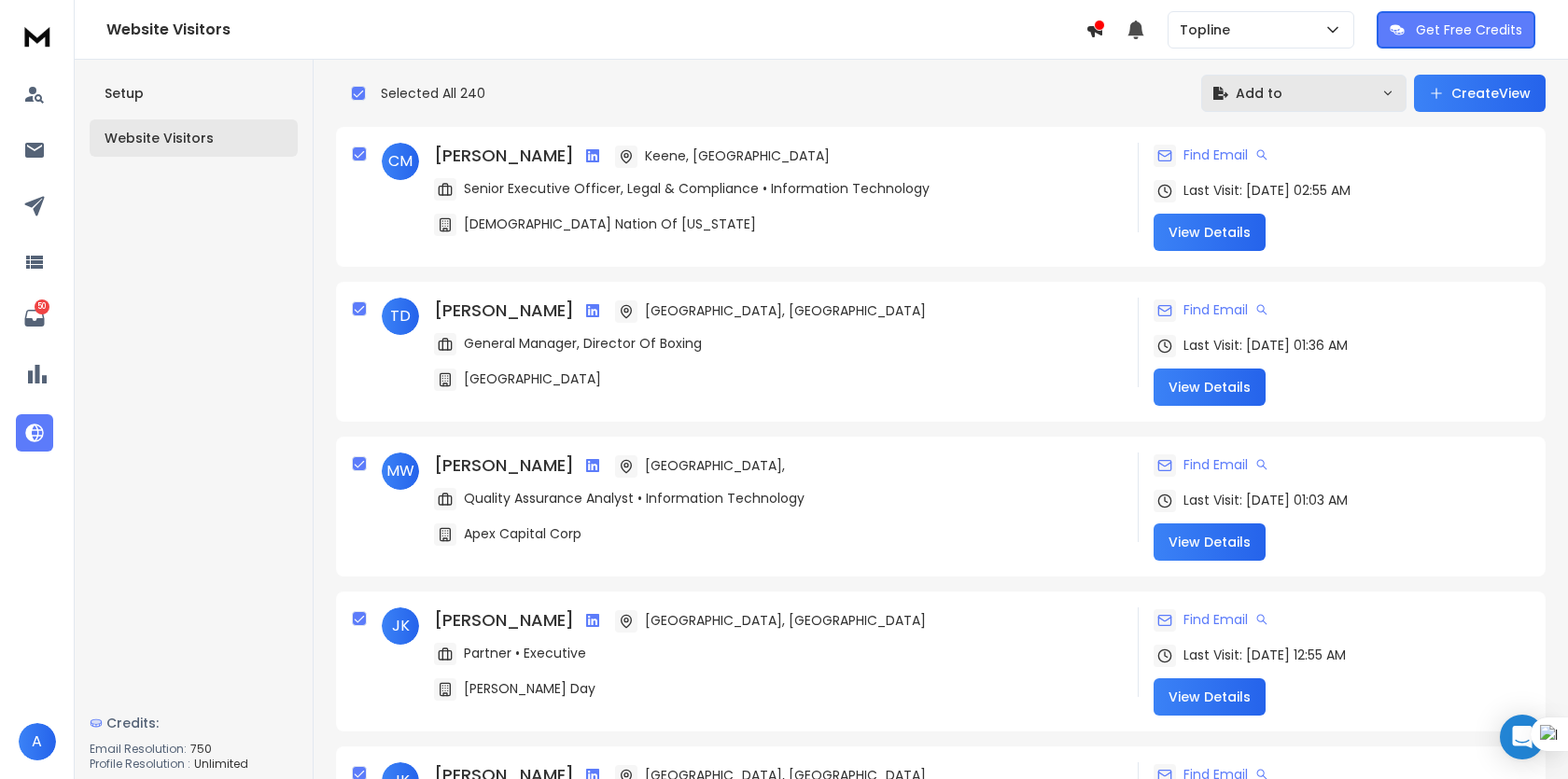
click at [1303, 92] on div "Add to" at bounding box center [1294, 94] width 161 height 19
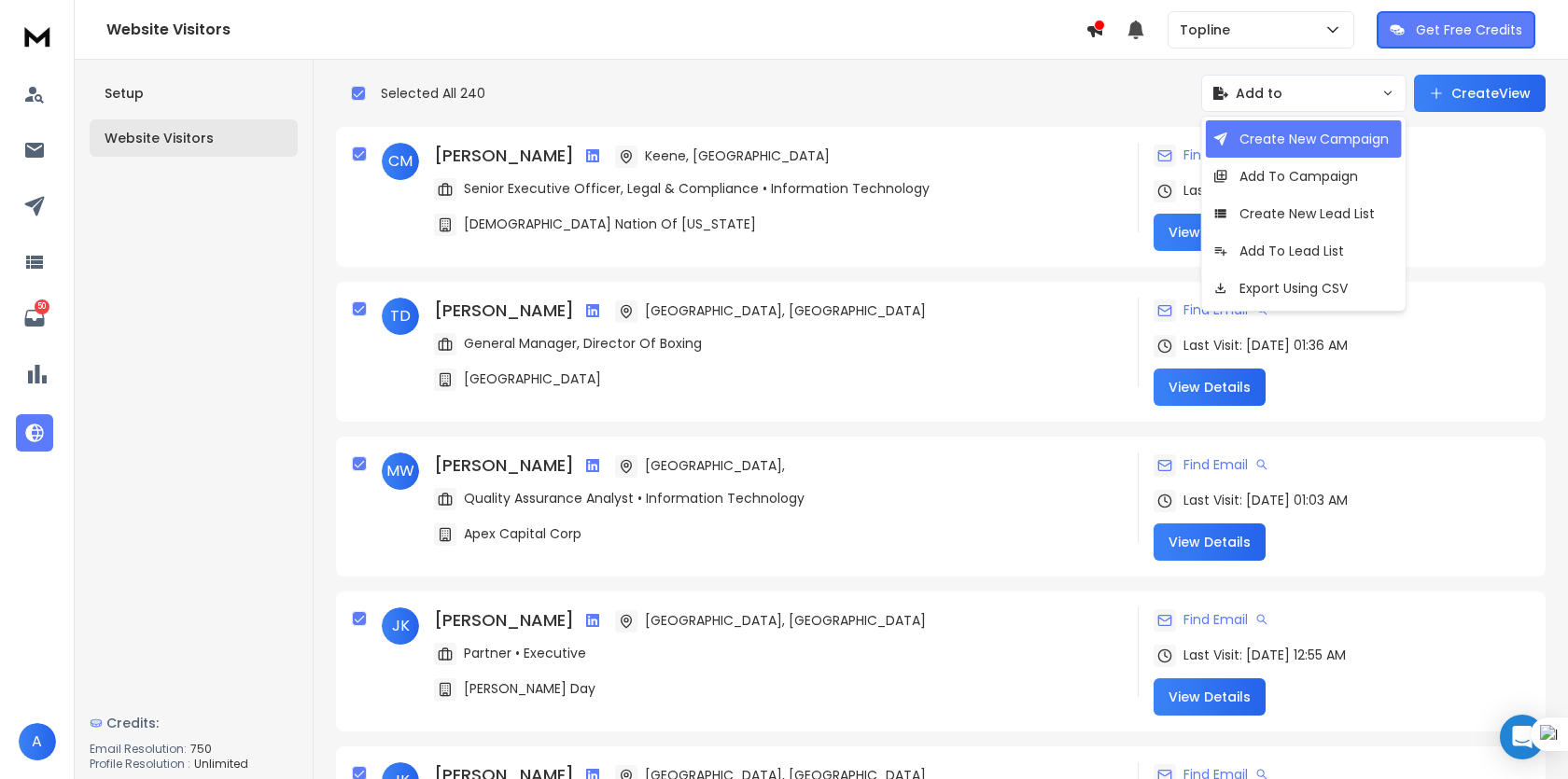
click at [1042, 87] on div "Add to Create View" at bounding box center [1244, 93] width 601 height 37
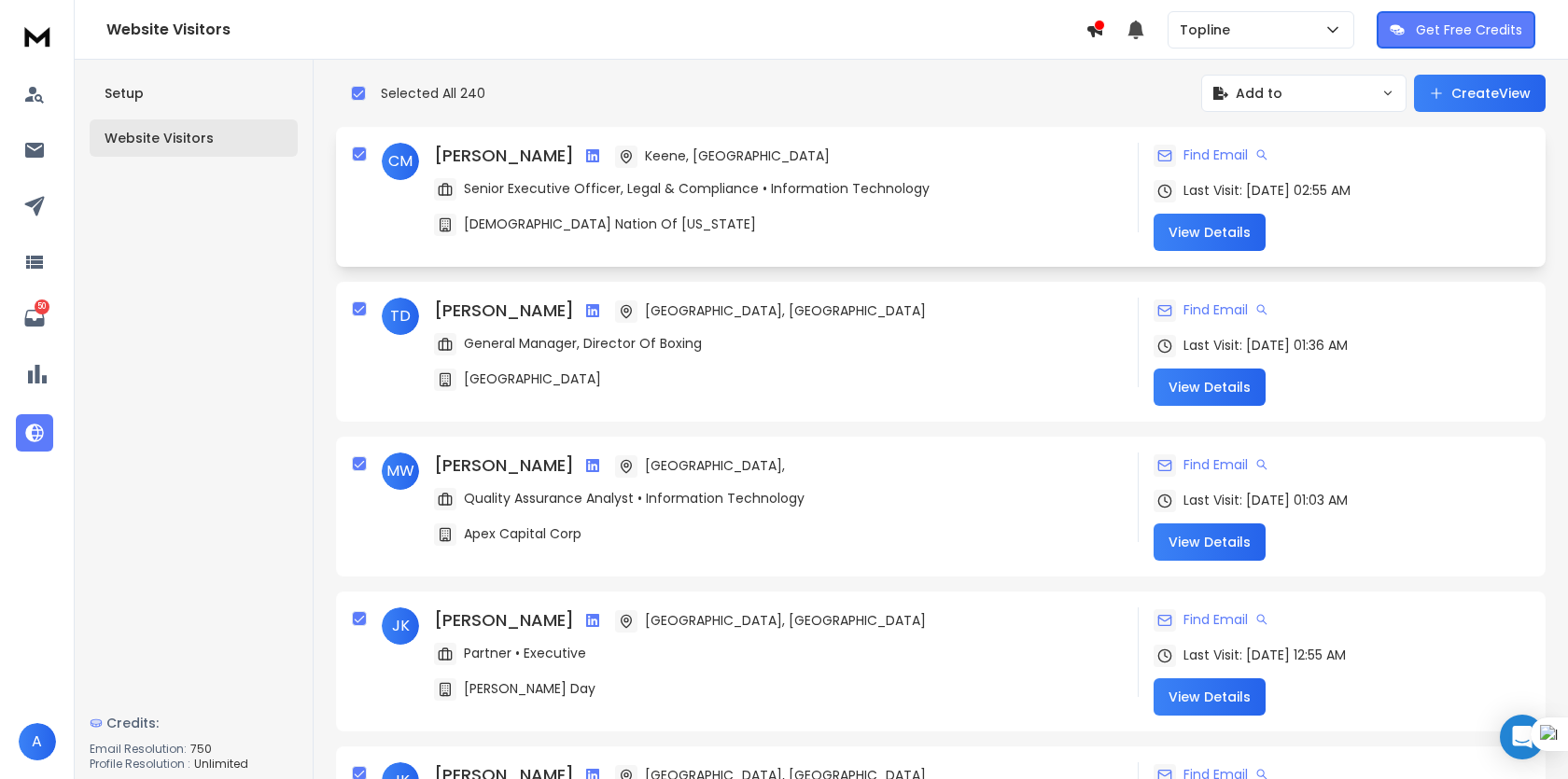
click at [497, 159] on h3 "[PERSON_NAME]" at bounding box center [504, 156] width 140 height 26
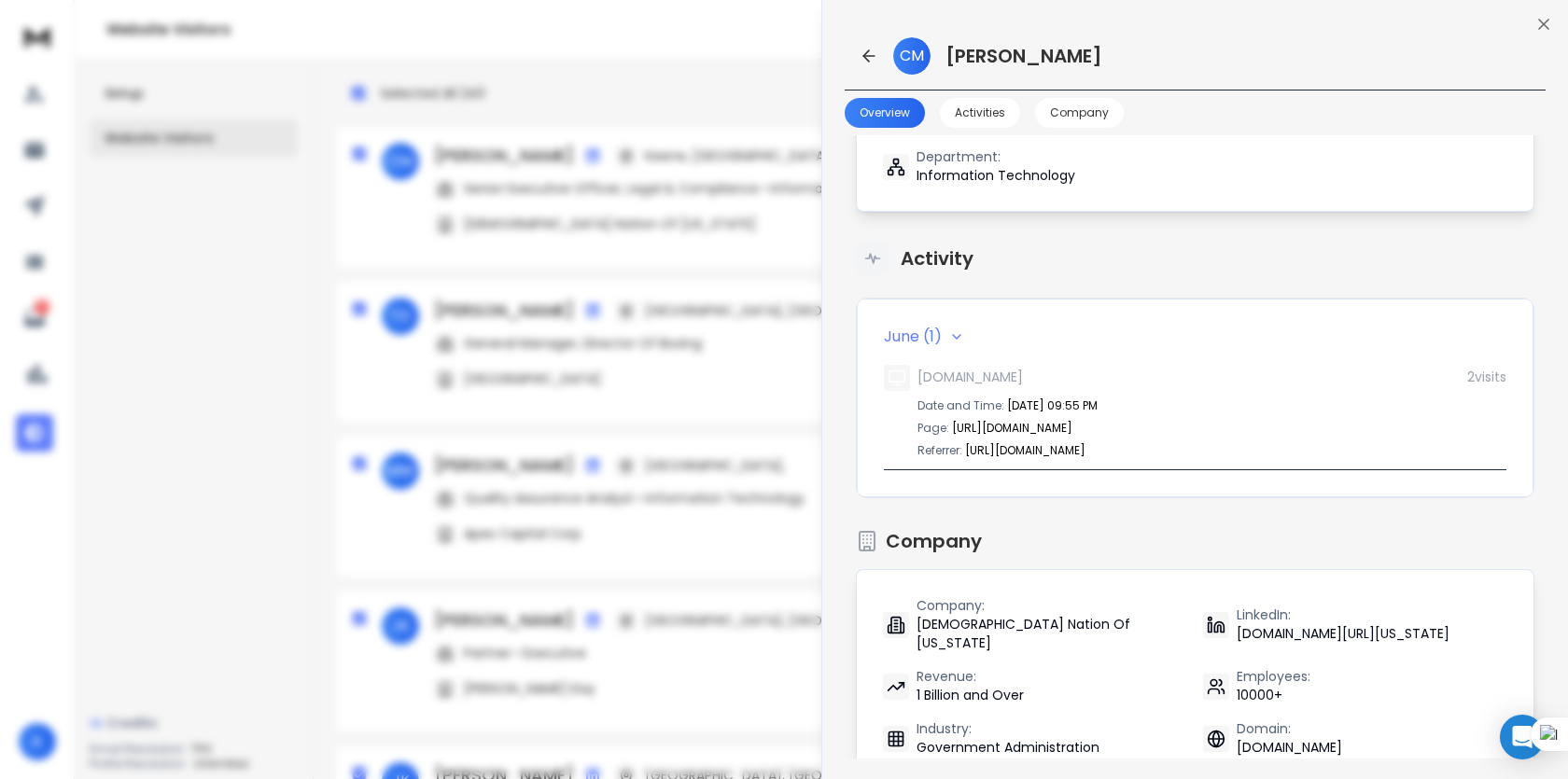
scroll to position [315, 0]
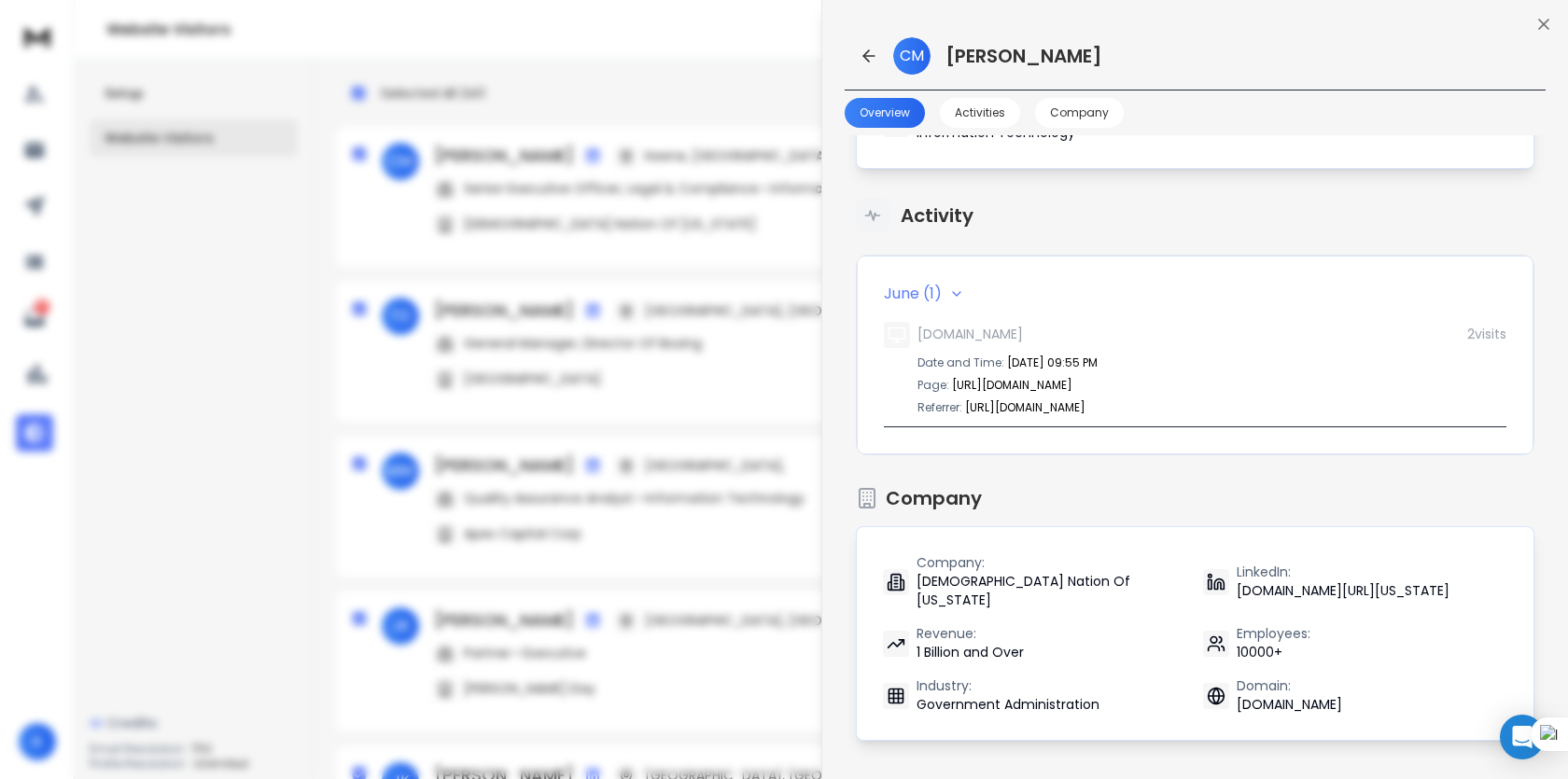
click at [943, 289] on div "June (1)" at bounding box center [1194, 294] width 622 height 23
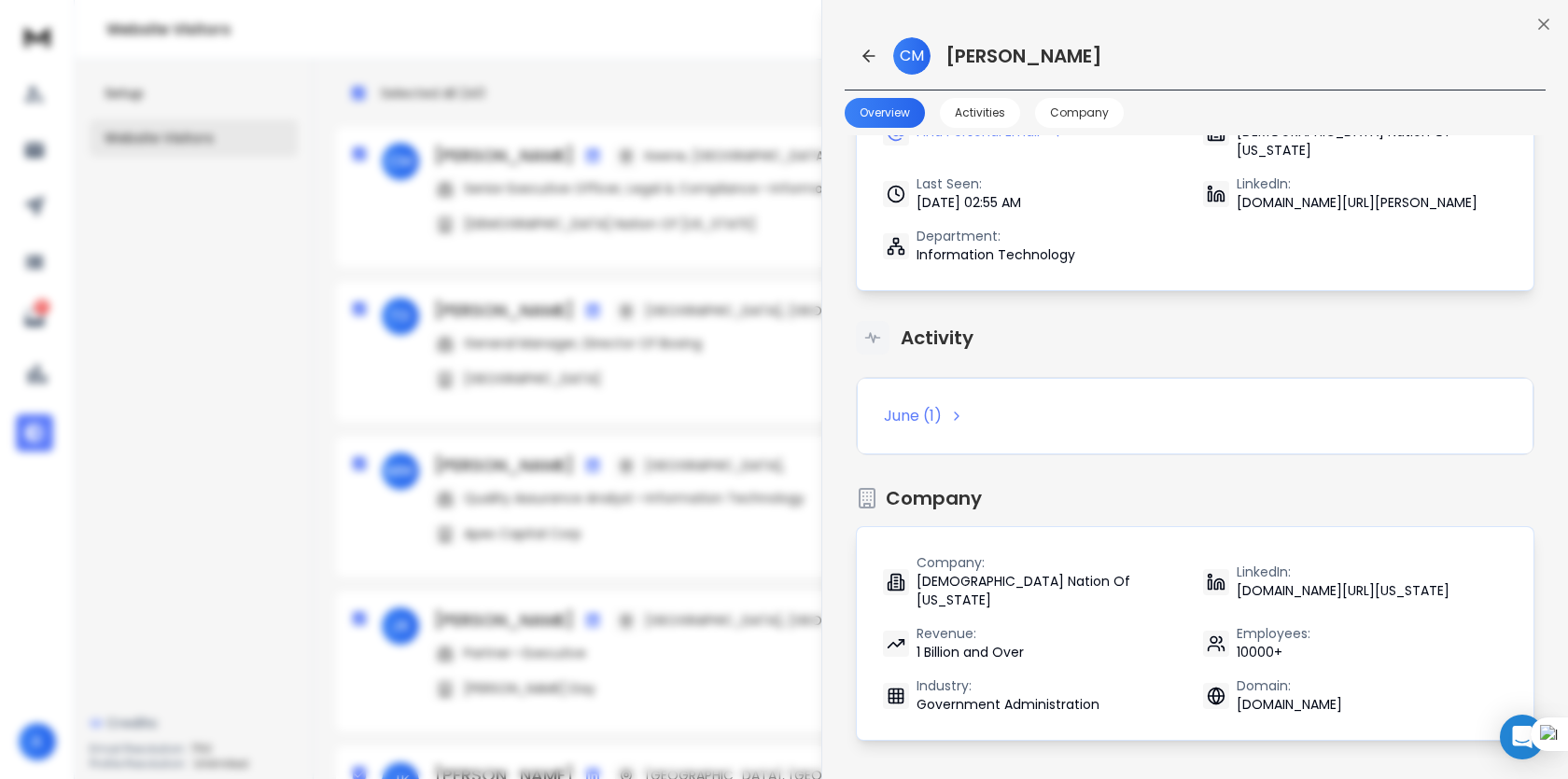
click at [941, 405] on div "June (1)" at bounding box center [1194, 416] width 622 height 23
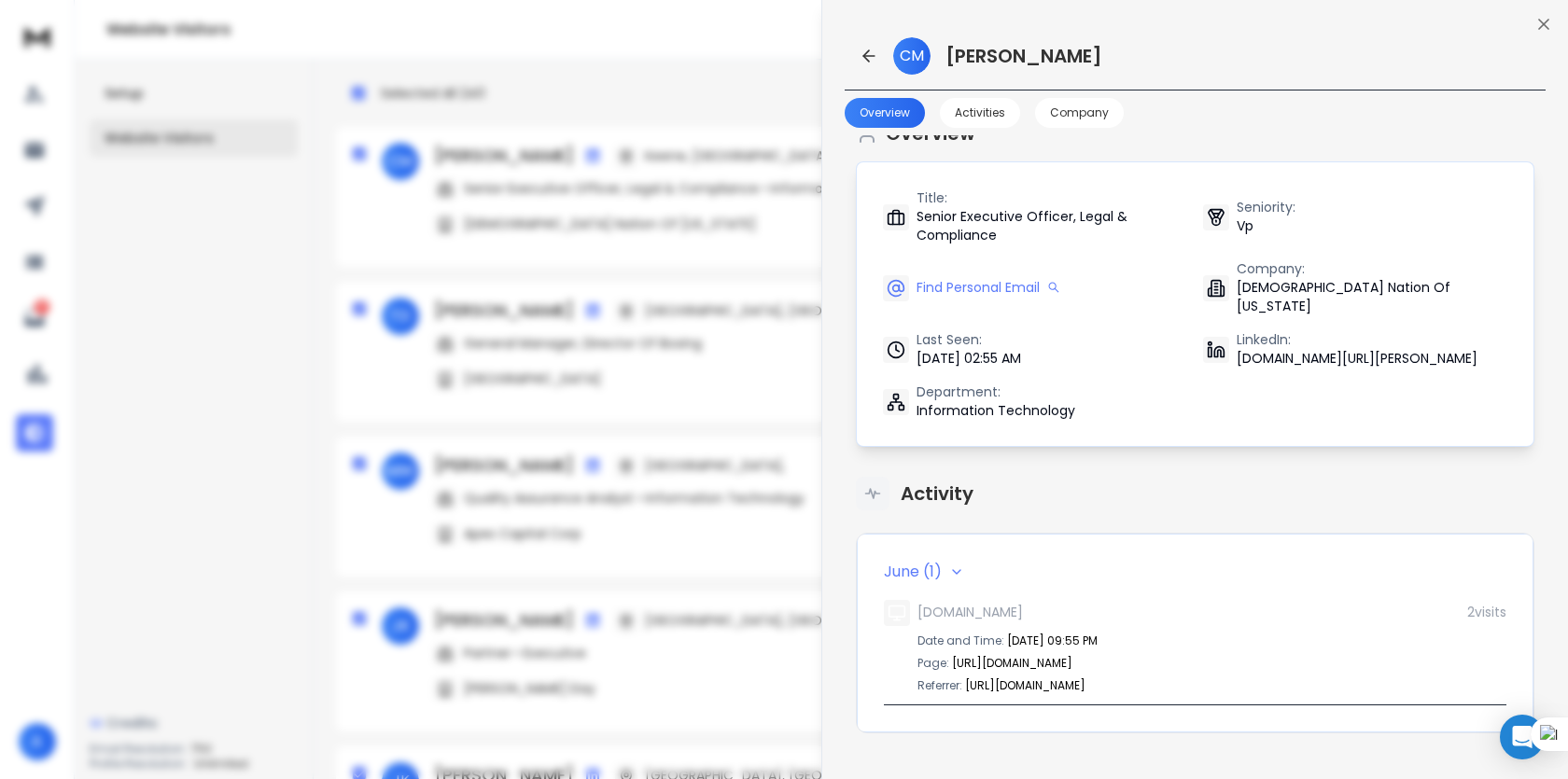
scroll to position [0, 0]
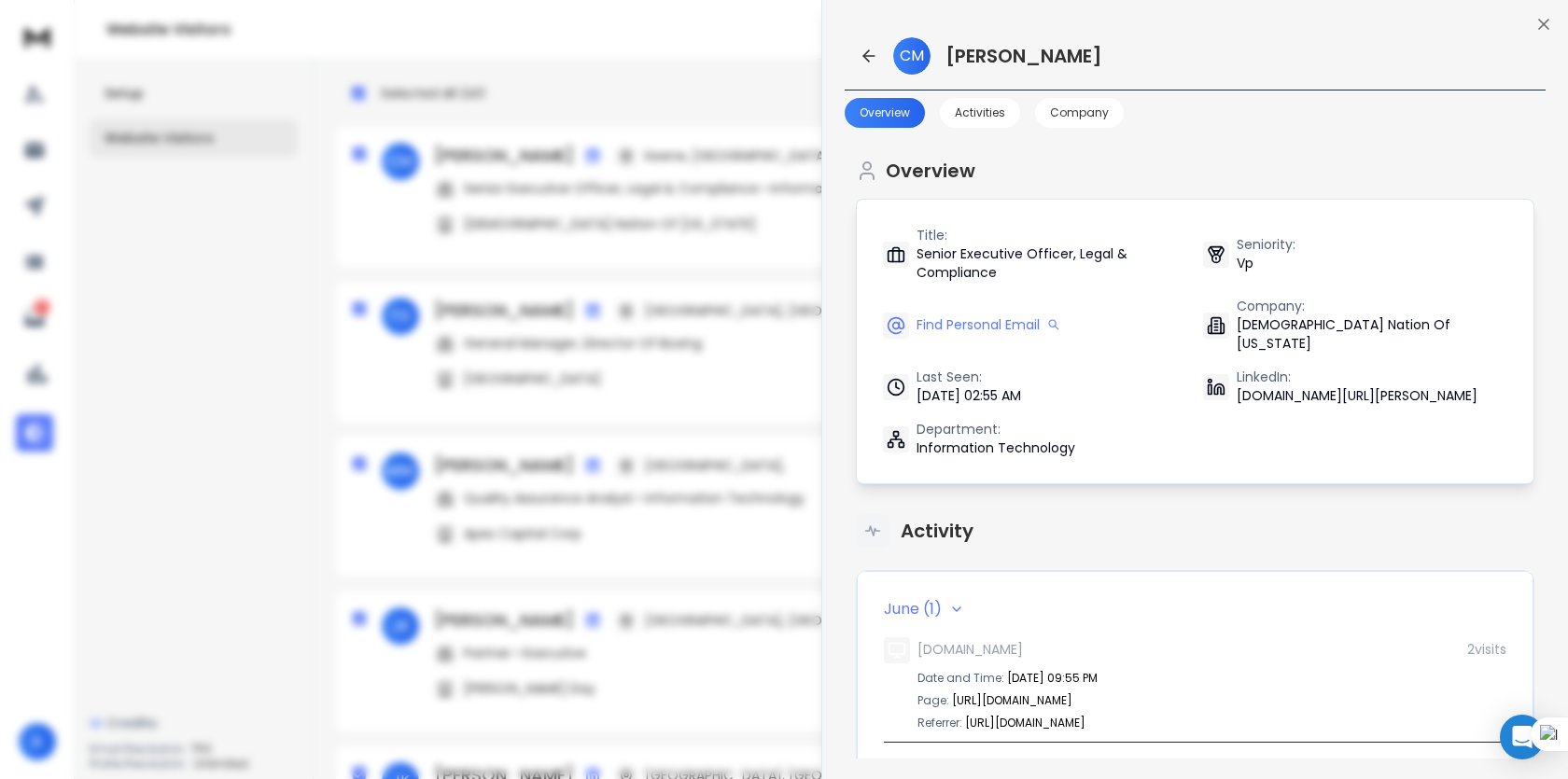
click at [997, 322] on div "Find Personal Email" at bounding box center [970, 325] width 177 height 28
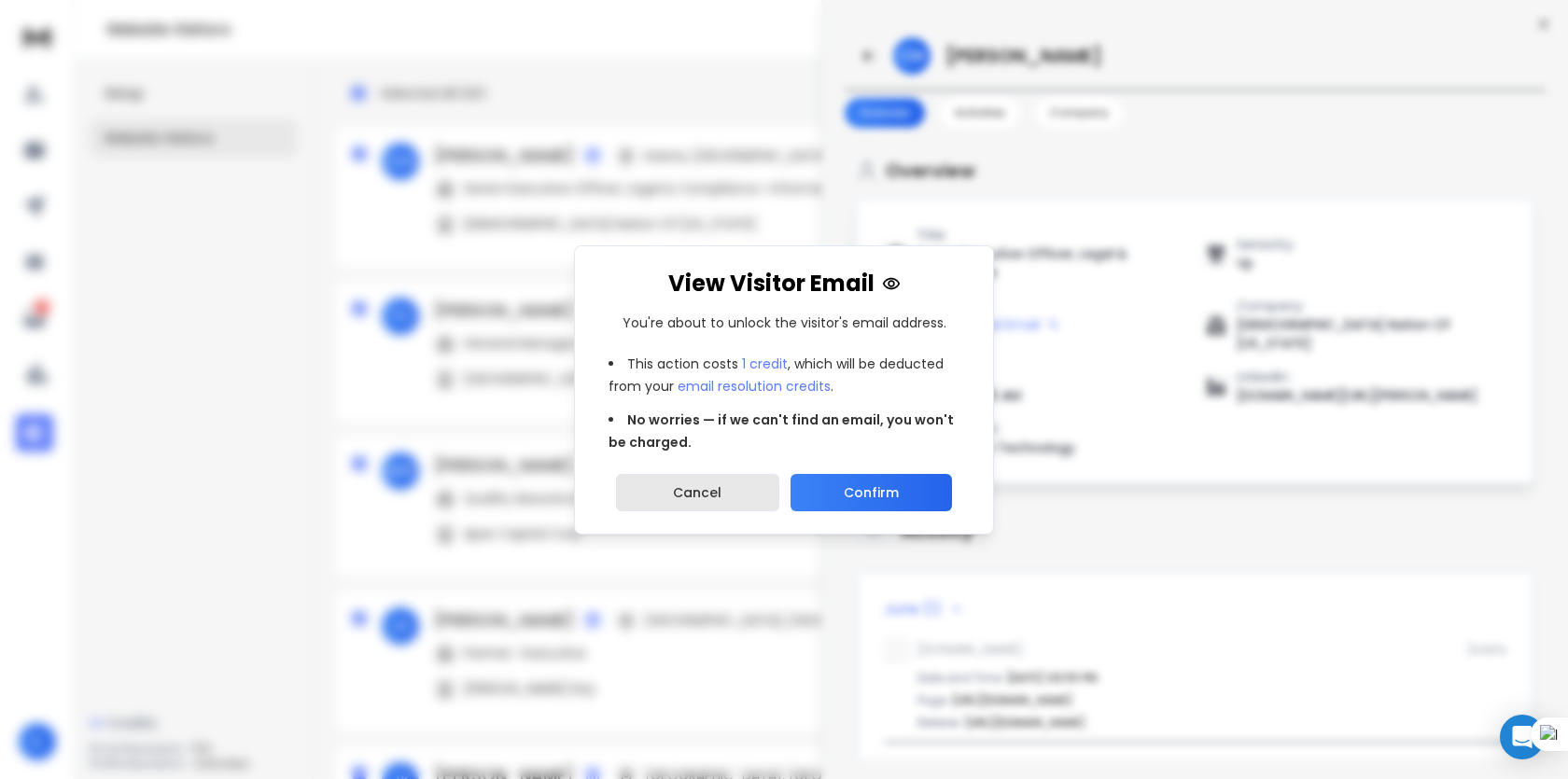
click at [667, 503] on button "Cancel" at bounding box center [697, 492] width 164 height 37
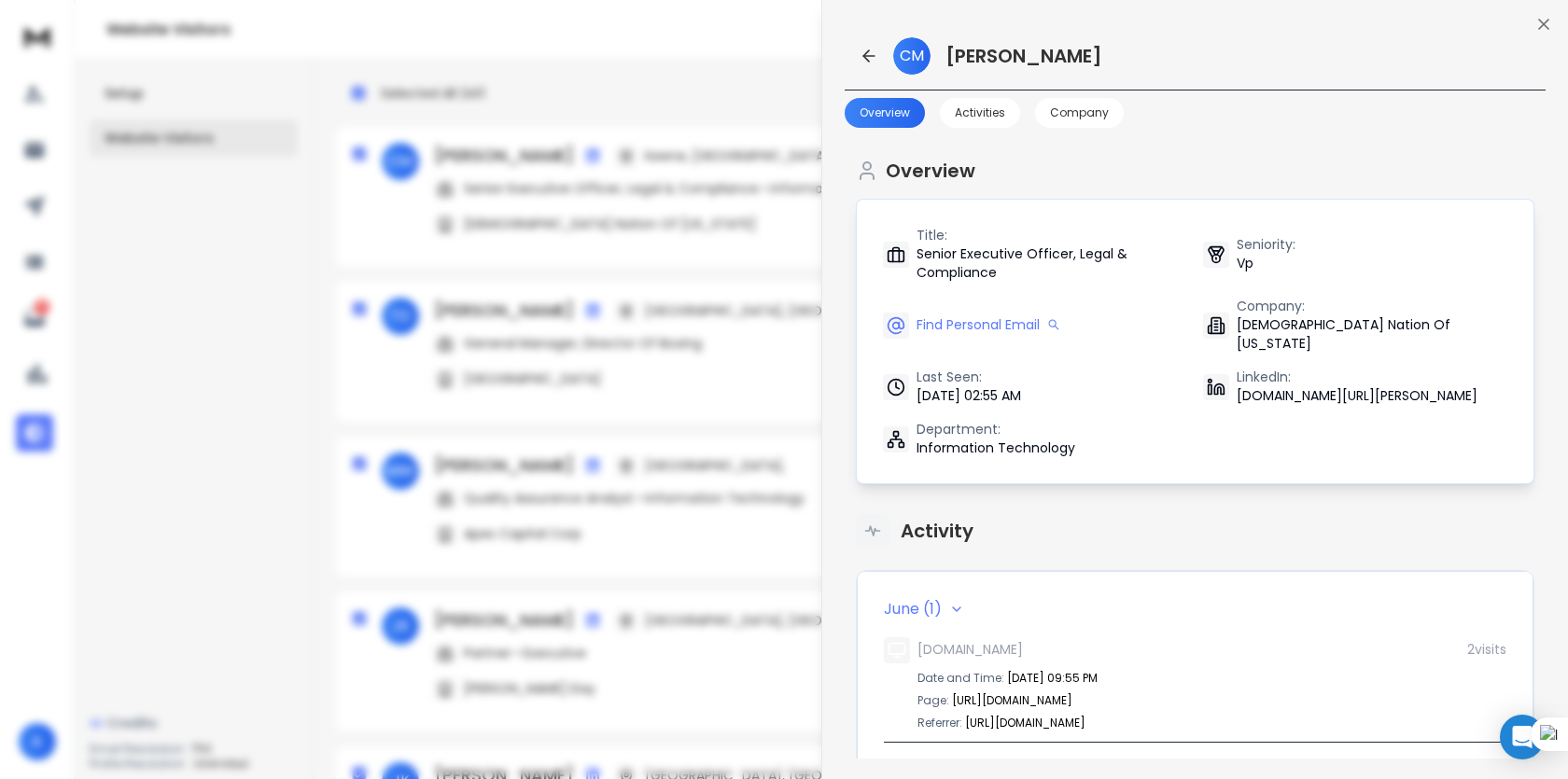
click at [965, 118] on button "Activities" at bounding box center [980, 113] width 80 height 30
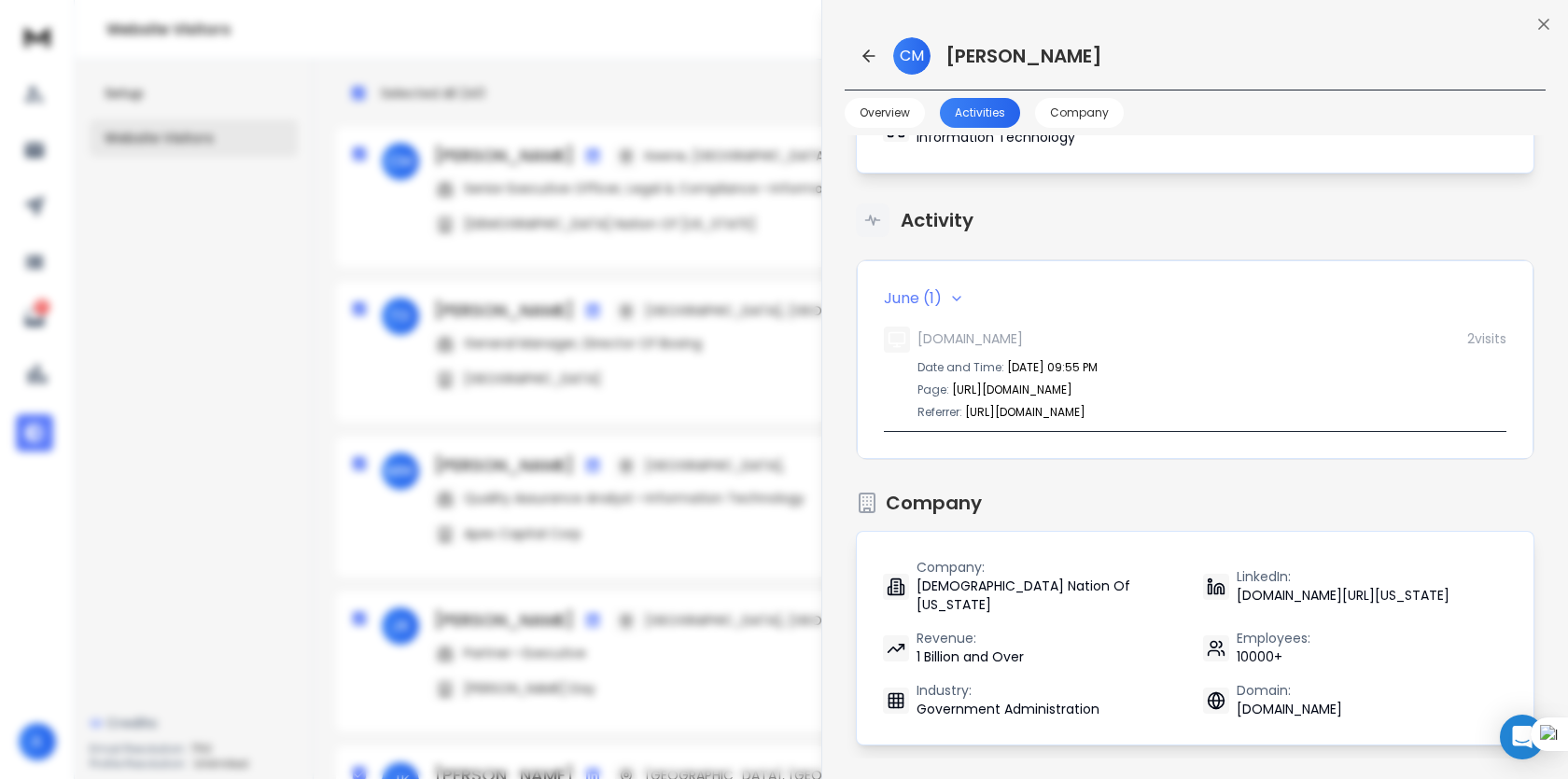
scroll to position [315, 0]
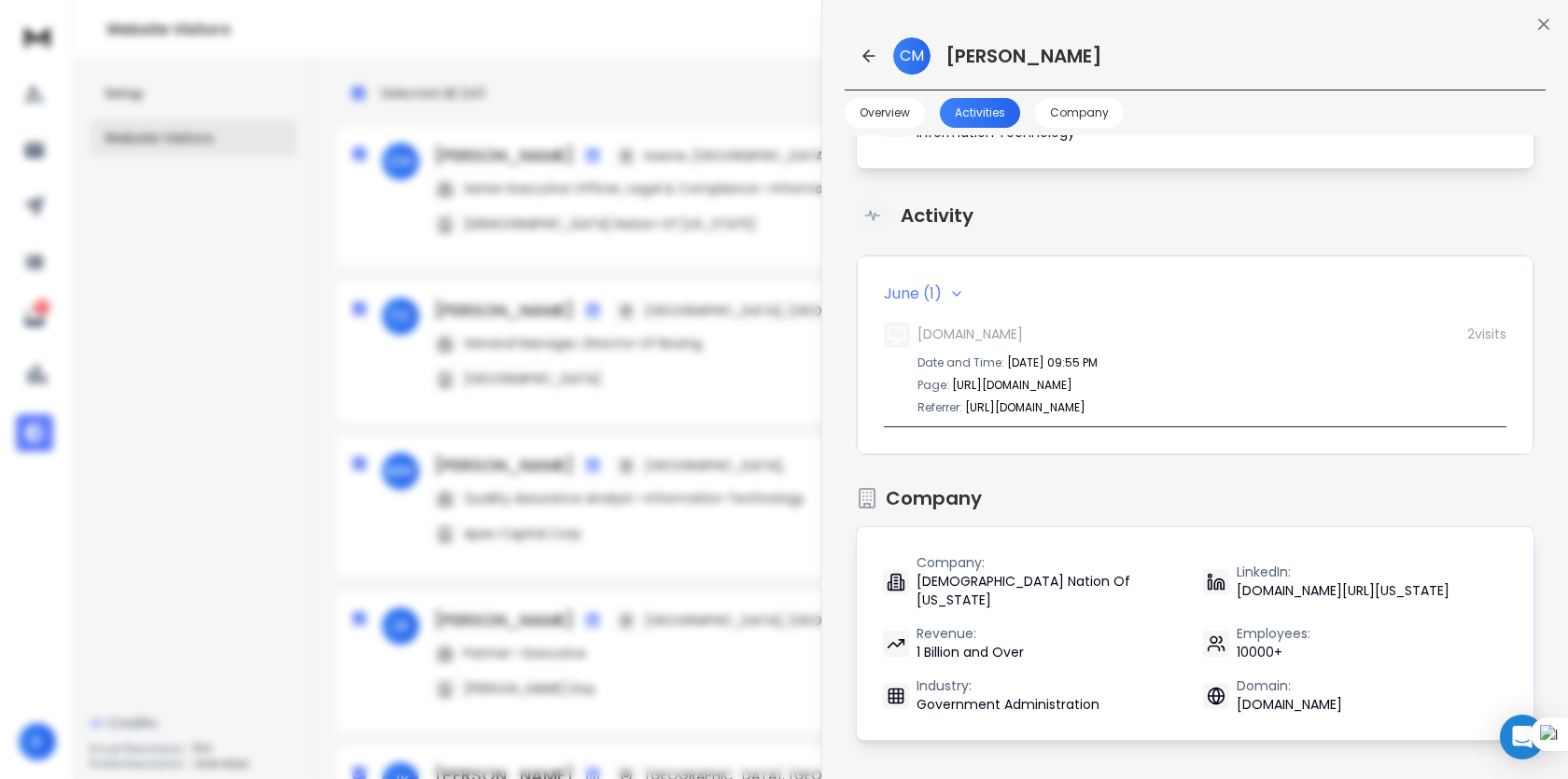
click at [1097, 359] on span "[DATE] 09:55 PM" at bounding box center [1053, 362] width 91 height 16
click at [876, 43] on div "CM [PERSON_NAME]" at bounding box center [1194, 55] width 671 height 37
click at [862, 66] on div "CM [PERSON_NAME]" at bounding box center [1194, 55] width 671 height 37
click at [1549, 18] on icon "button" at bounding box center [1543, 25] width 19 height 19
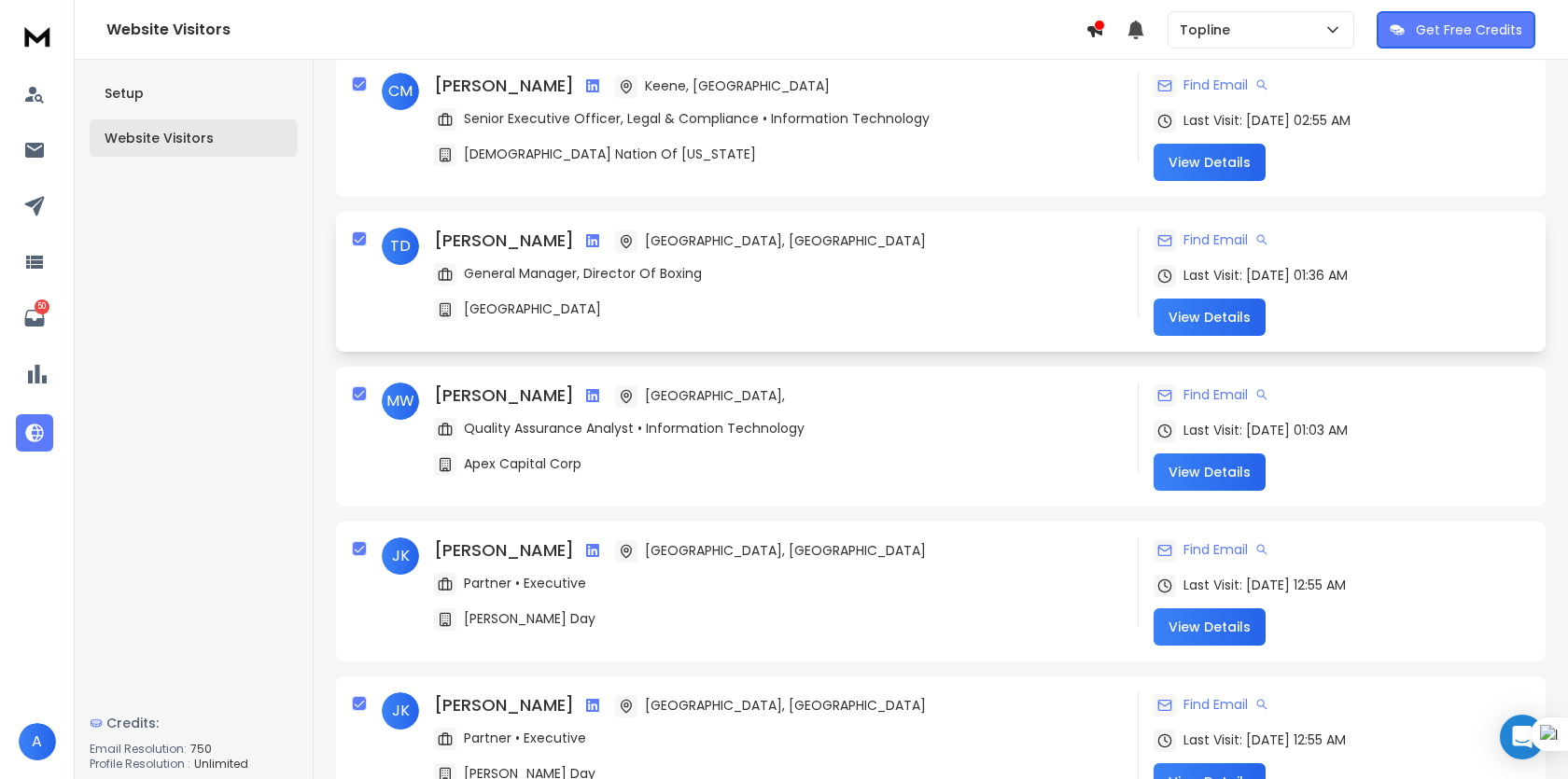
scroll to position [107, 0]
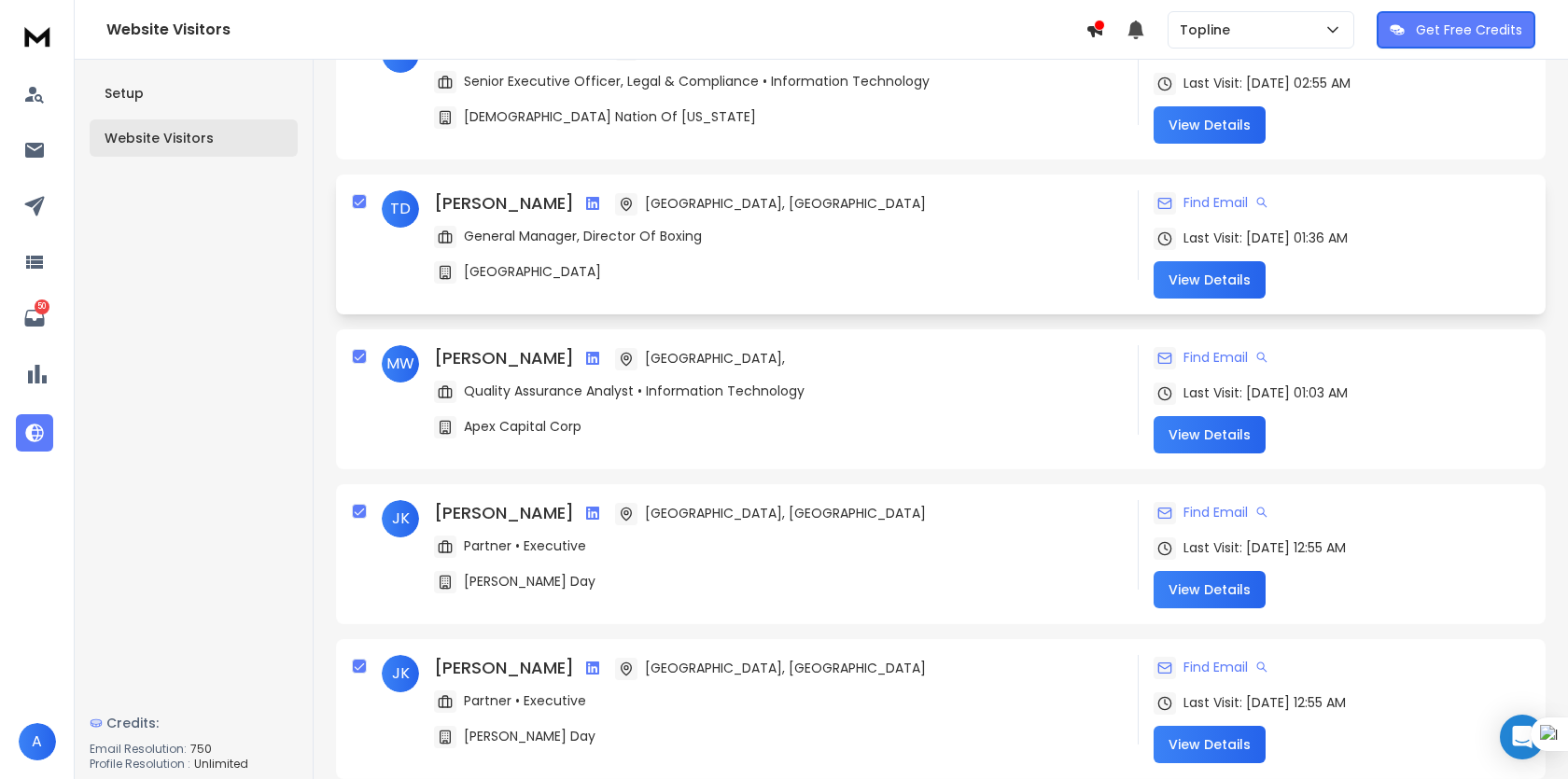
click at [494, 199] on h3 "[PERSON_NAME]" at bounding box center [504, 203] width 140 height 26
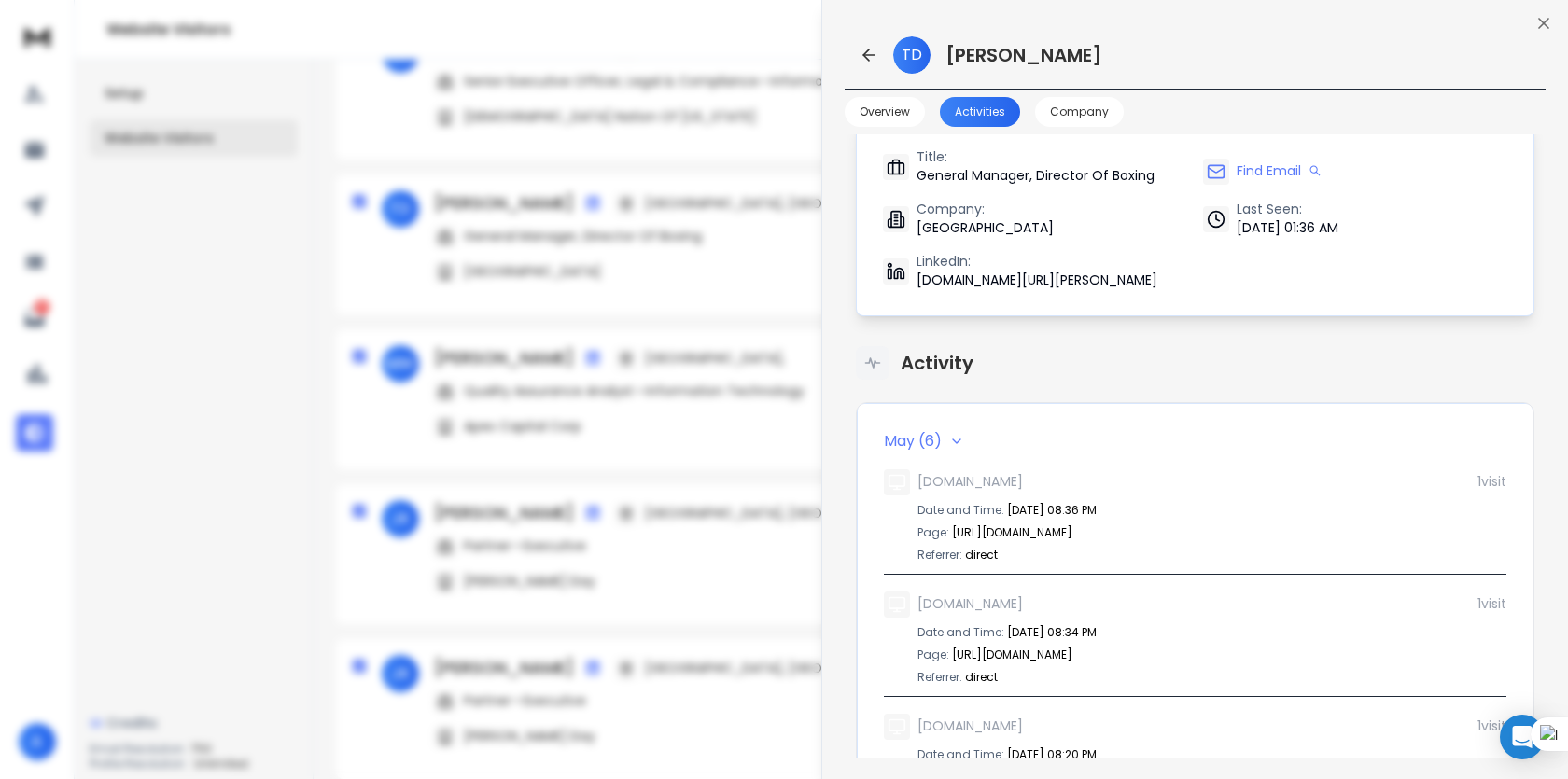
scroll to position [97, 0]
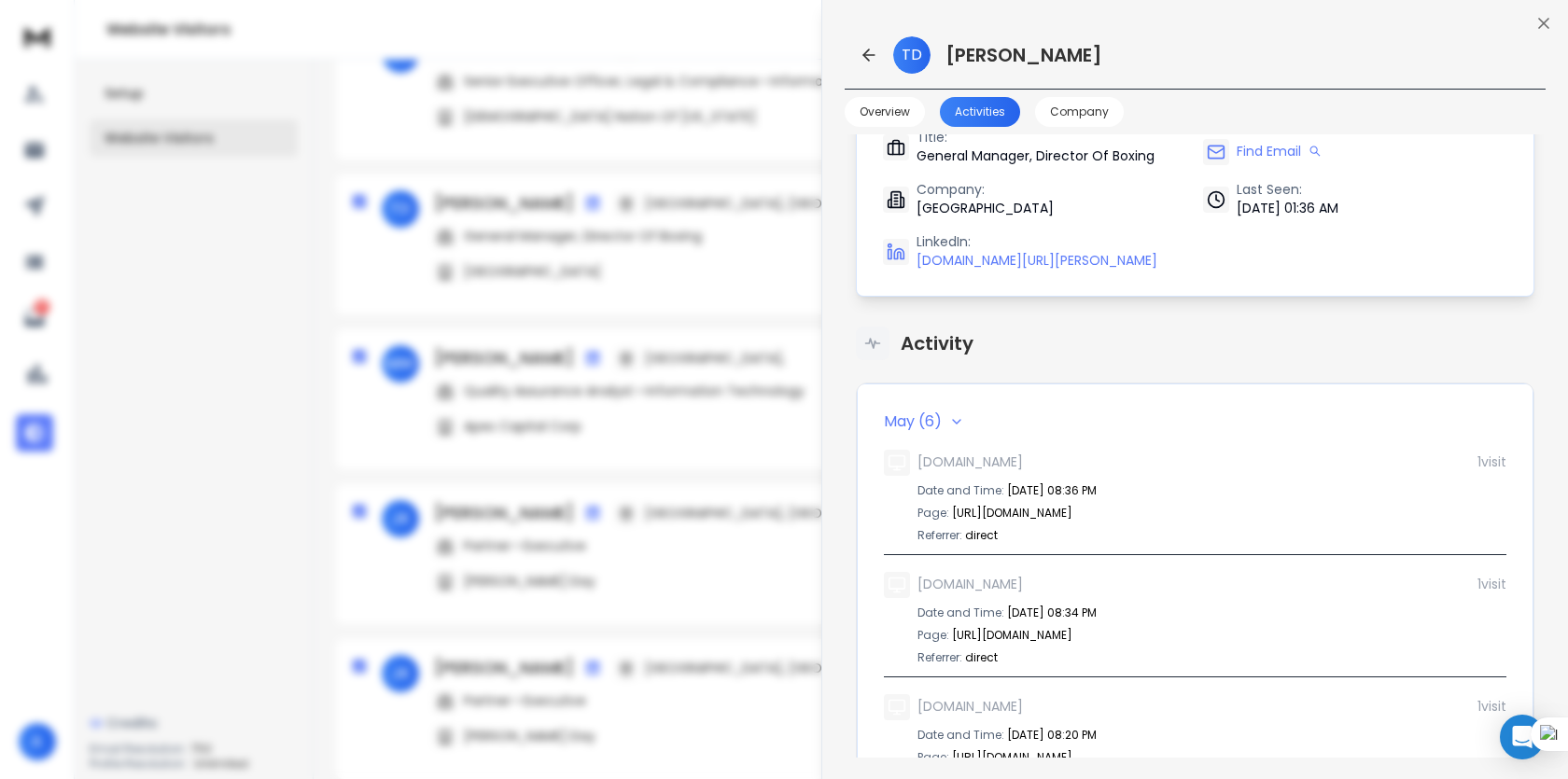
click at [1095, 261] on span "[DOMAIN_NAME][URL][PERSON_NAME]" at bounding box center [1037, 260] width 241 height 19
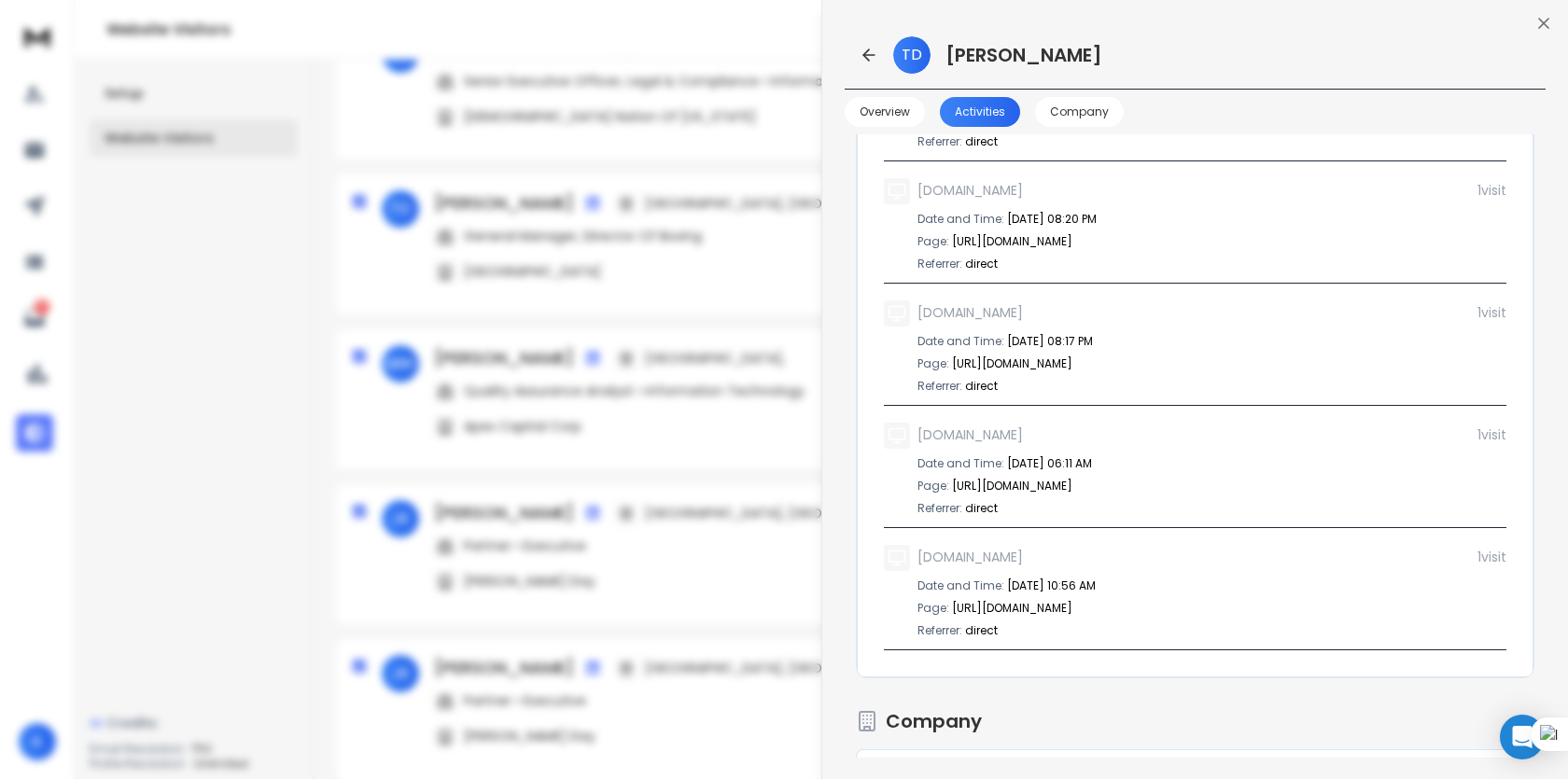
scroll to position [0, 0]
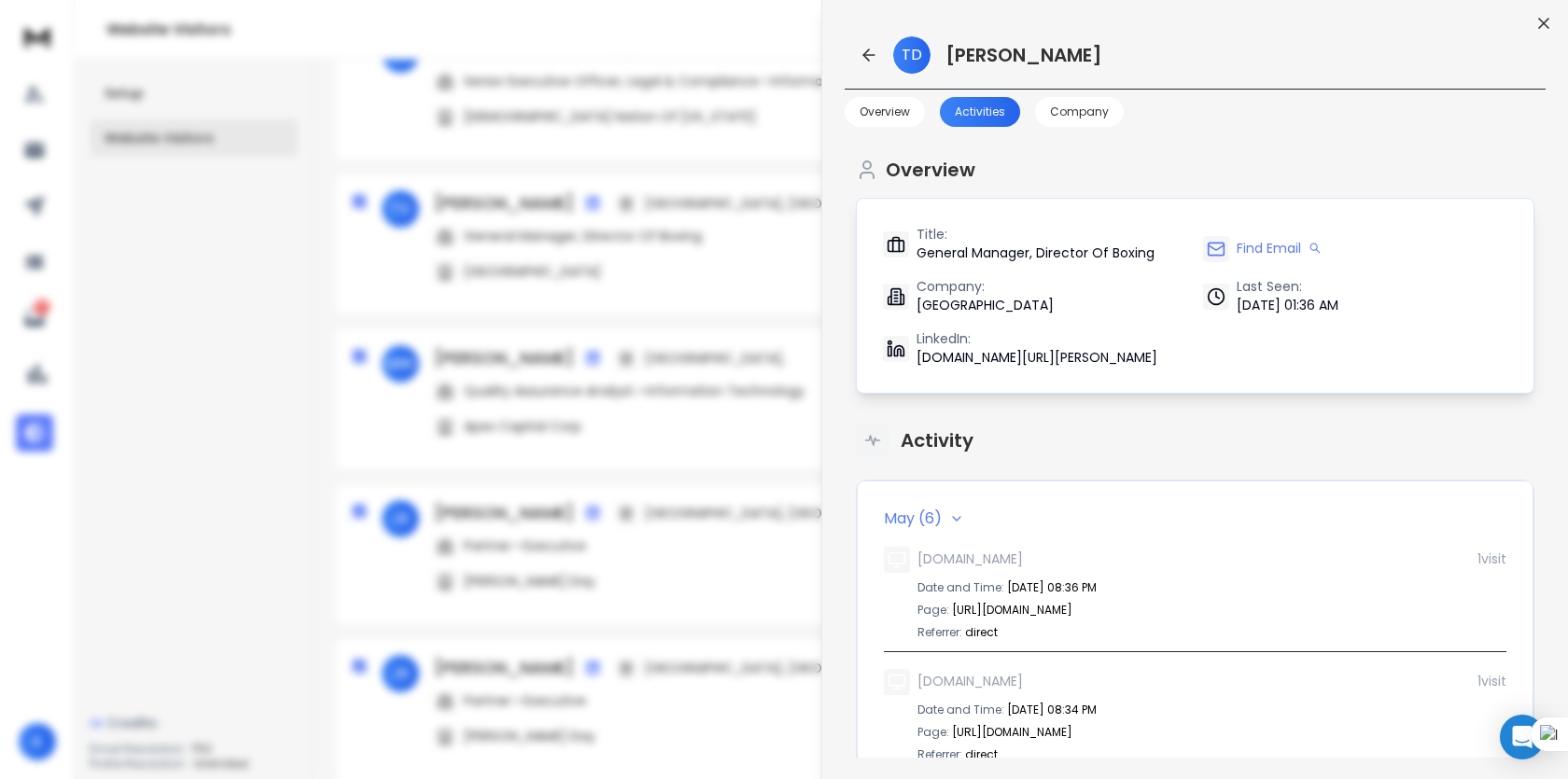
click at [1542, 15] on icon "button" at bounding box center [1543, 24] width 19 height 19
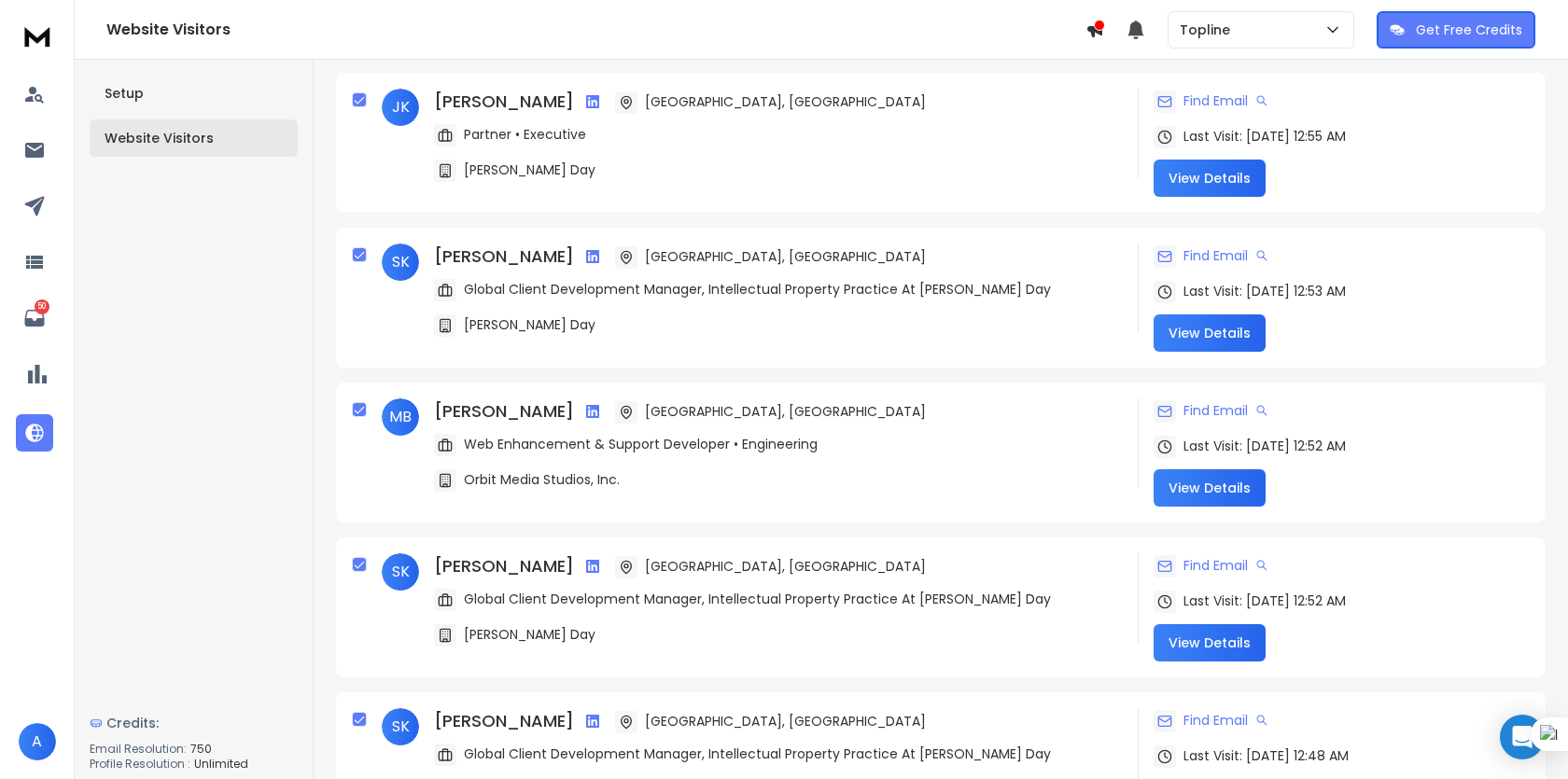
scroll to position [1224, 0]
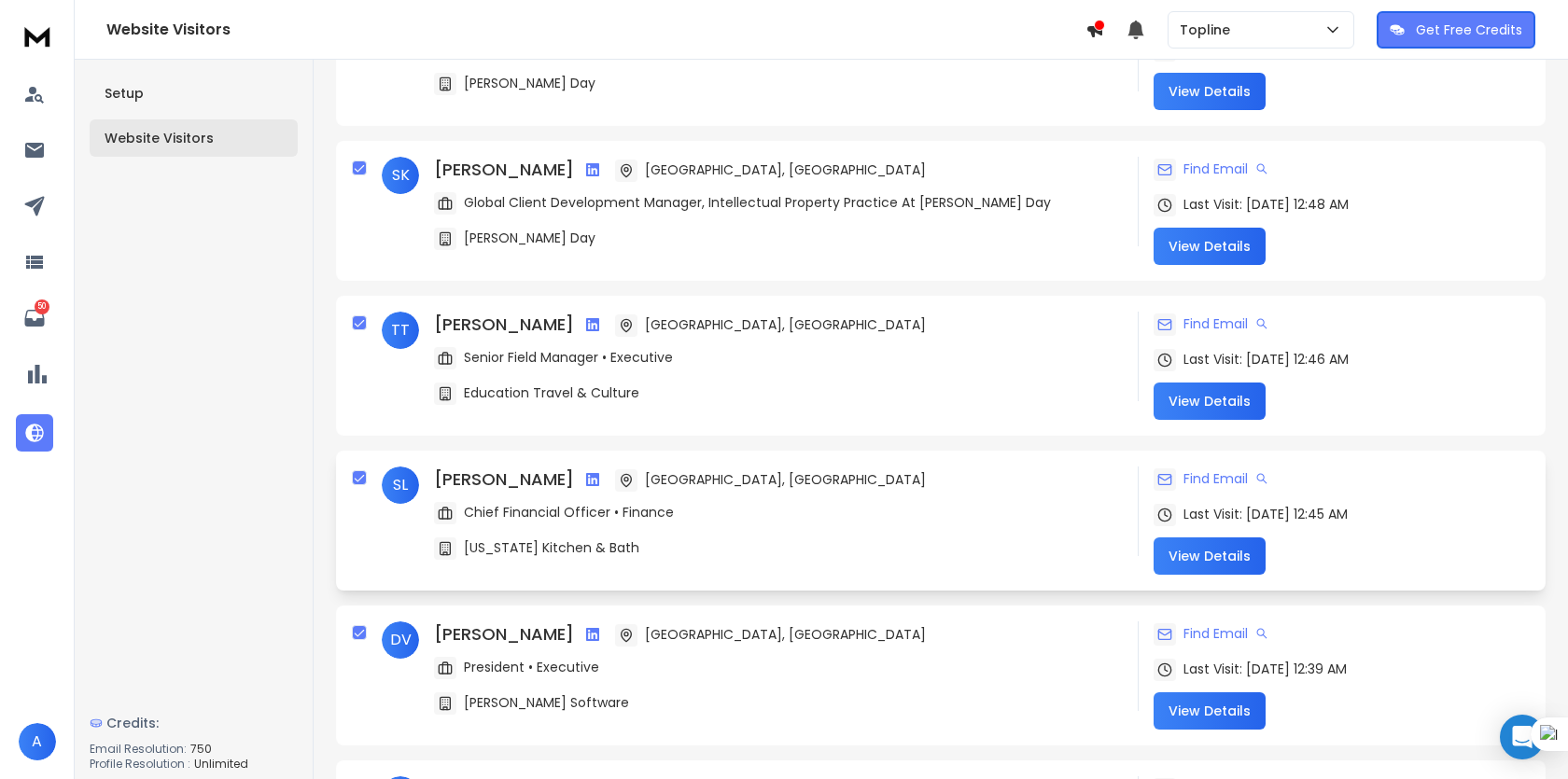
click at [463, 480] on h3 "[PERSON_NAME]" at bounding box center [504, 479] width 140 height 26
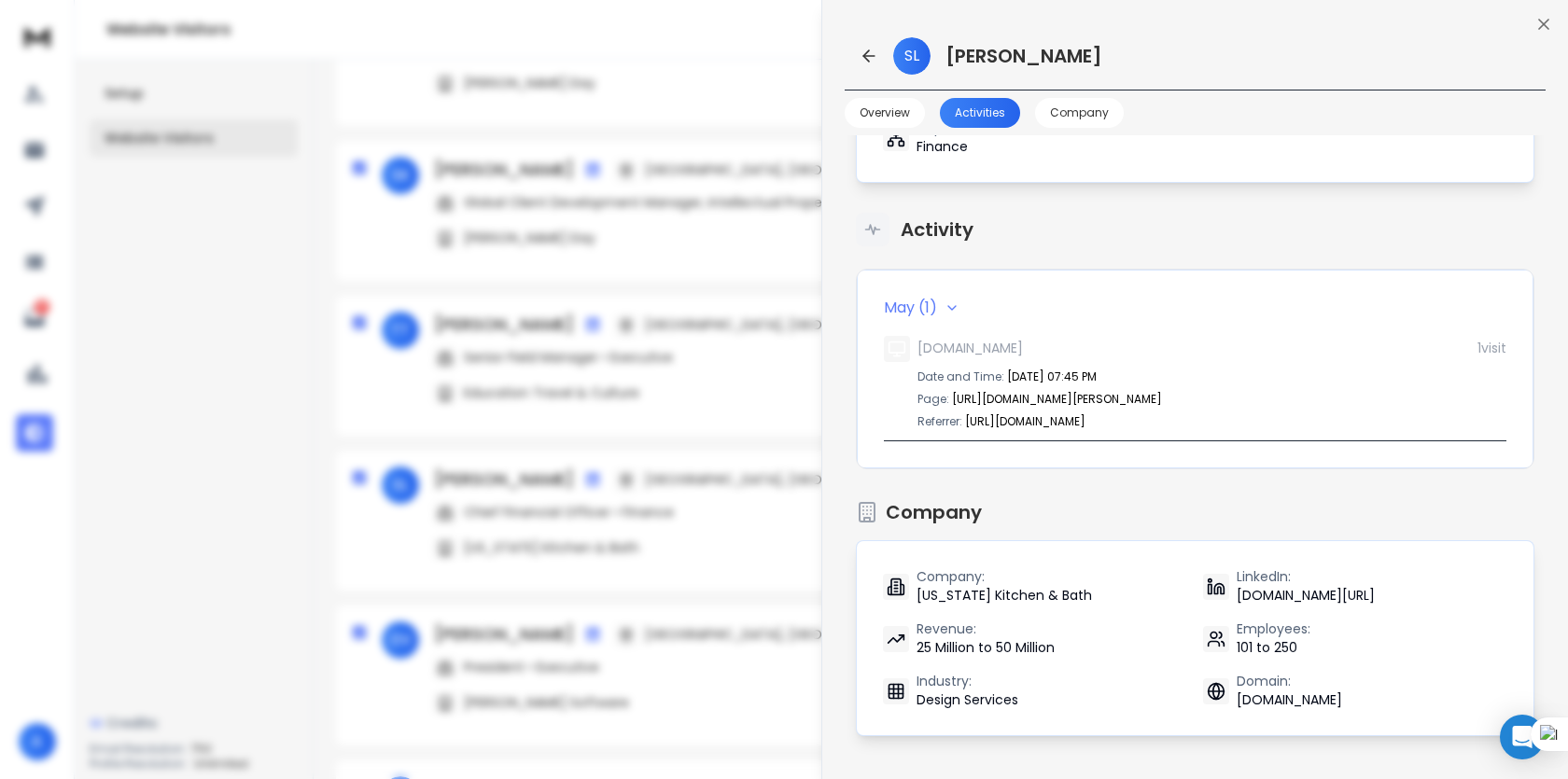
scroll to position [0, 0]
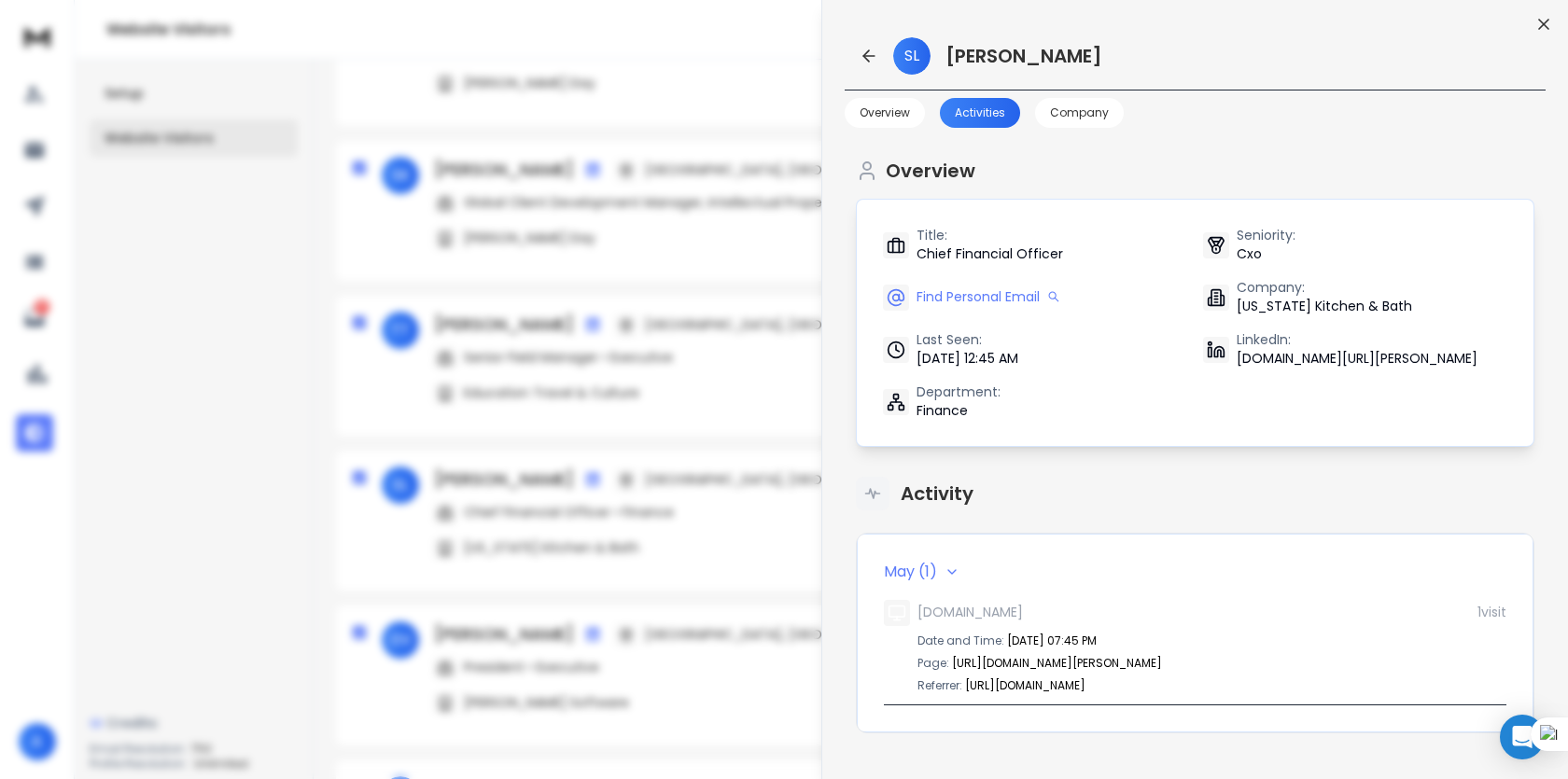
click at [1534, 21] on icon "button" at bounding box center [1543, 25] width 19 height 19
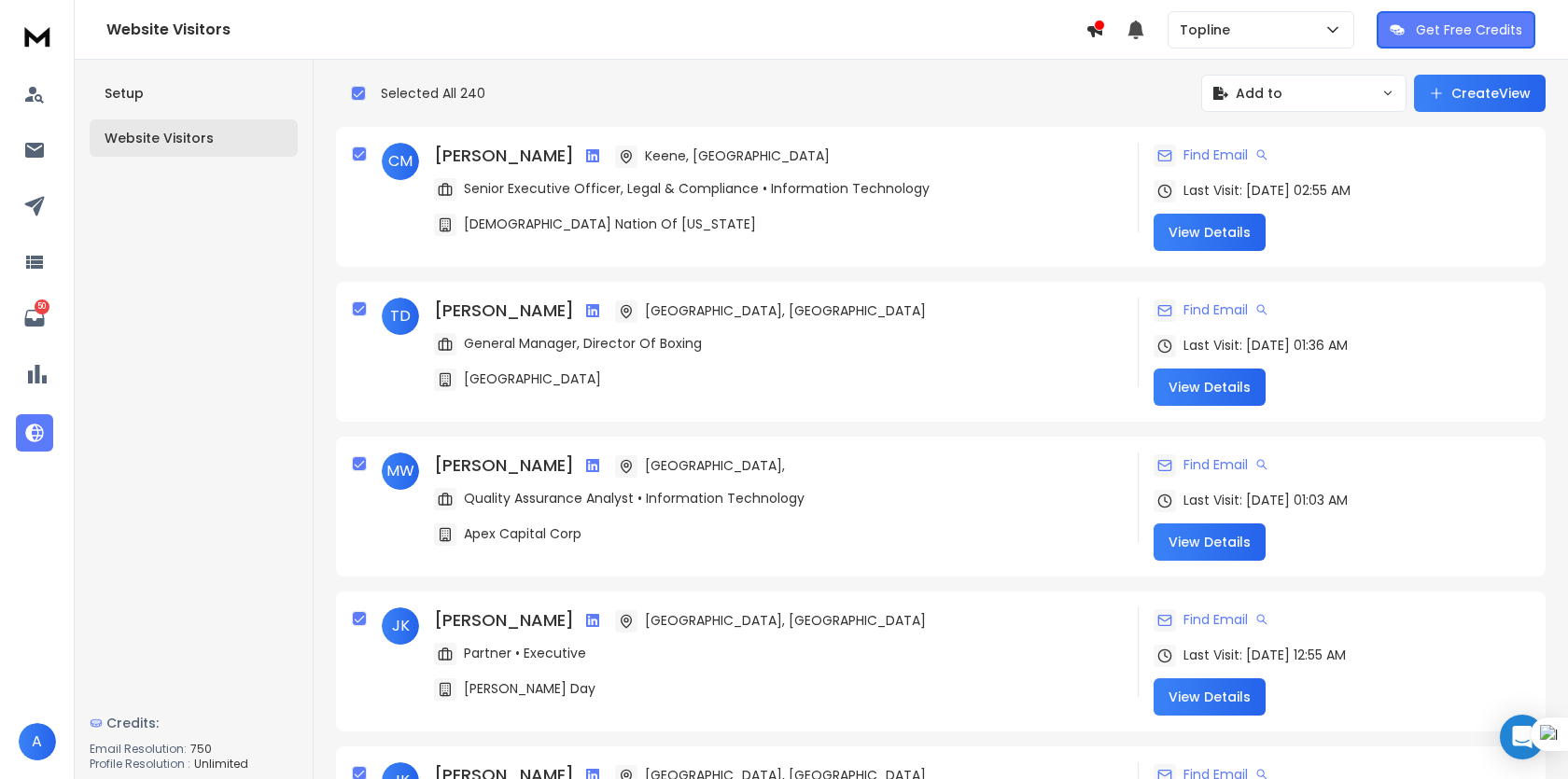
click at [1484, 95] on button "Create View" at bounding box center [1479, 93] width 131 height 37
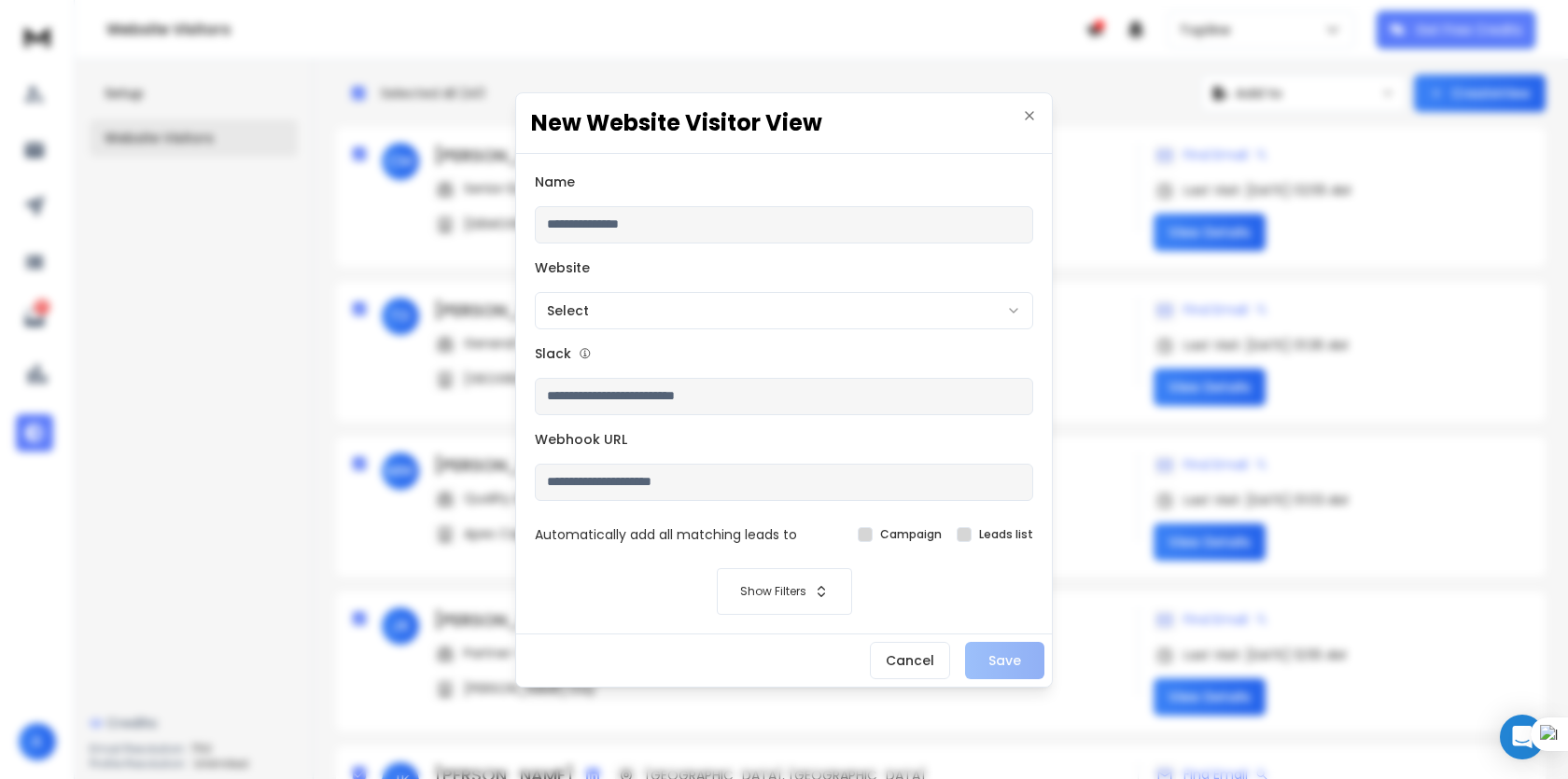
click at [739, 160] on div "**********" at bounding box center [784, 393] width 535 height 479
click at [641, 493] on input at bounding box center [783, 481] width 498 height 37
click at [642, 481] on input at bounding box center [783, 481] width 498 height 37
click at [660, 432] on div "Webhook URL" at bounding box center [783, 440] width 498 height 19
click at [1021, 124] on h1 "New Website Visitor View" at bounding box center [784, 124] width 535 height 61
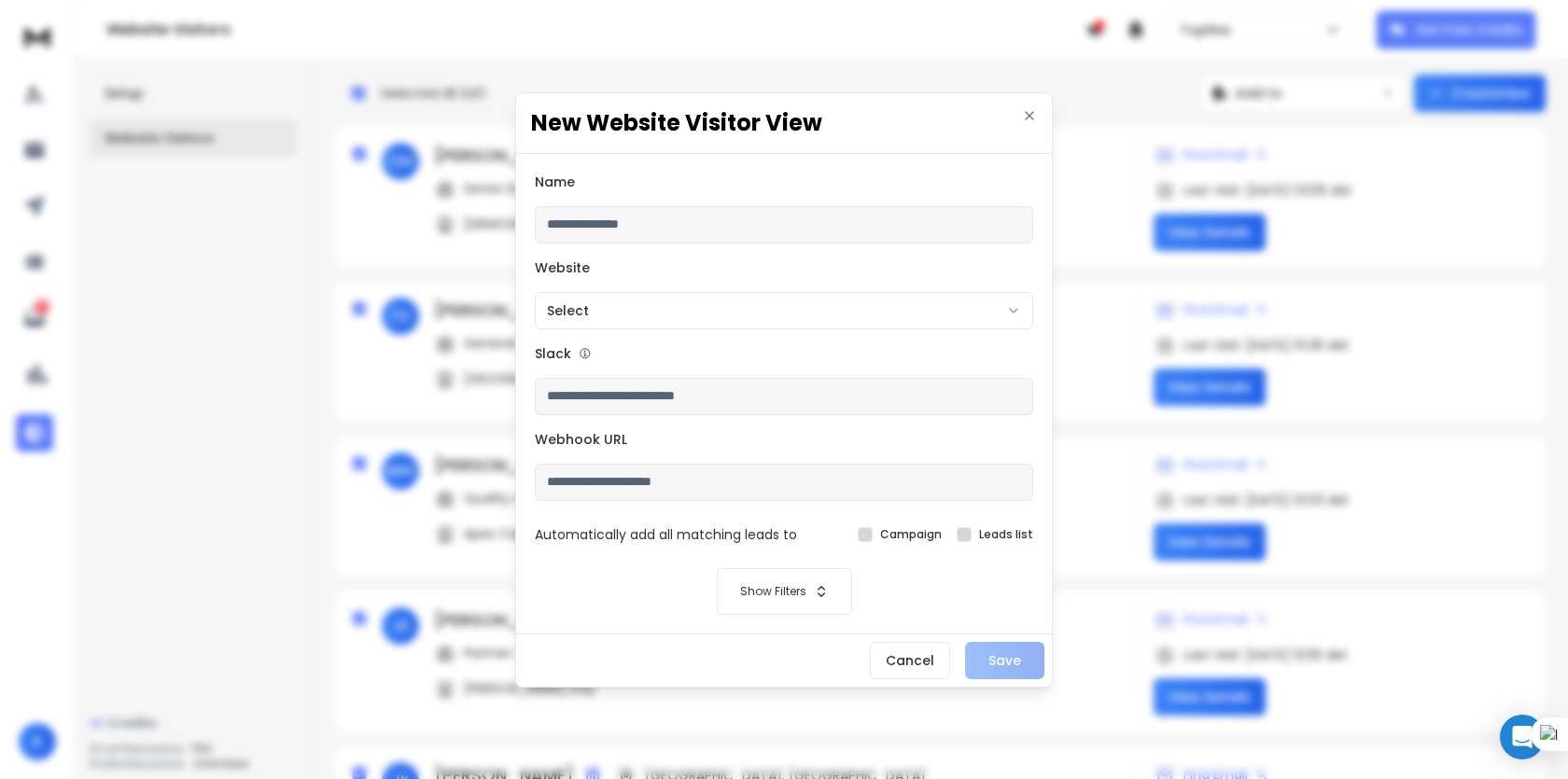
click at [1021, 124] on h1 "New Website Visitor View" at bounding box center [784, 124] width 535 height 61
click at [1031, 113] on icon "button" at bounding box center [1029, 115] width 8 height 8
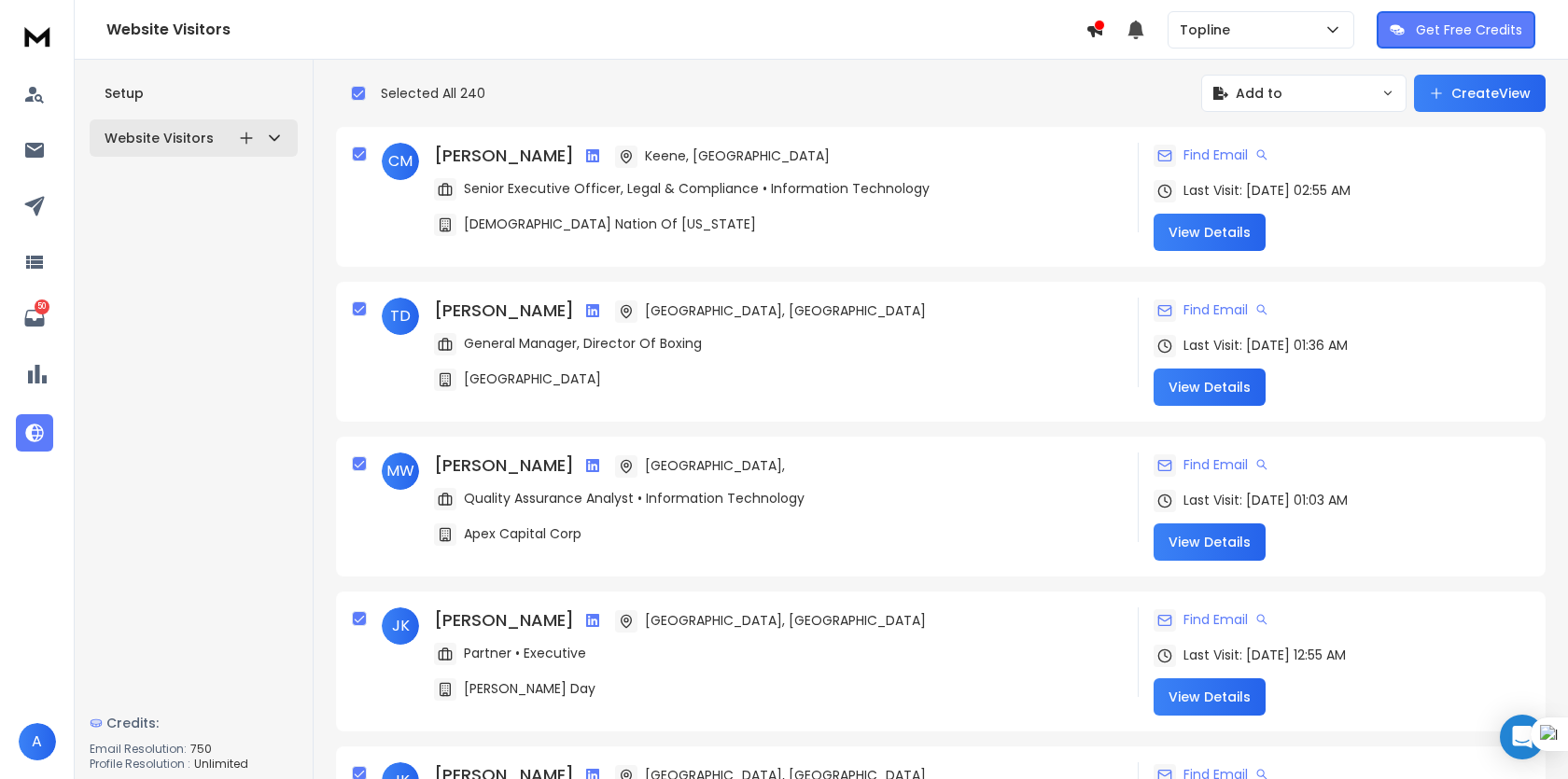
click at [200, 148] on button "Website Visitors" at bounding box center [194, 137] width 208 height 37
click at [272, 135] on icon at bounding box center [274, 138] width 17 height 17
click at [160, 191] on p "[DOMAIN_NAME]" at bounding box center [157, 184] width 119 height 19
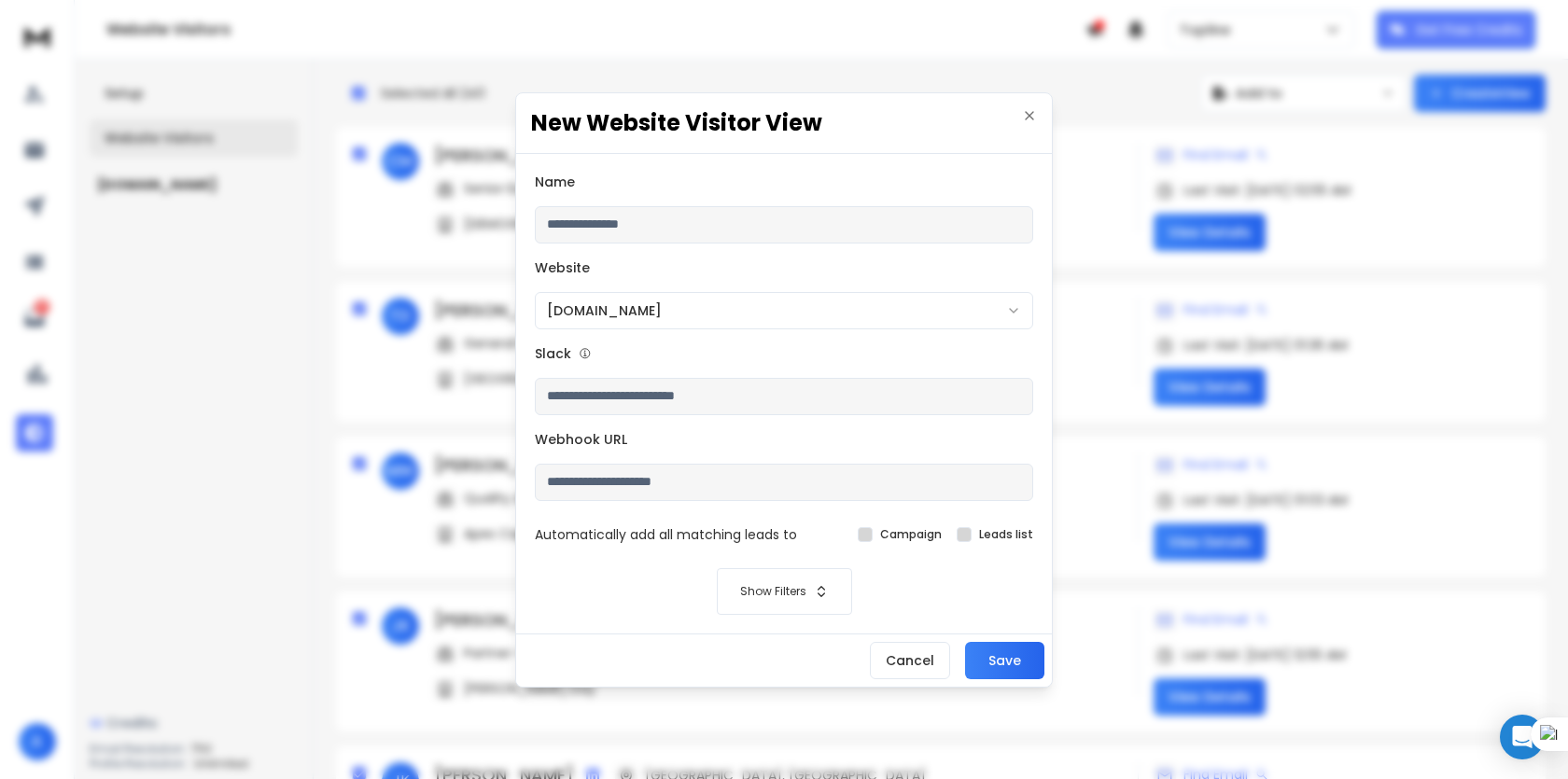
click at [785, 135] on h1 "New Website Visitor View" at bounding box center [784, 124] width 535 height 61
click at [634, 401] on input at bounding box center [783, 396] width 498 height 37
click at [645, 363] on div "Slack" at bounding box center [783, 354] width 498 height 19
click at [787, 596] on p "Show Filters" at bounding box center [773, 592] width 66 height 15
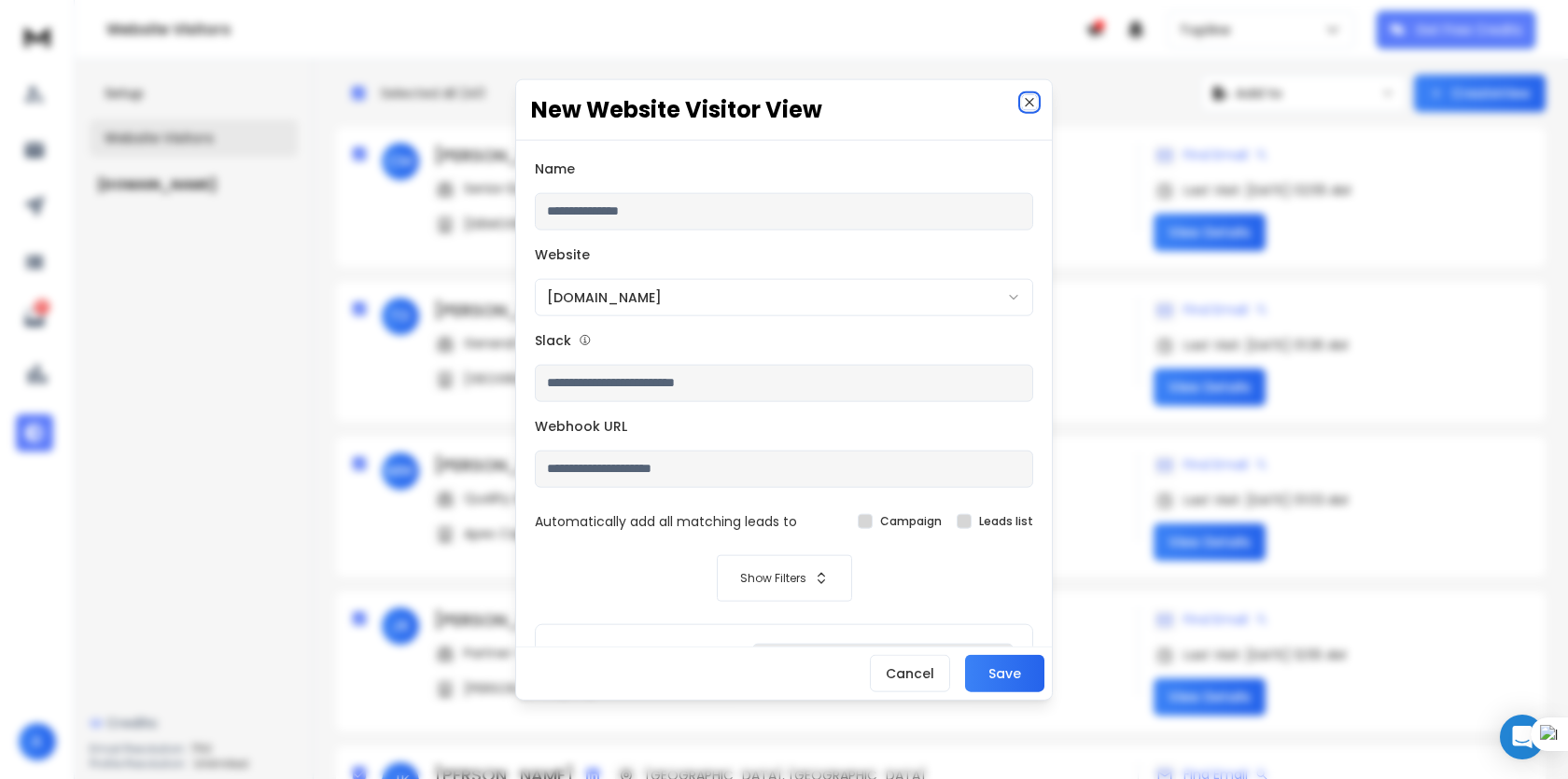
click at [1027, 101] on icon "button" at bounding box center [1029, 102] width 8 height 8
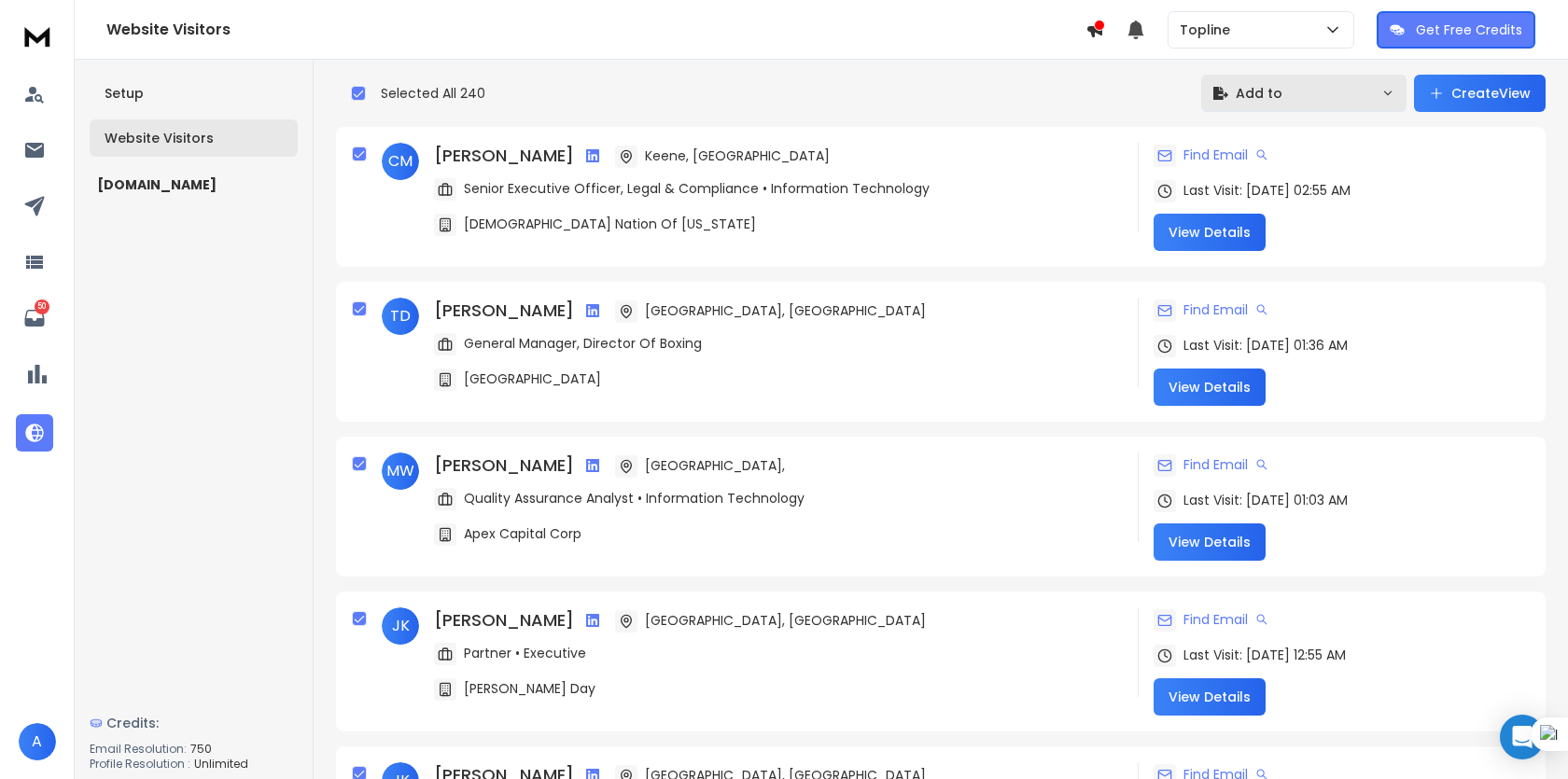
click at [1369, 98] on div "Add to" at bounding box center [1294, 94] width 161 height 19
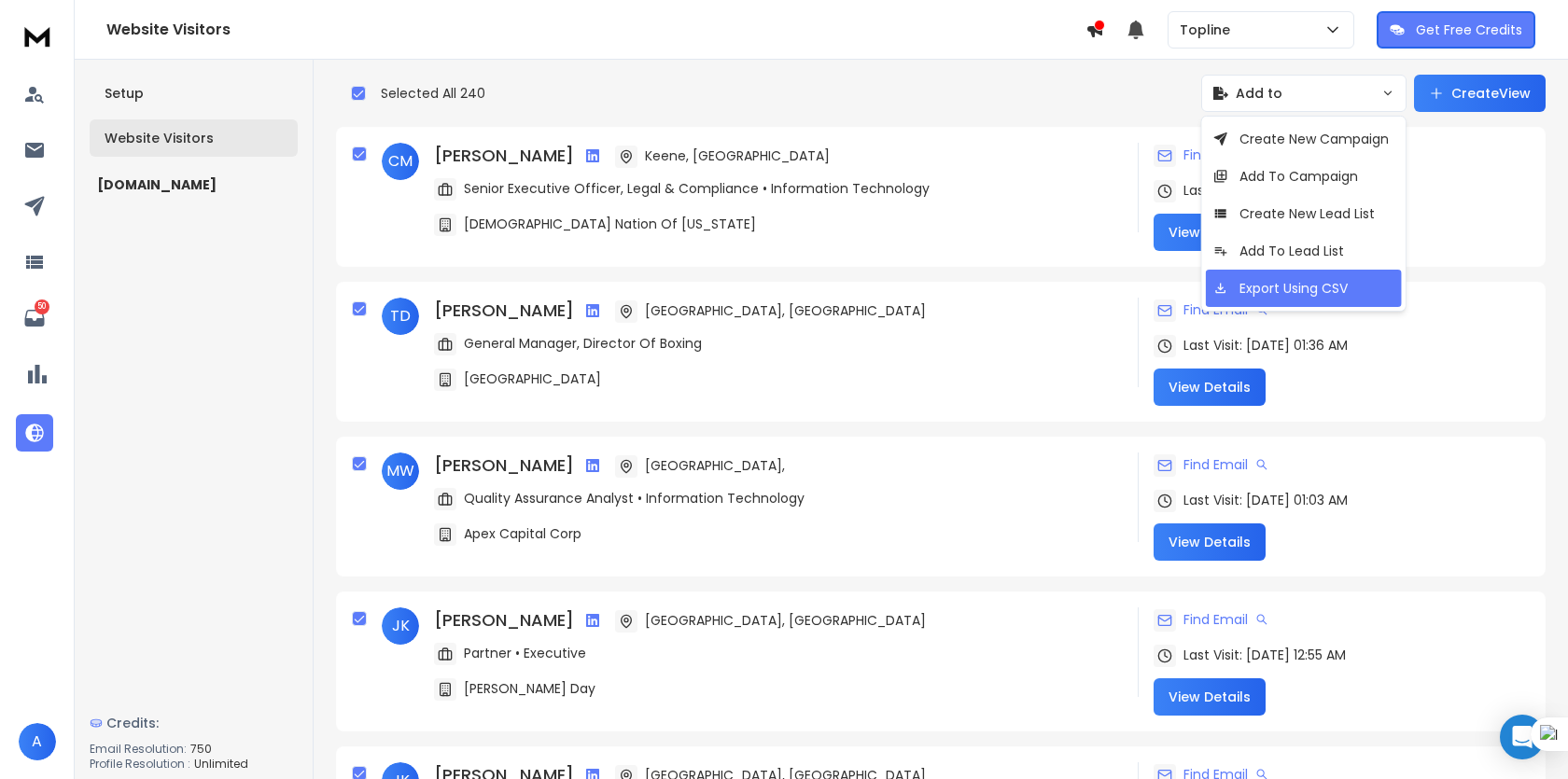
click at [1256, 284] on p "Export Using CSV" at bounding box center [1293, 288] width 115 height 26
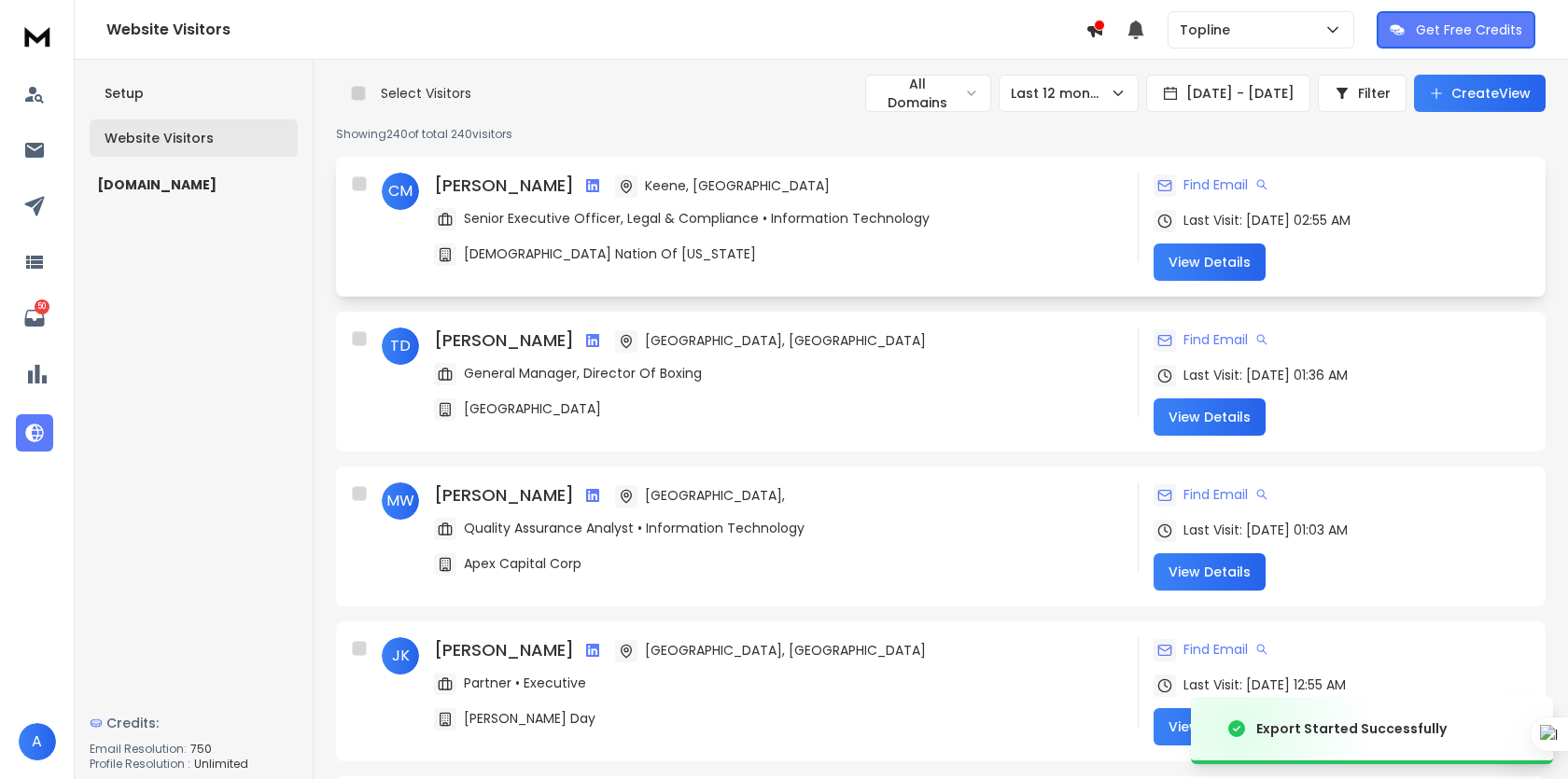
click at [499, 184] on h3 "[PERSON_NAME]" at bounding box center [504, 186] width 140 height 26
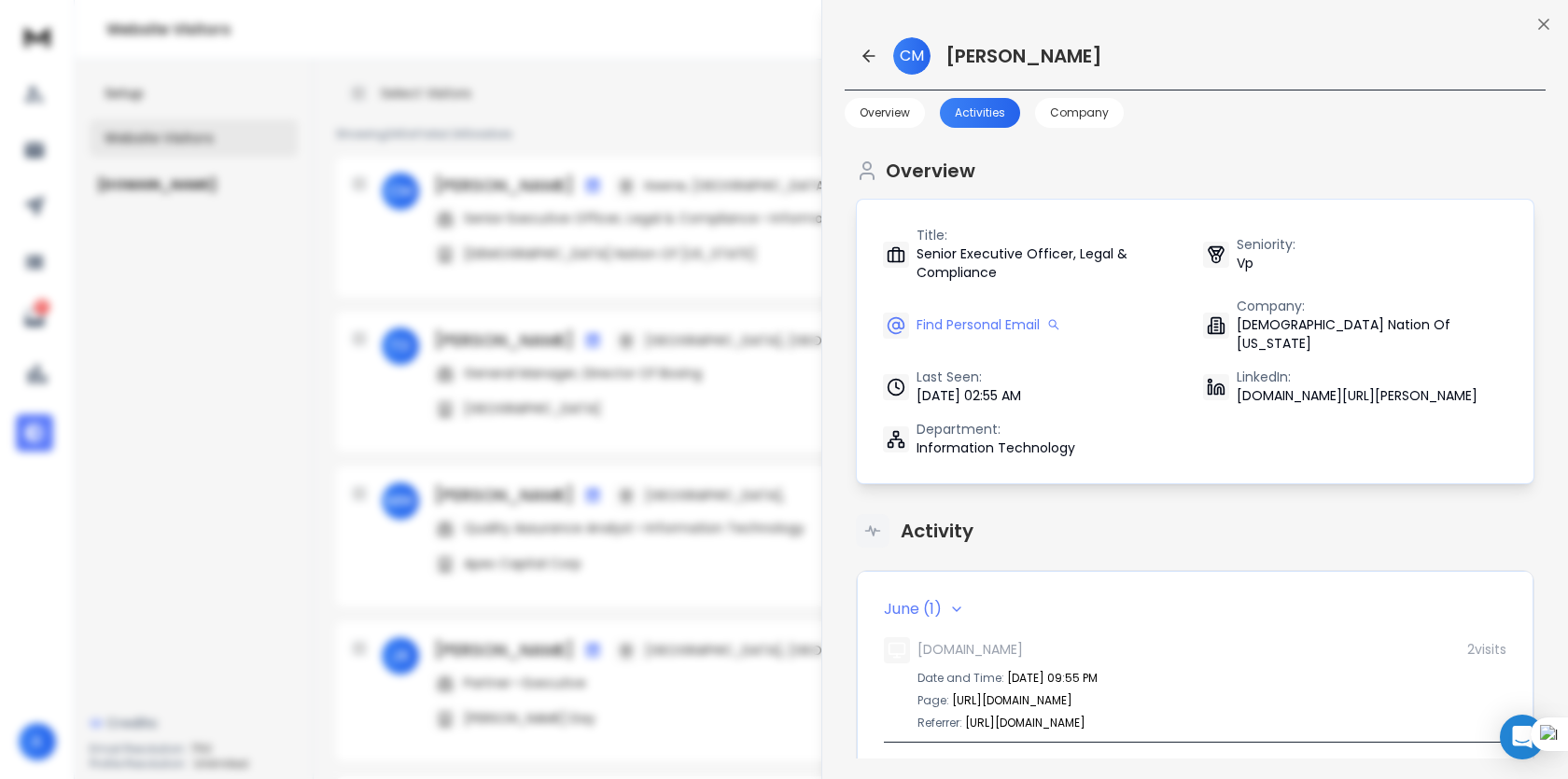
click at [1058, 116] on button "Company" at bounding box center [1079, 113] width 89 height 30
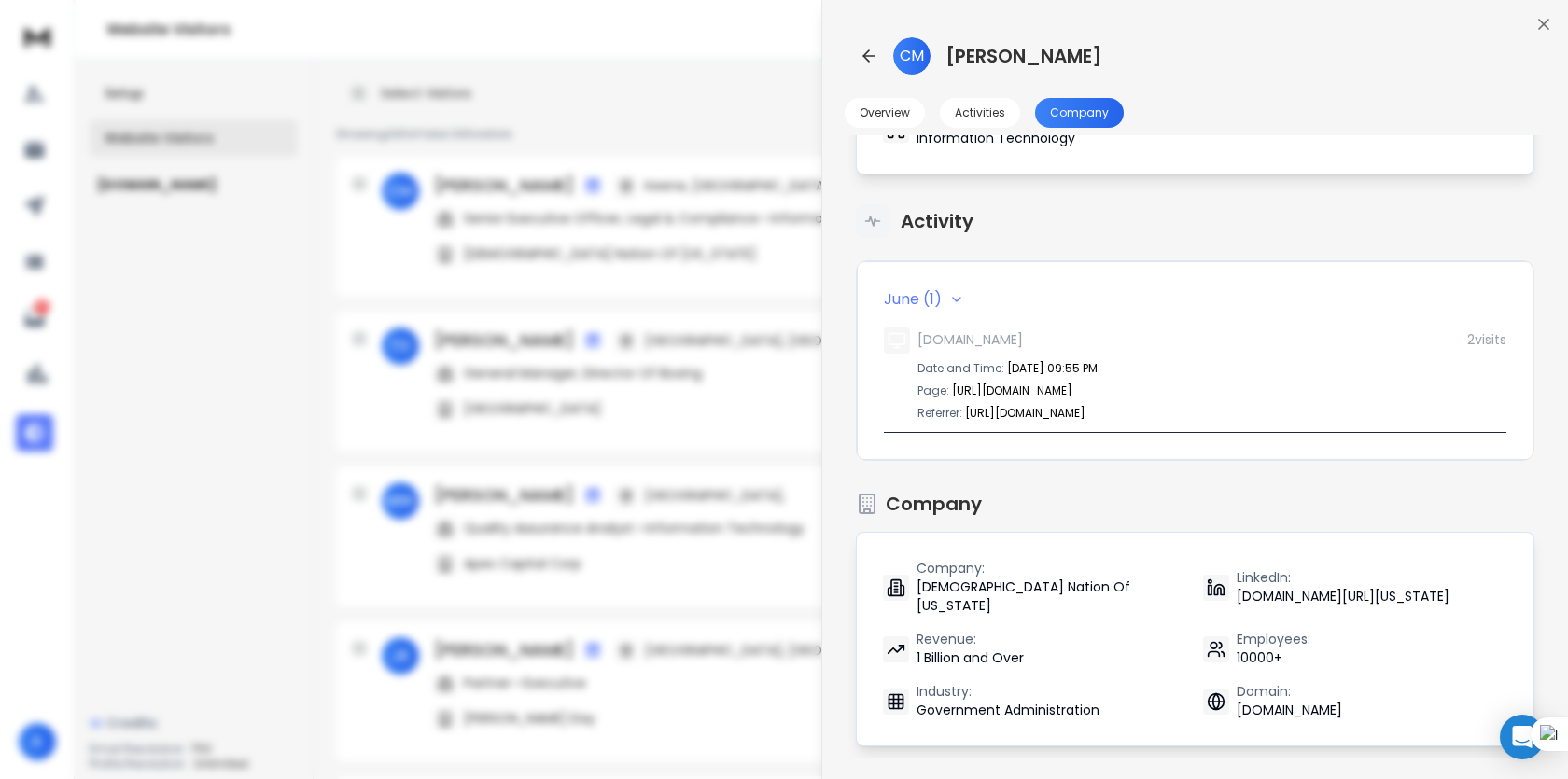
scroll to position [315, 0]
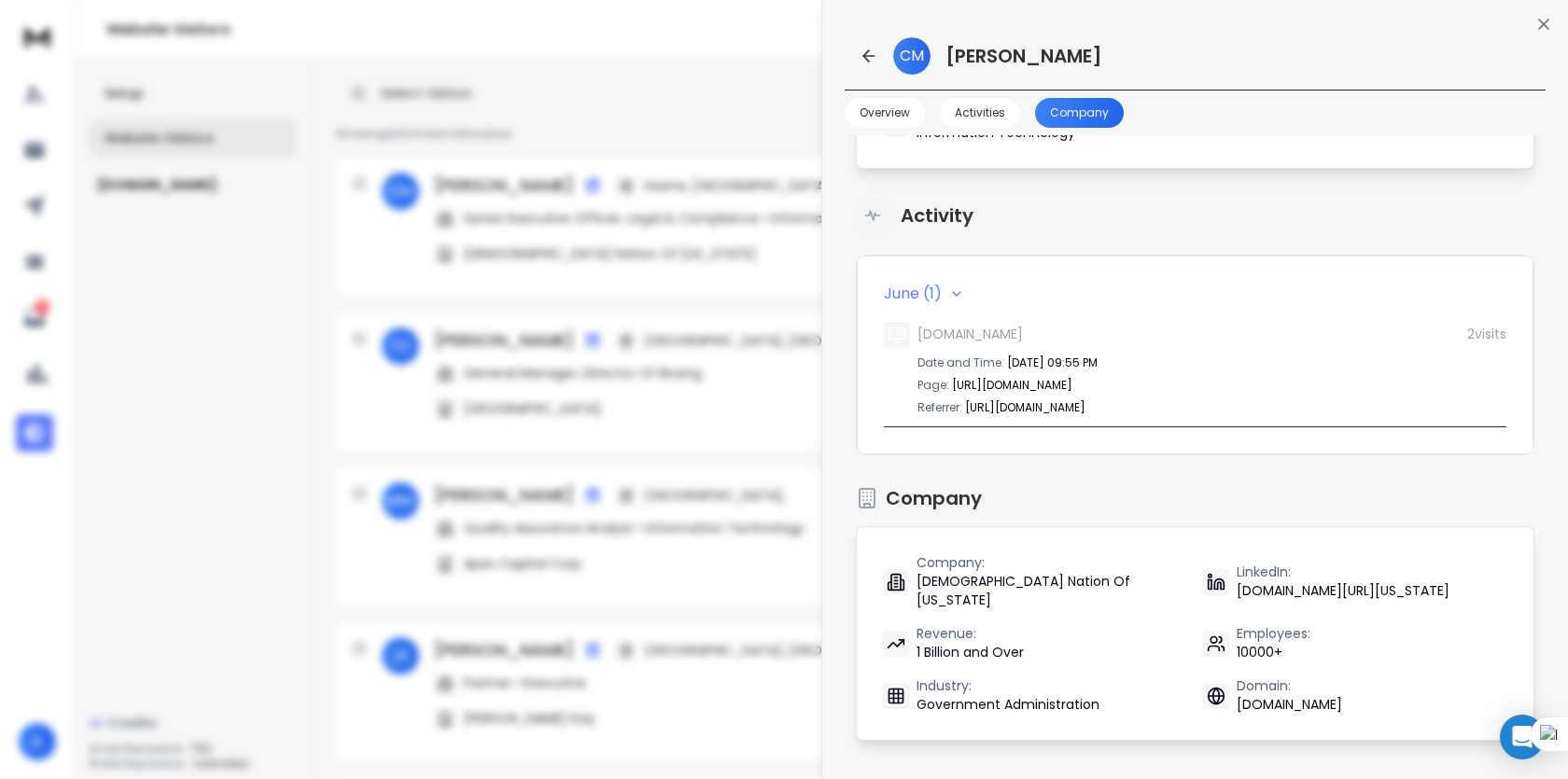
click at [872, 57] on icon "button" at bounding box center [869, 56] width 19 height 19
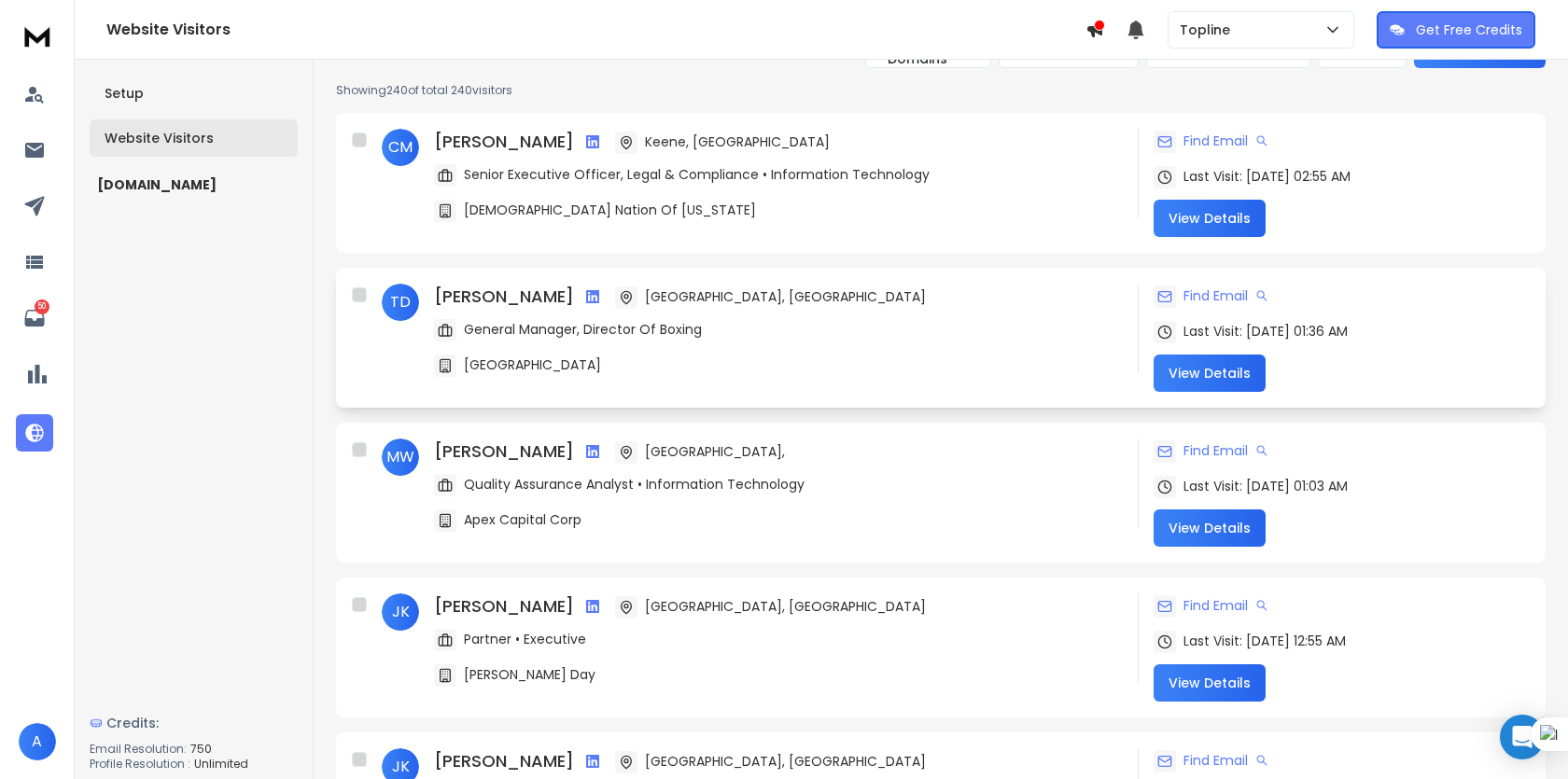
scroll to position [0, 0]
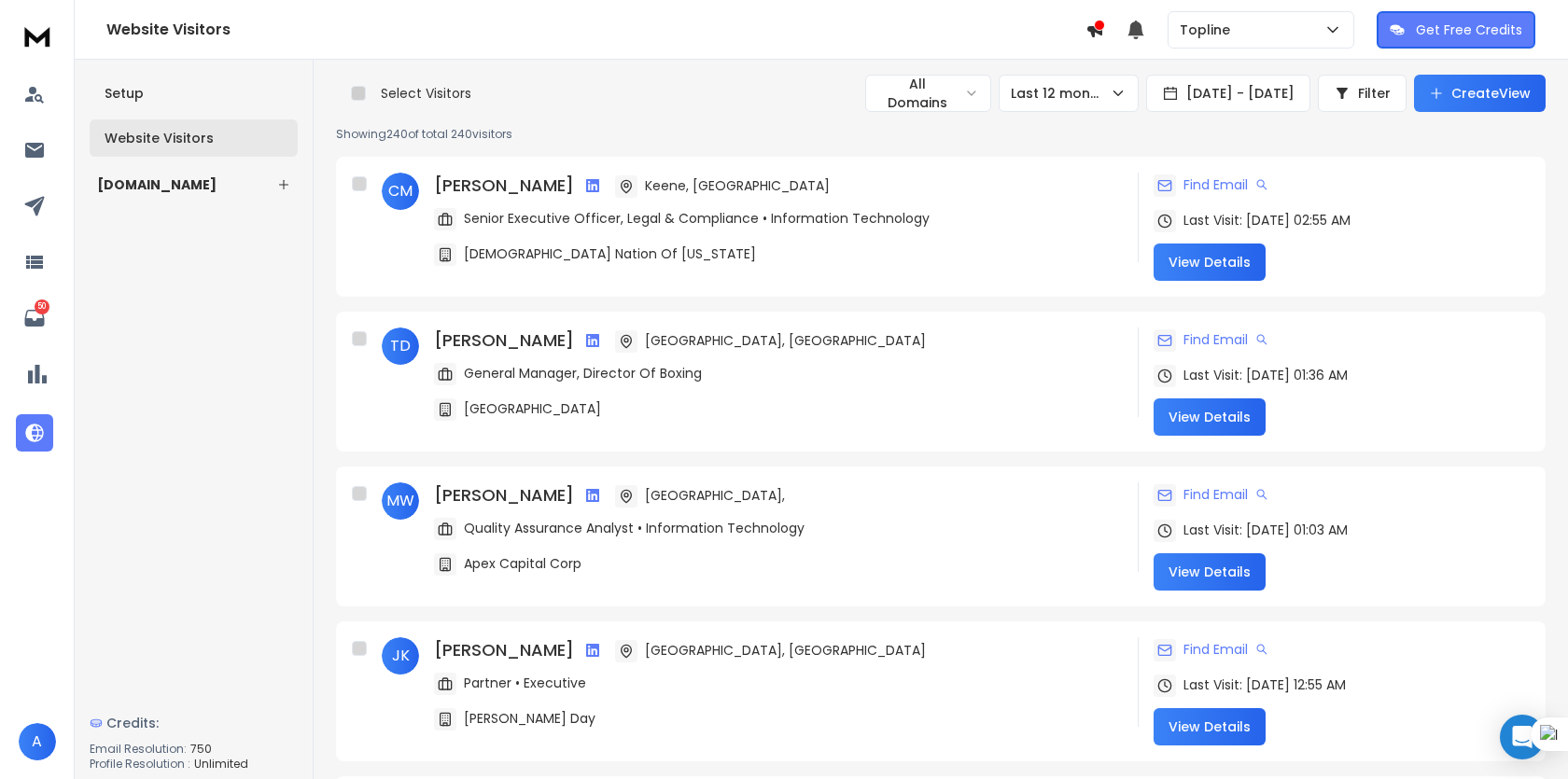
click at [284, 180] on icon at bounding box center [283, 184] width 1 height 9
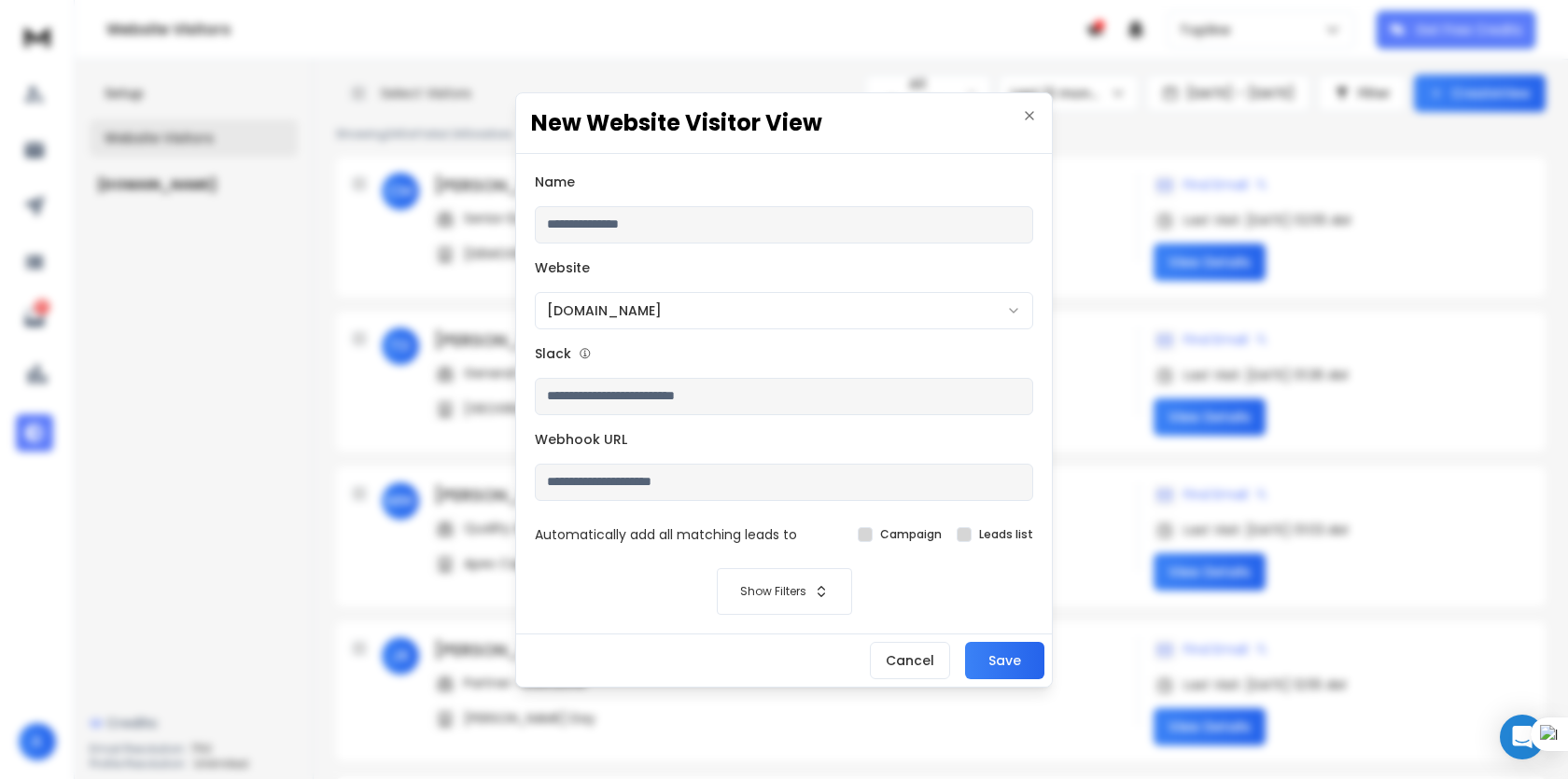
click at [648, 175] on div "Name" at bounding box center [783, 182] width 498 height 19
click at [631, 482] on input at bounding box center [783, 481] width 498 height 37
click at [585, 355] on icon at bounding box center [585, 354] width 13 height 13
click at [774, 606] on div "Show Filters" at bounding box center [784, 591] width 135 height 46
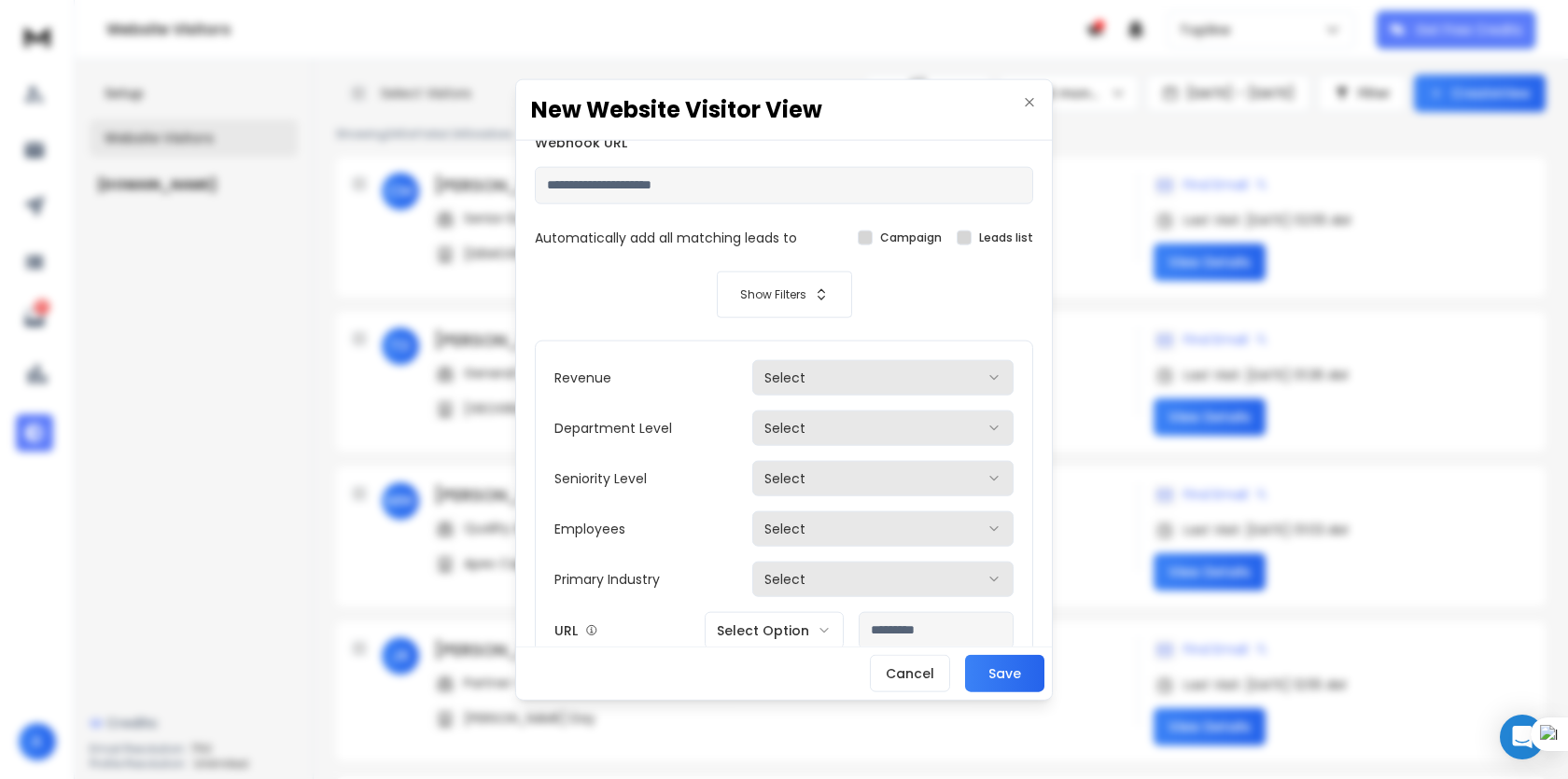
scroll to position [370, 0]
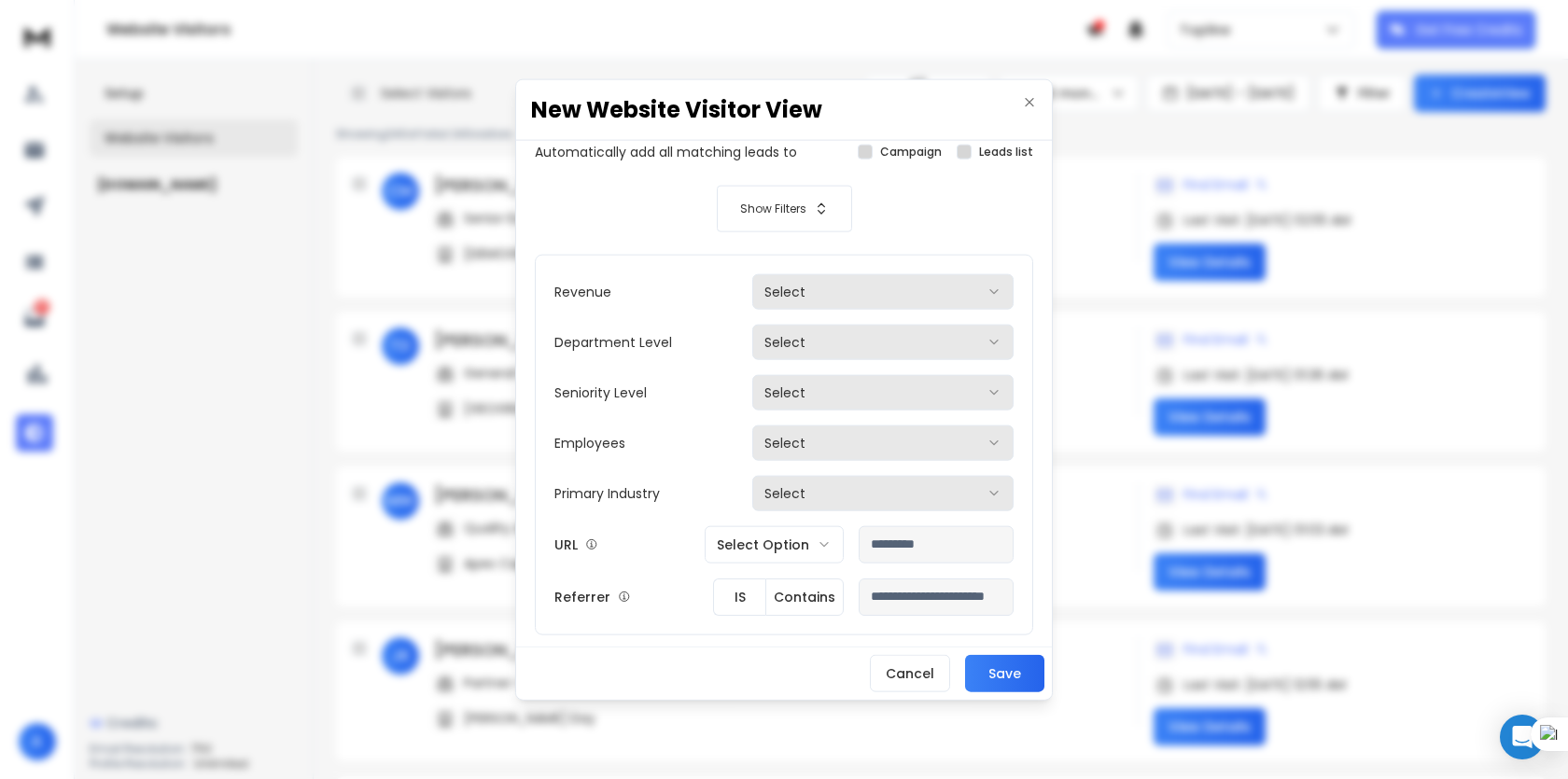
click at [792, 538] on body "Your warmest leads are on your site – Turn visits into conversations Reach Out …" at bounding box center [784, 390] width 1568 height 779
click at [681, 530] on body "Your warmest leads are on your site – Turn visits into conversations Reach Out …" at bounding box center [784, 390] width 1568 height 779
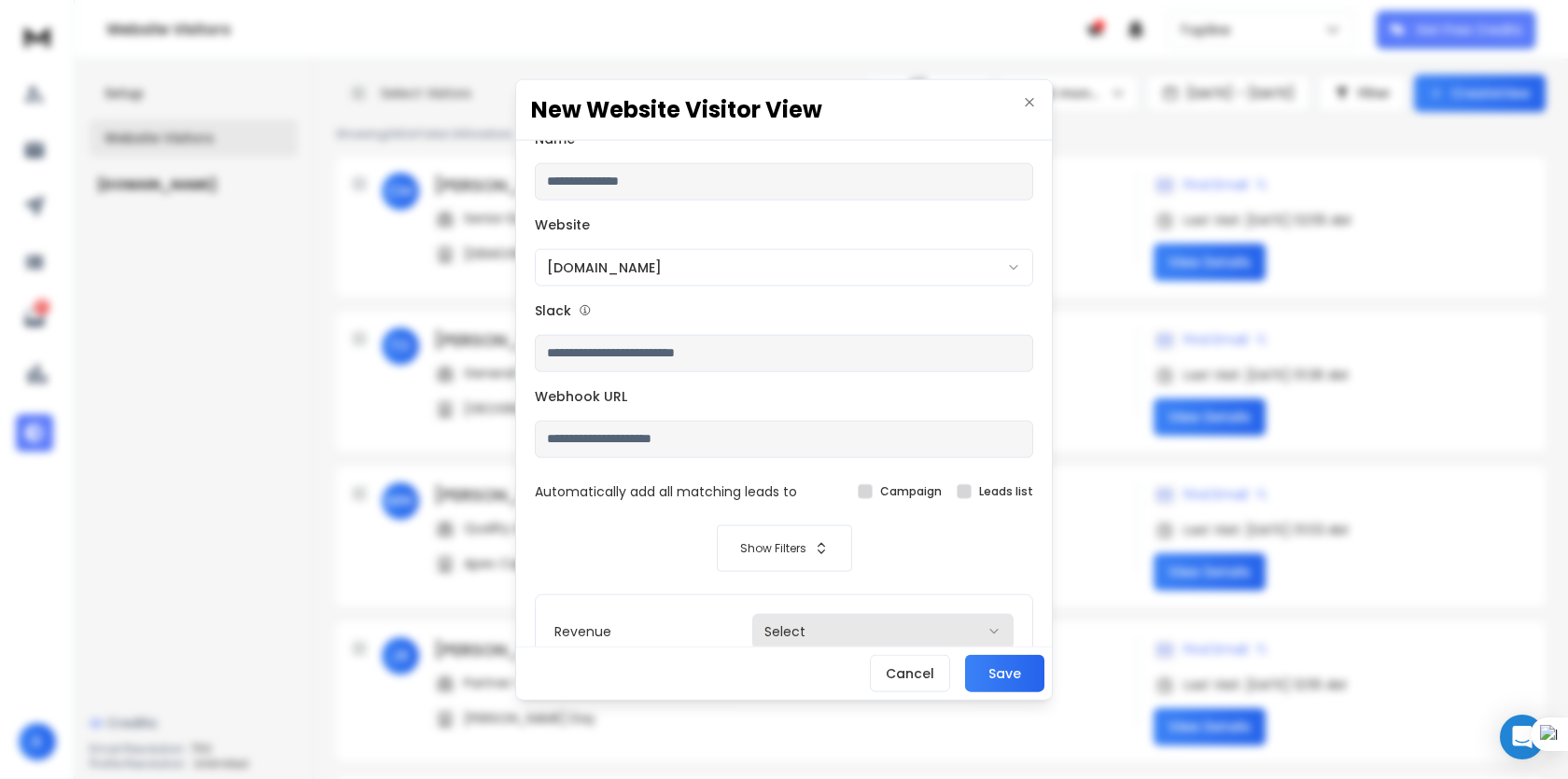
scroll to position [0, 0]
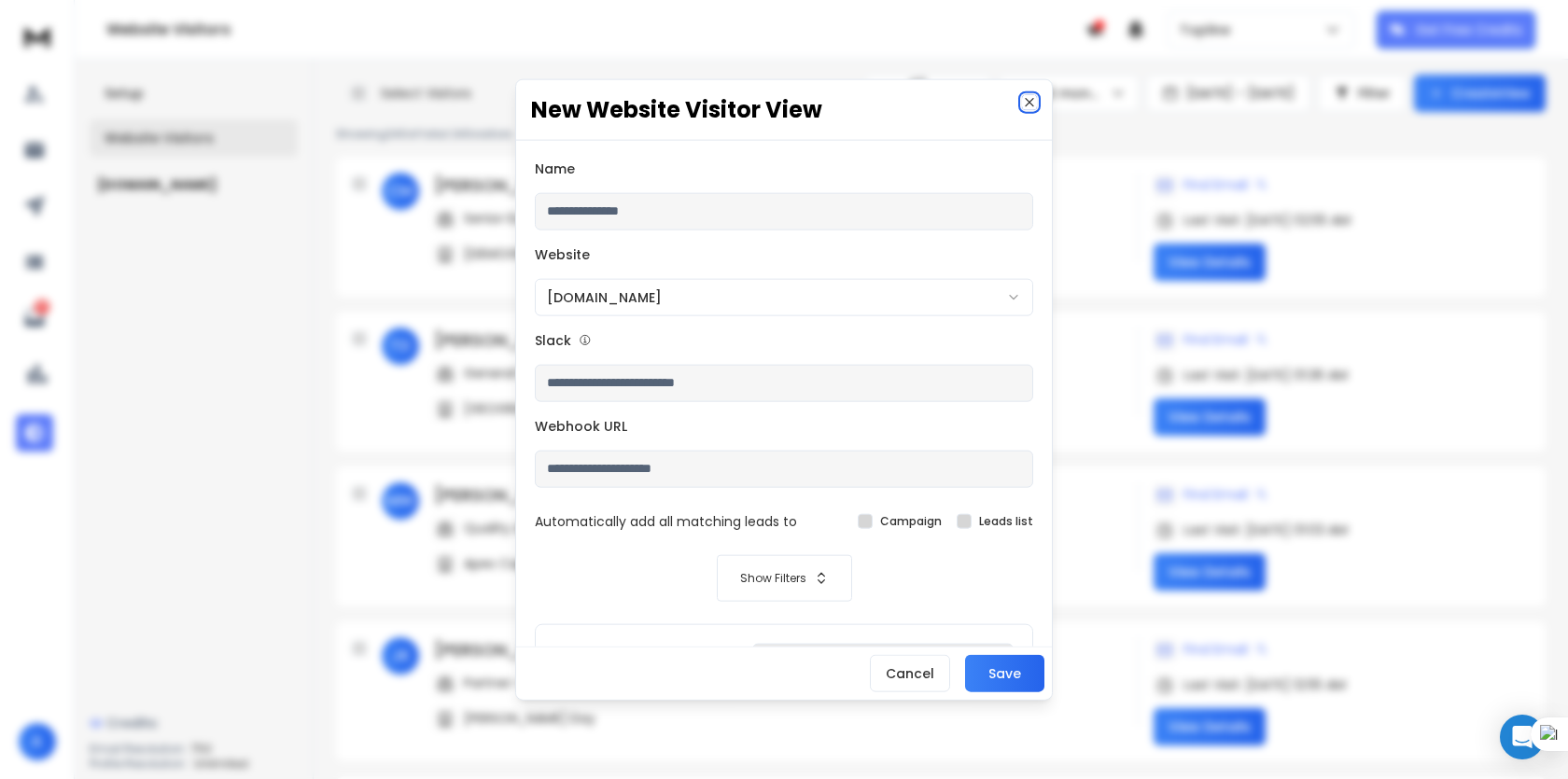
click at [1030, 104] on icon "button" at bounding box center [1029, 102] width 8 height 8
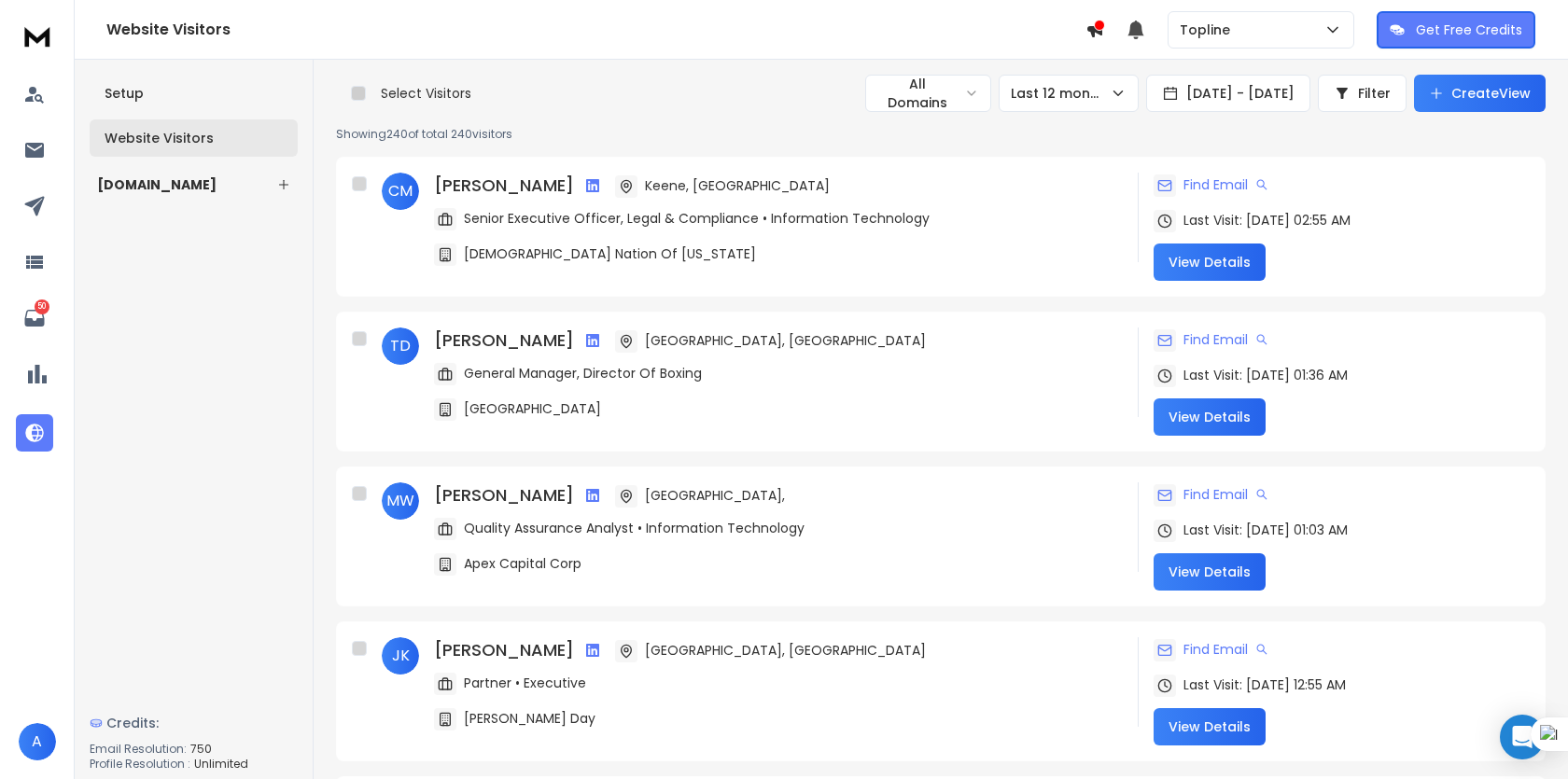
click at [288, 181] on icon at bounding box center [284, 184] width 13 height 13
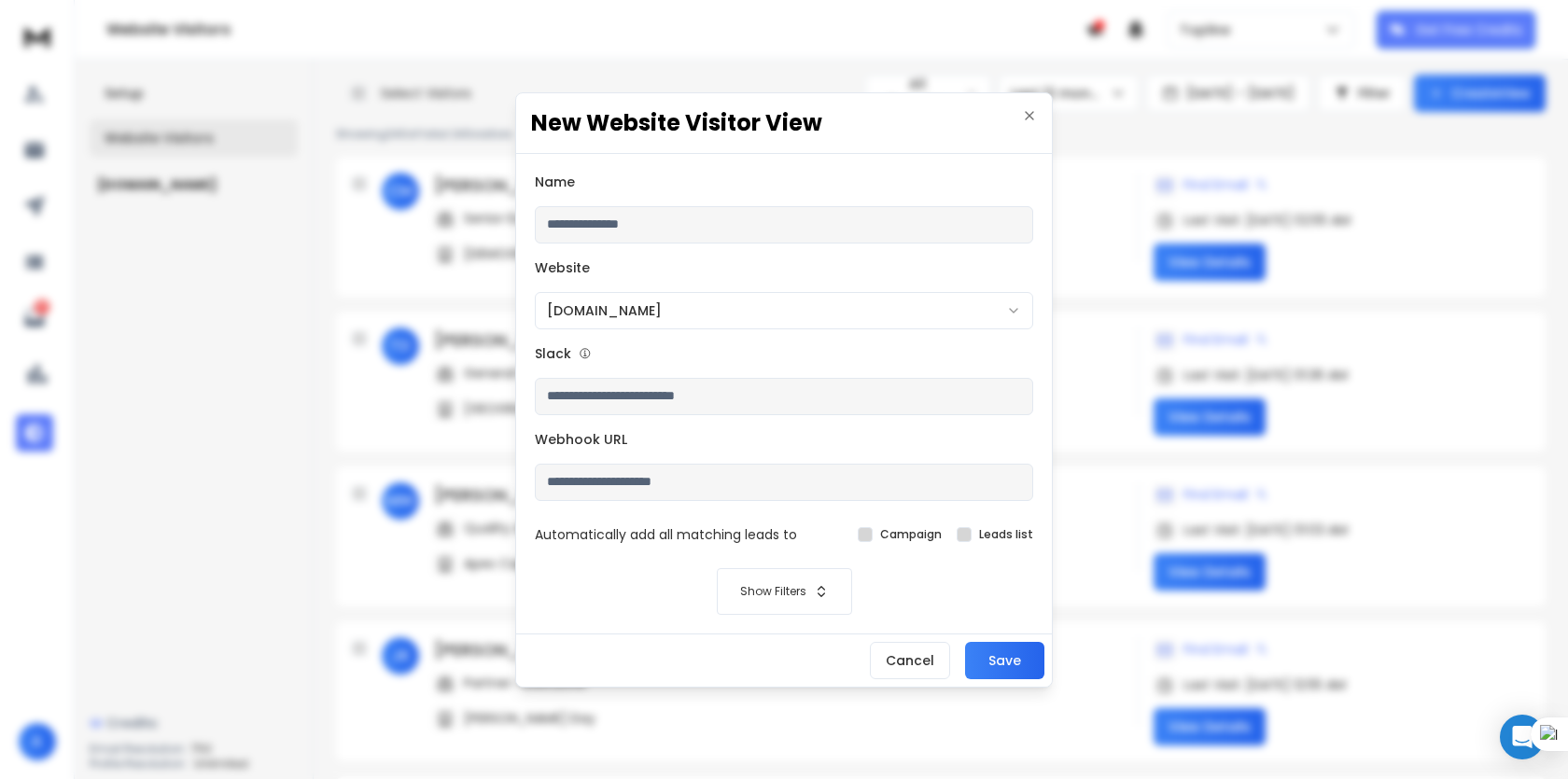
click at [668, 186] on div "Name" at bounding box center [783, 182] width 498 height 19
drag, startPoint x: 784, startPoint y: 598, endPoint x: 761, endPoint y: 466, distance: 134.0
click at [784, 598] on div "Show Filters" at bounding box center [784, 591] width 135 height 46
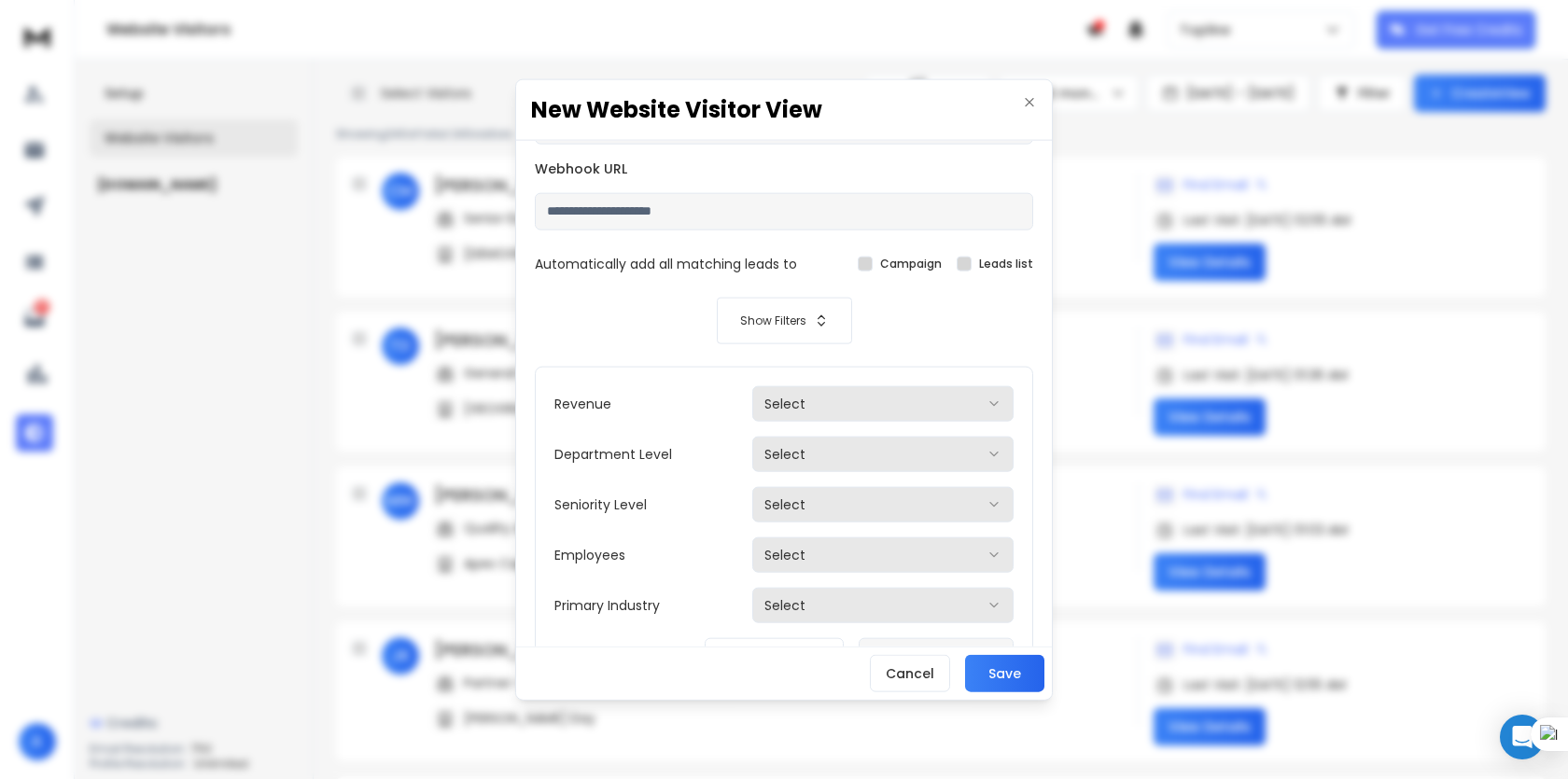
scroll to position [261, 0]
click at [640, 217] on input at bounding box center [783, 206] width 498 height 37
